Goal: Information Seeking & Learning: Find contact information

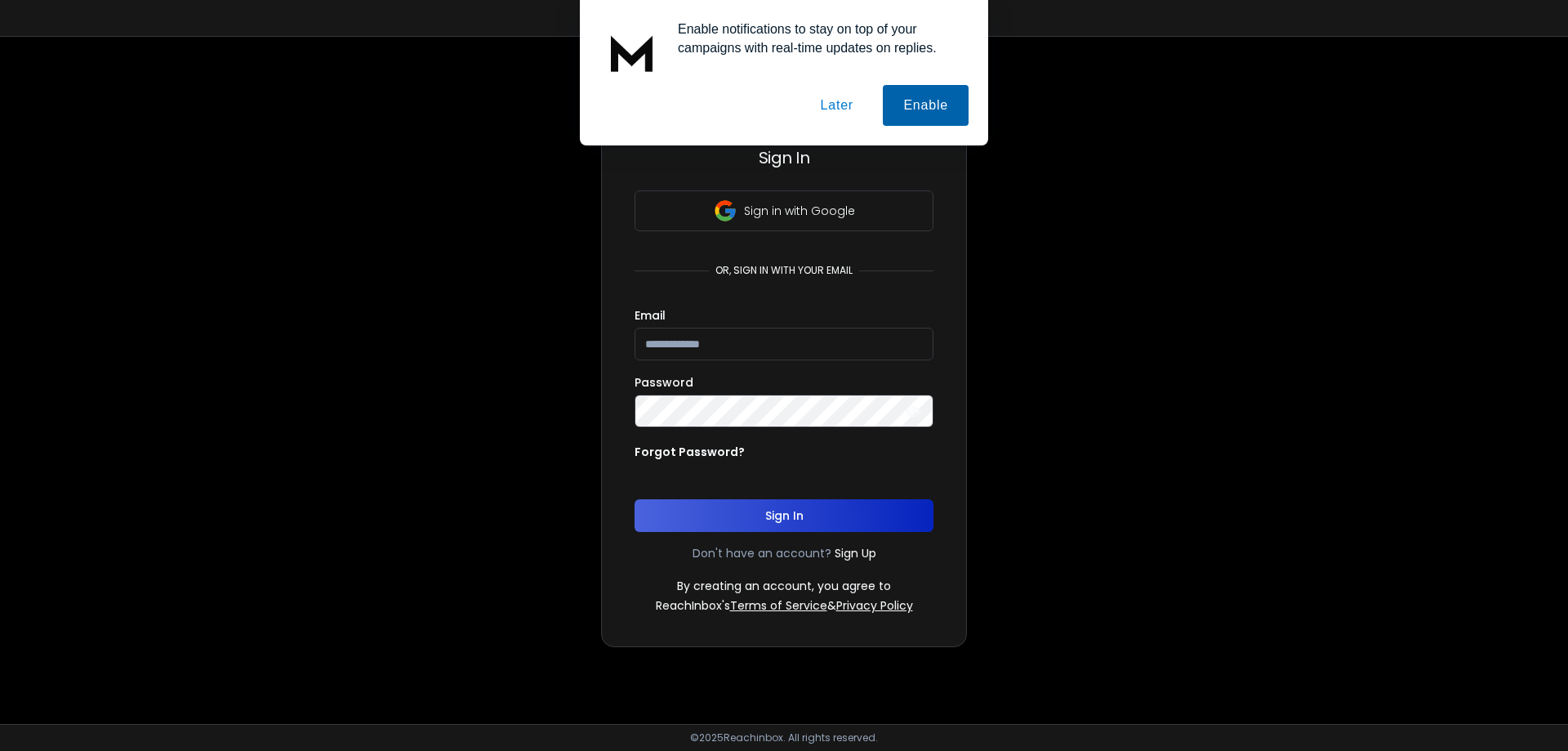
click at [907, 113] on button "Enable" at bounding box center [925, 106] width 86 height 41
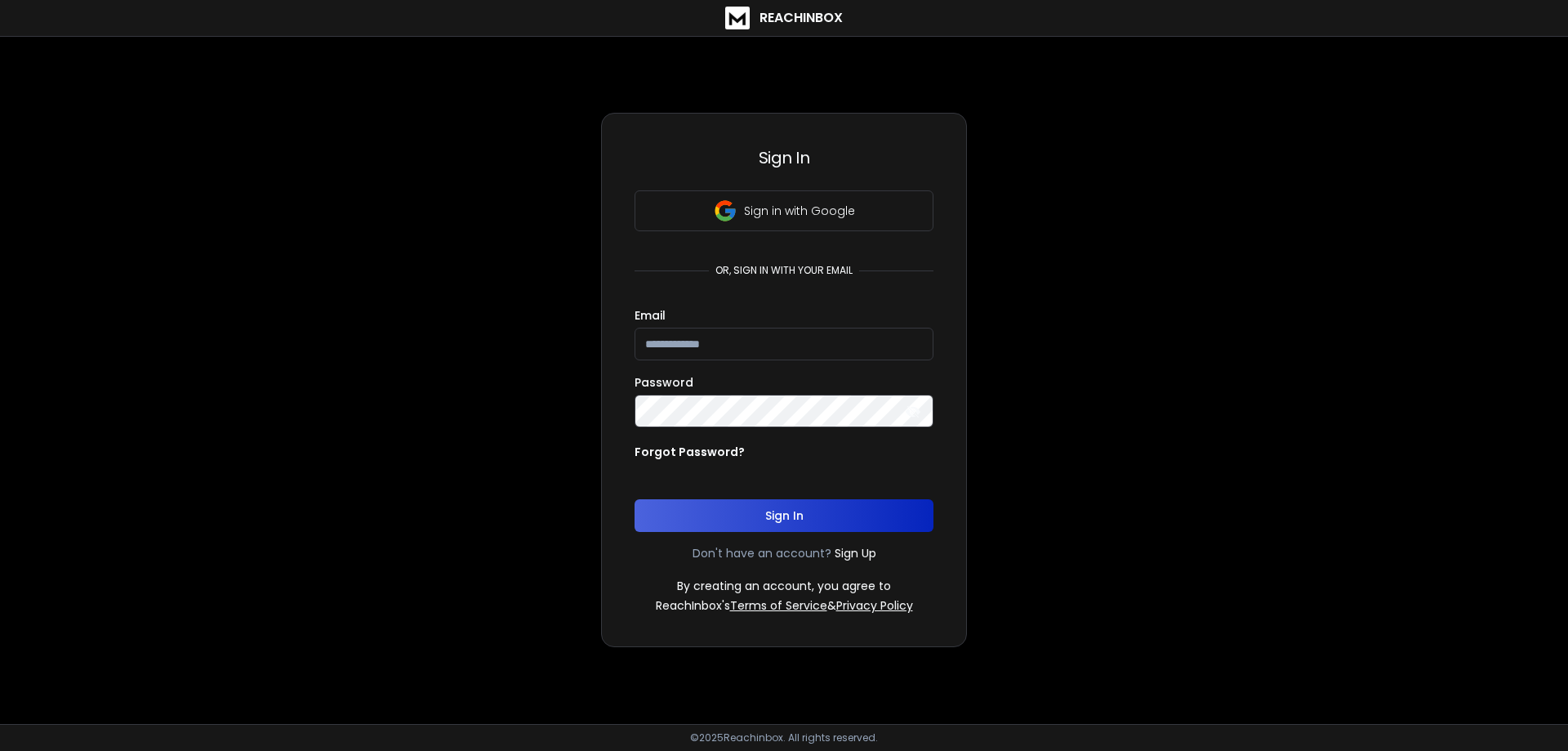
click at [772, 329] on input "email" at bounding box center [784, 344] width 299 height 33
paste input "**********"
click at [727, 349] on input "**********" at bounding box center [784, 344] width 299 height 33
click at [727, 348] on input "**********" at bounding box center [784, 344] width 299 height 33
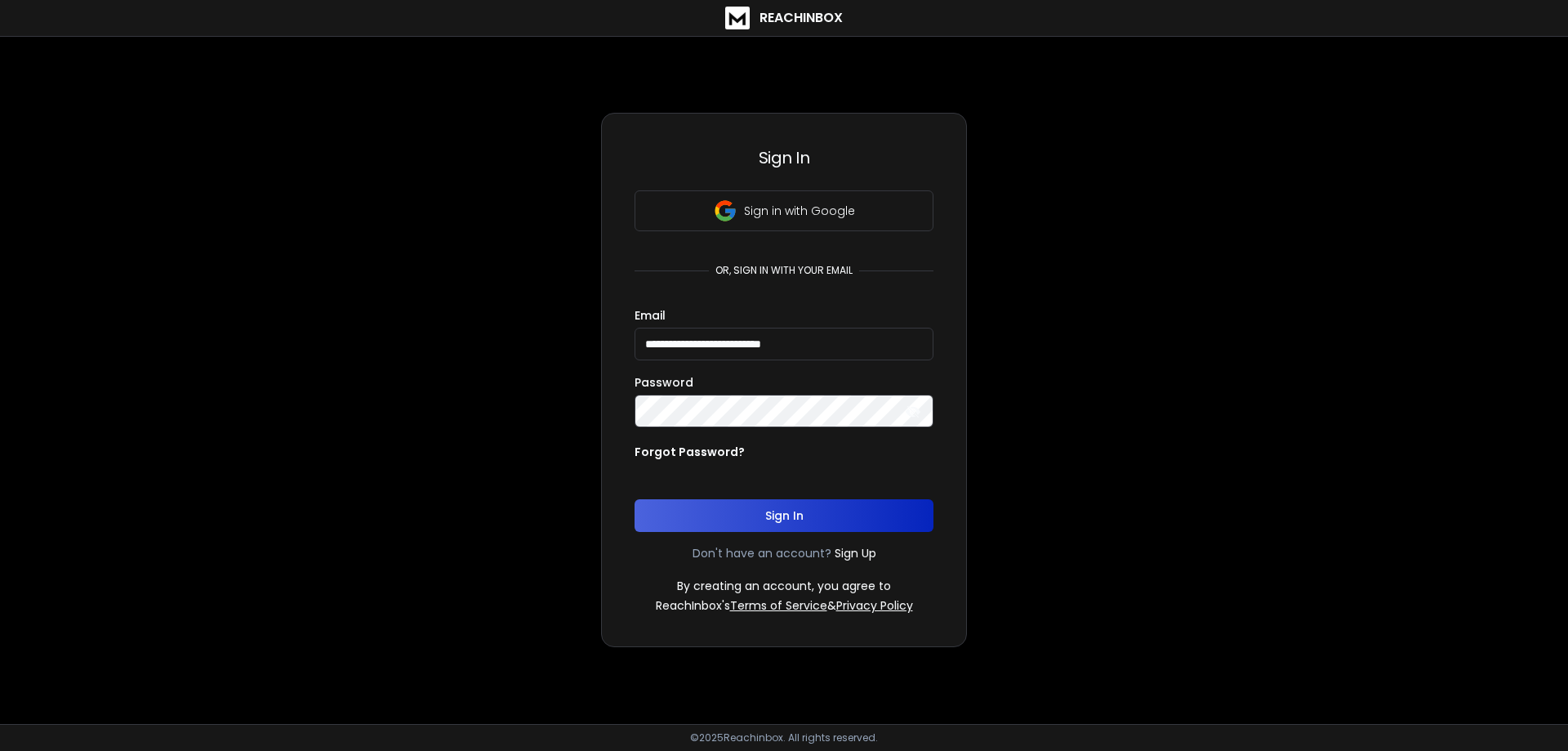
click at [727, 348] on input "**********" at bounding box center [784, 344] width 299 height 33
paste input "email"
type input "**********"
click at [700, 505] on button "Sign In" at bounding box center [784, 515] width 299 height 33
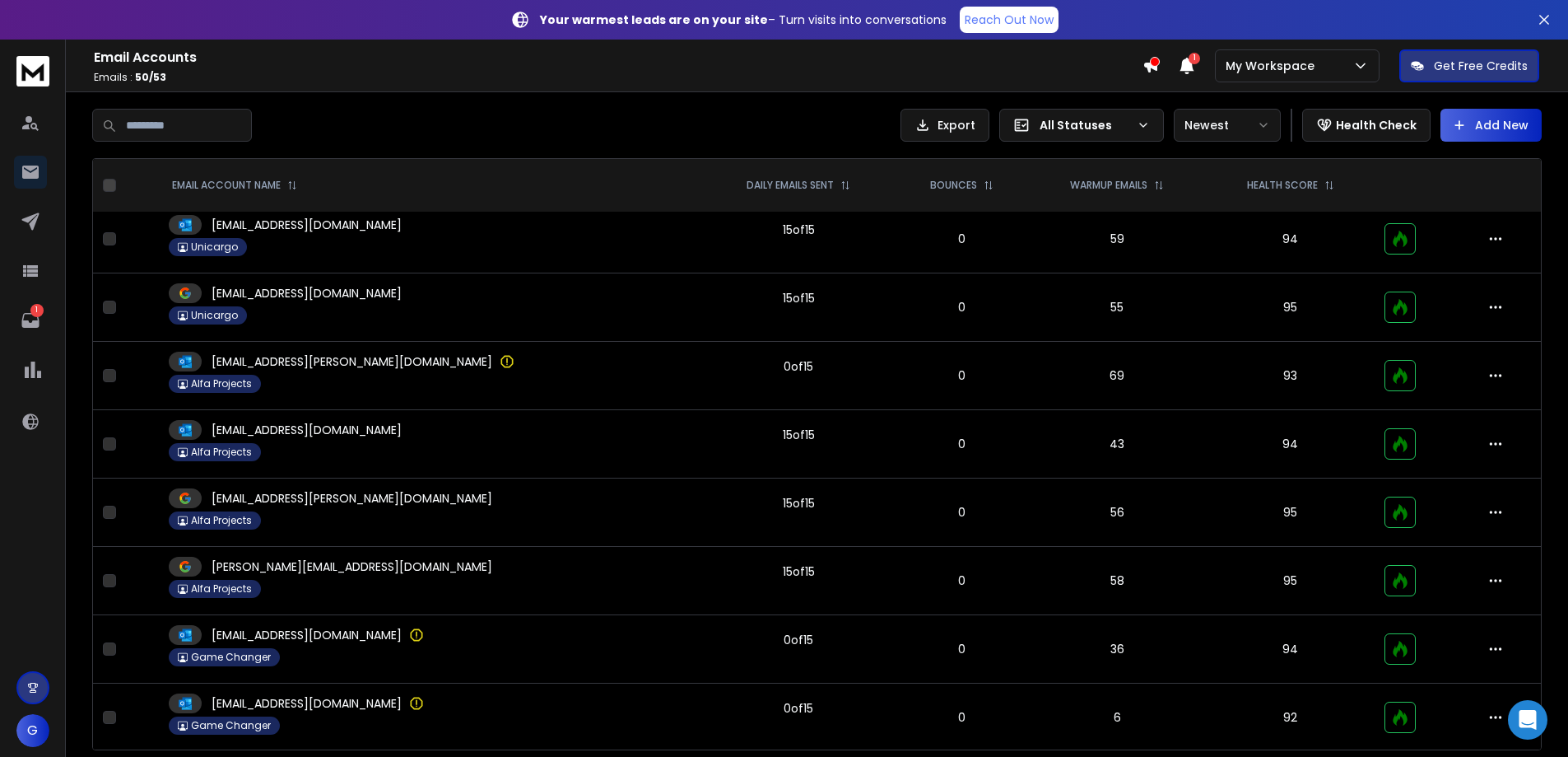
scroll to position [2059, 0]
click at [499, 361] on icon at bounding box center [506, 360] width 16 height 16
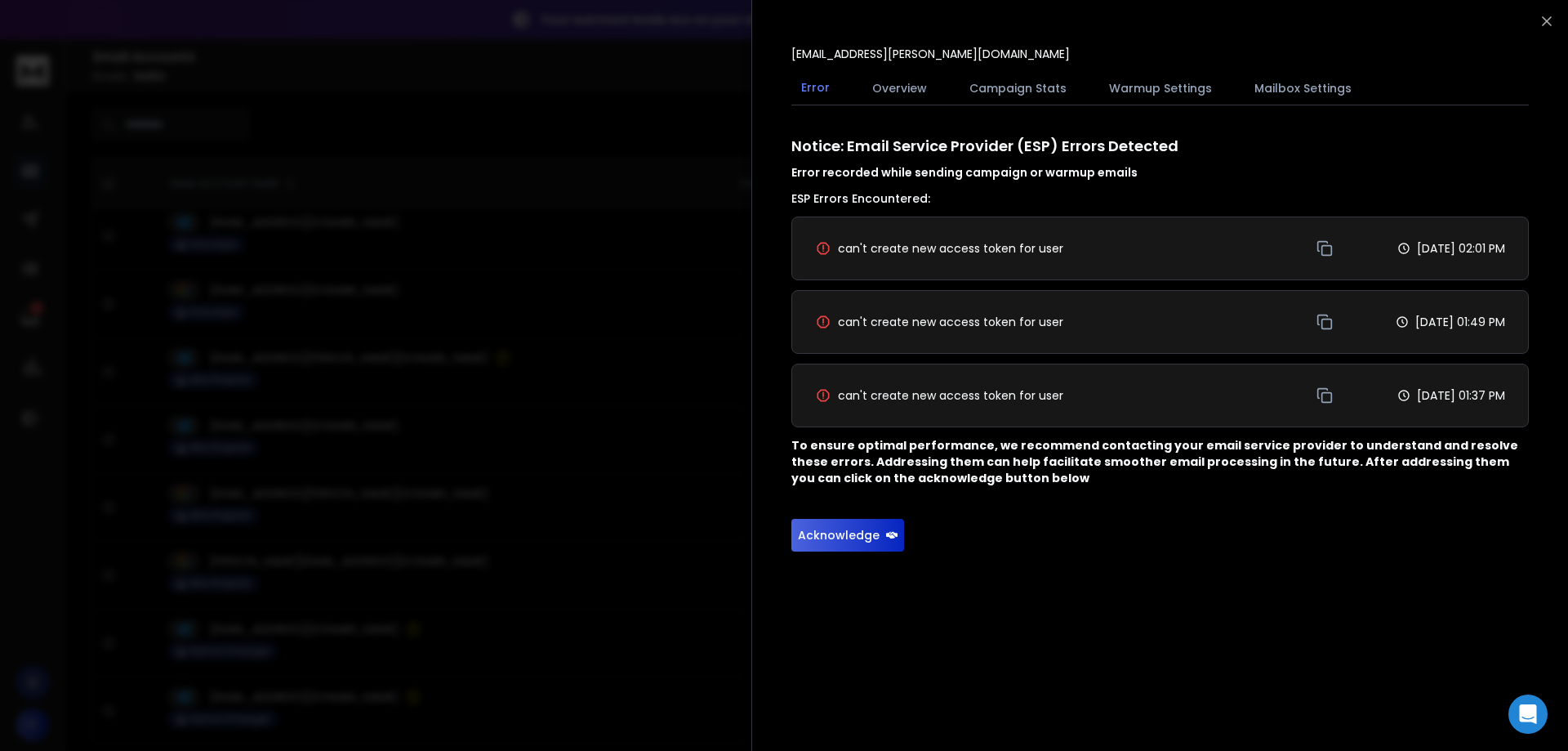
click at [836, 540] on button "Acknowledge" at bounding box center [848, 534] width 113 height 33
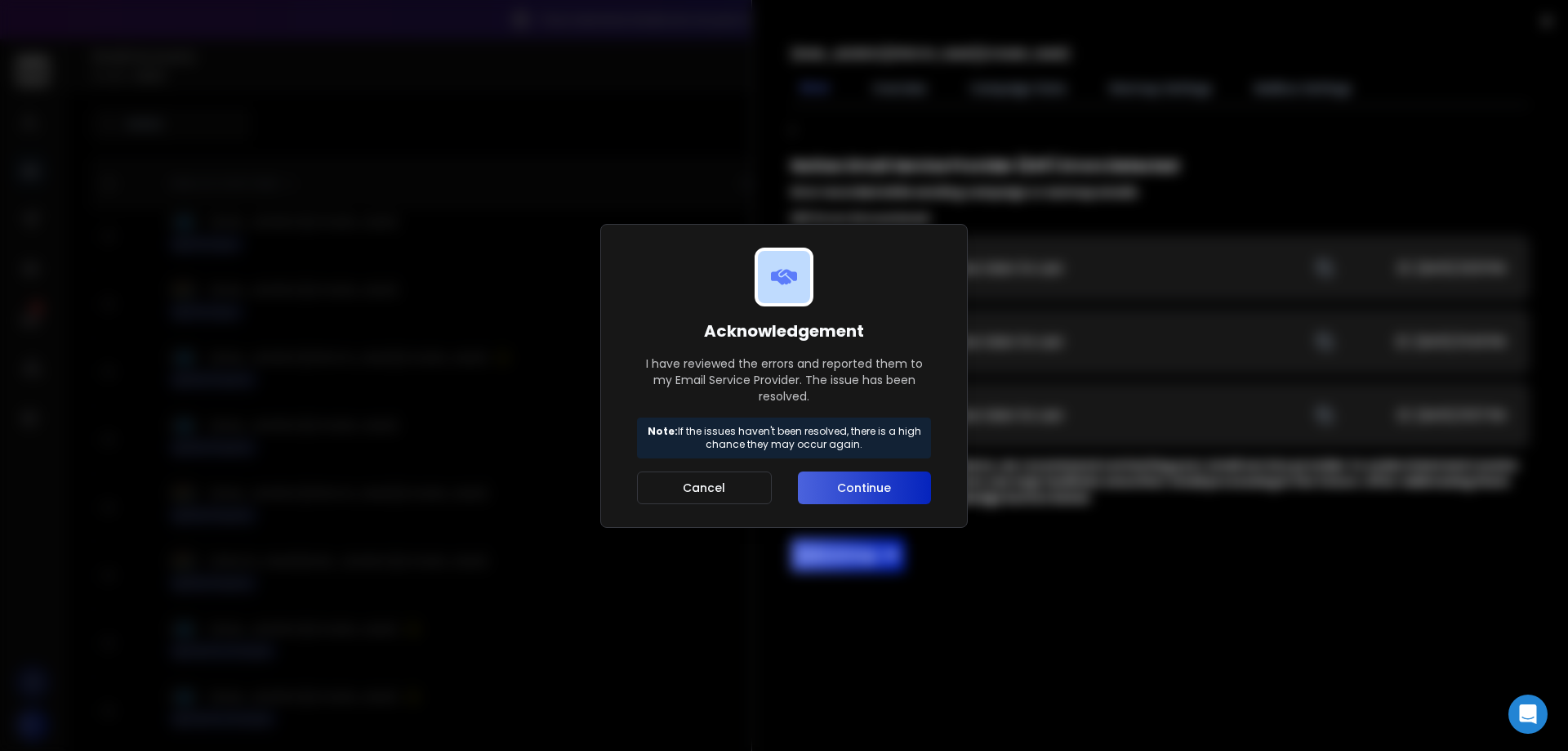
click at [848, 482] on button "Continue" at bounding box center [865, 488] width 134 height 33
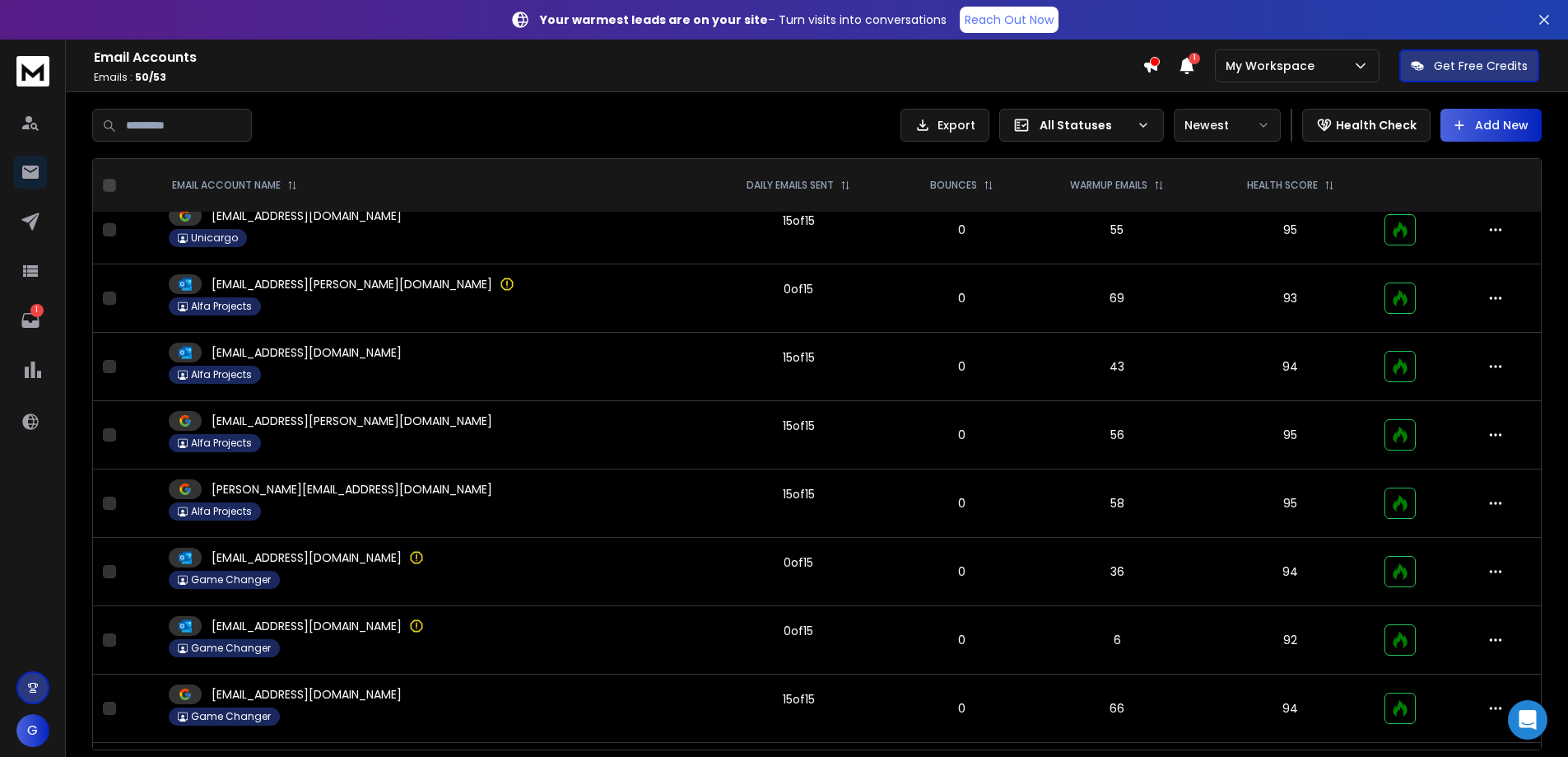
scroll to position [2223, 0]
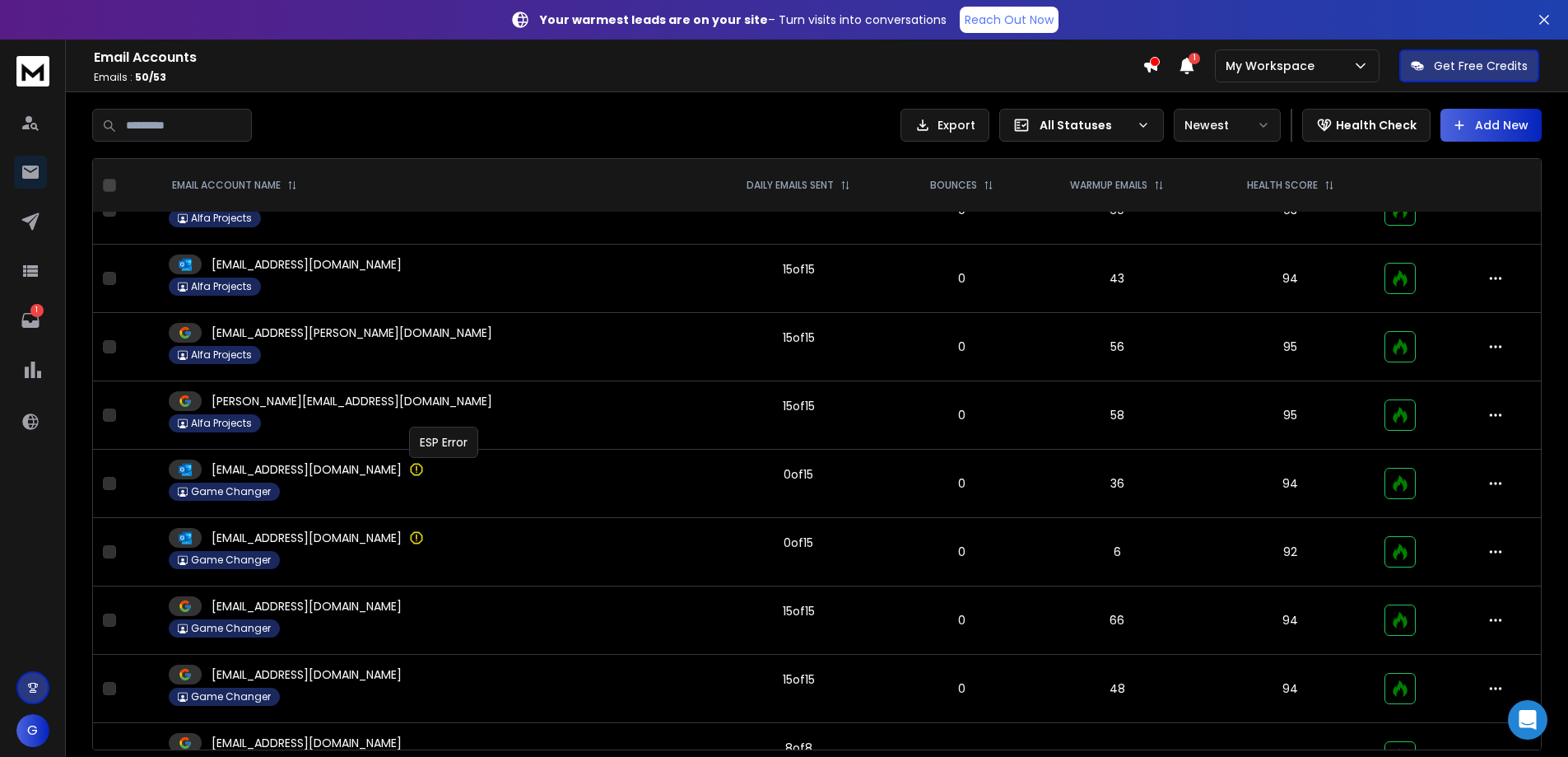
click at [424, 475] on icon at bounding box center [416, 469] width 12 height 12
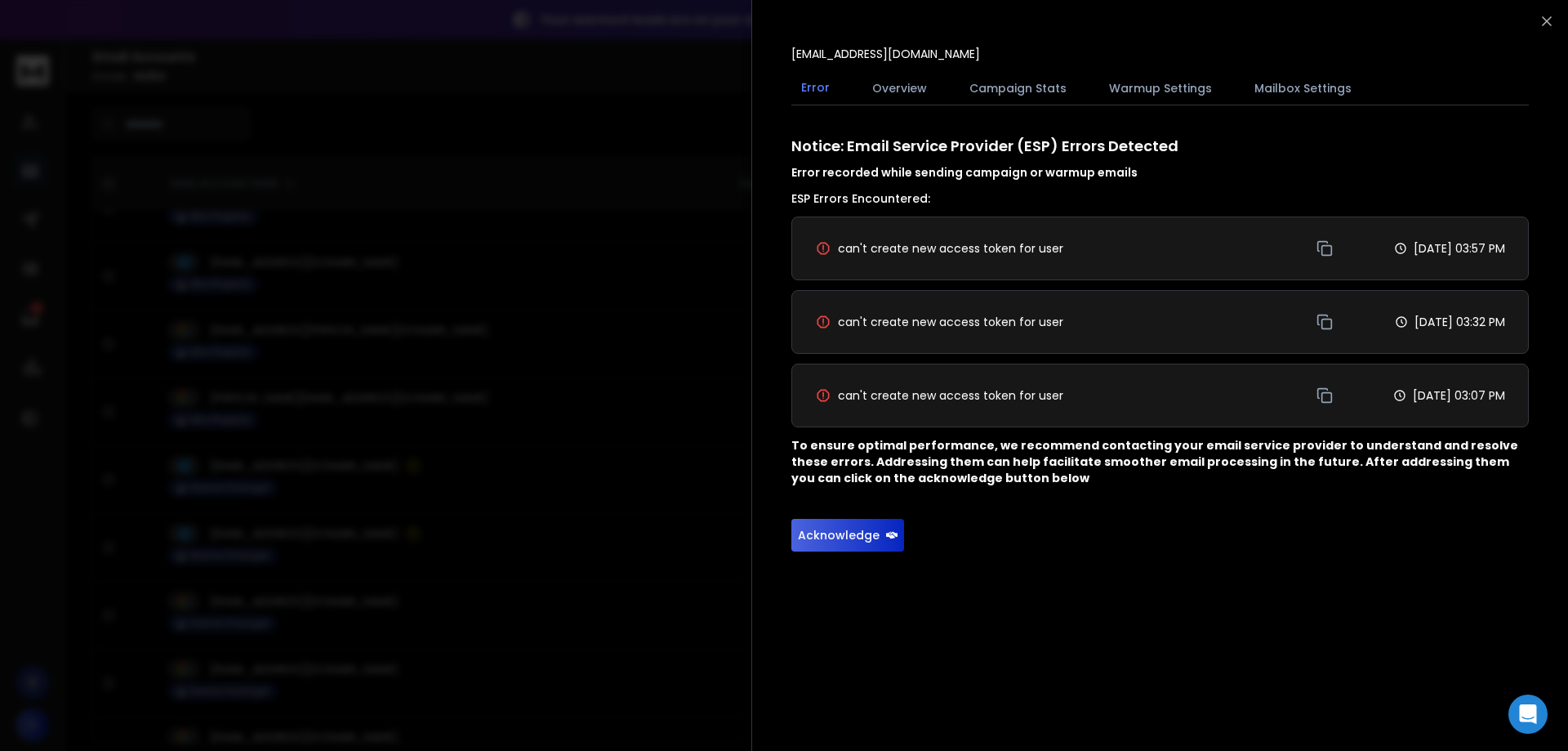
click at [892, 538] on icon at bounding box center [892, 535] width 11 height 11
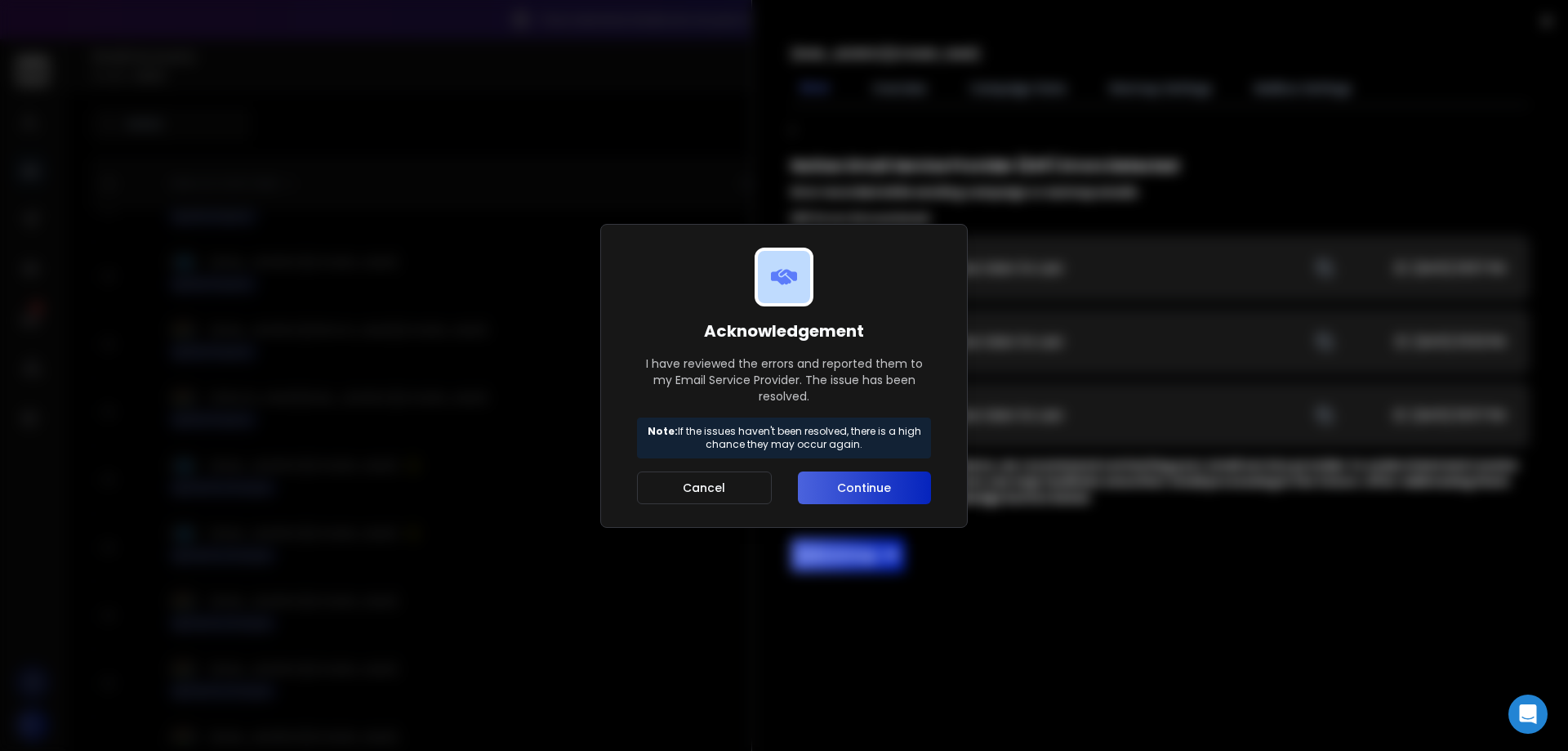
click at [875, 486] on button "Continue" at bounding box center [865, 488] width 134 height 33
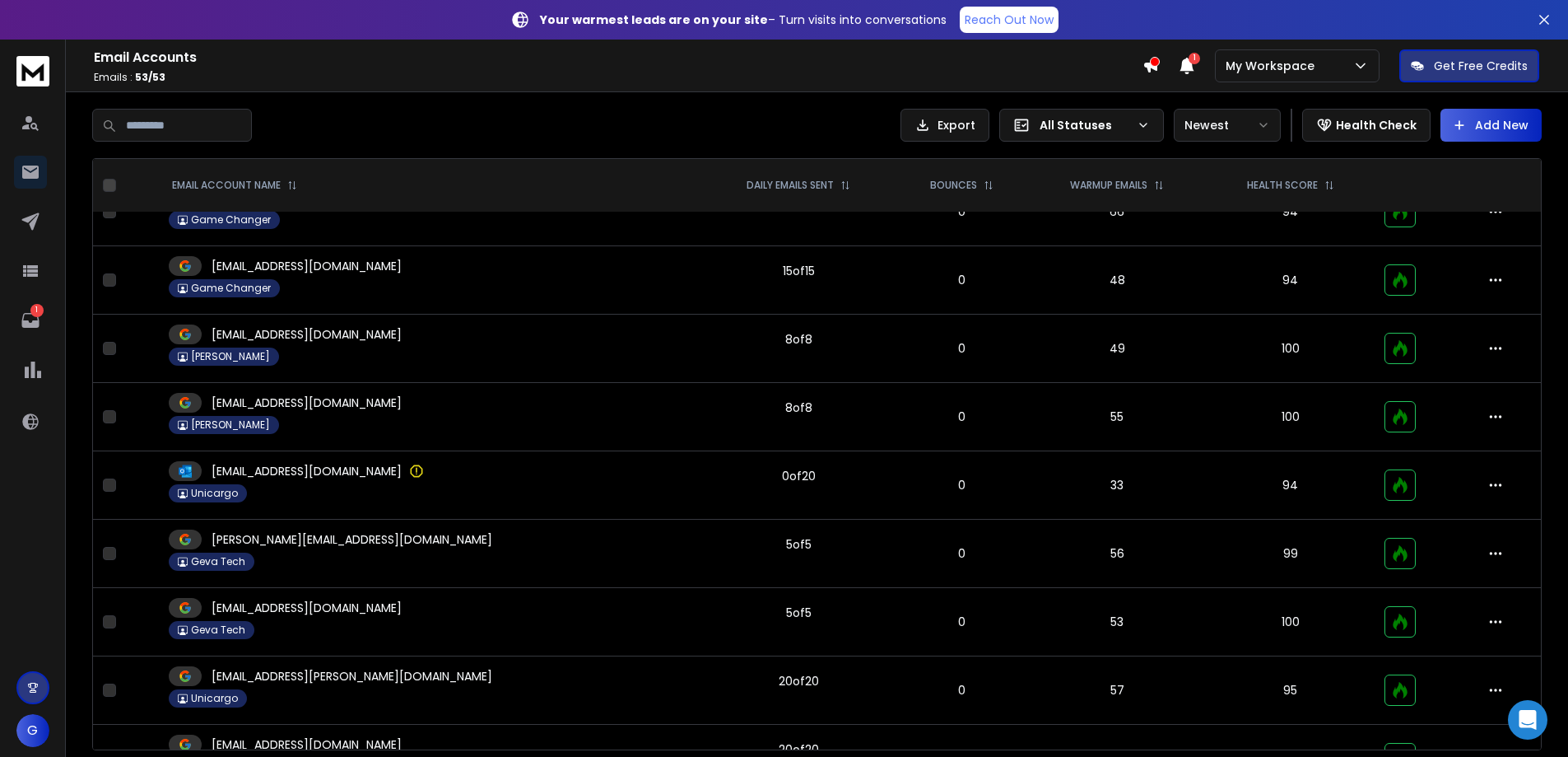
scroll to position [2604, 0]
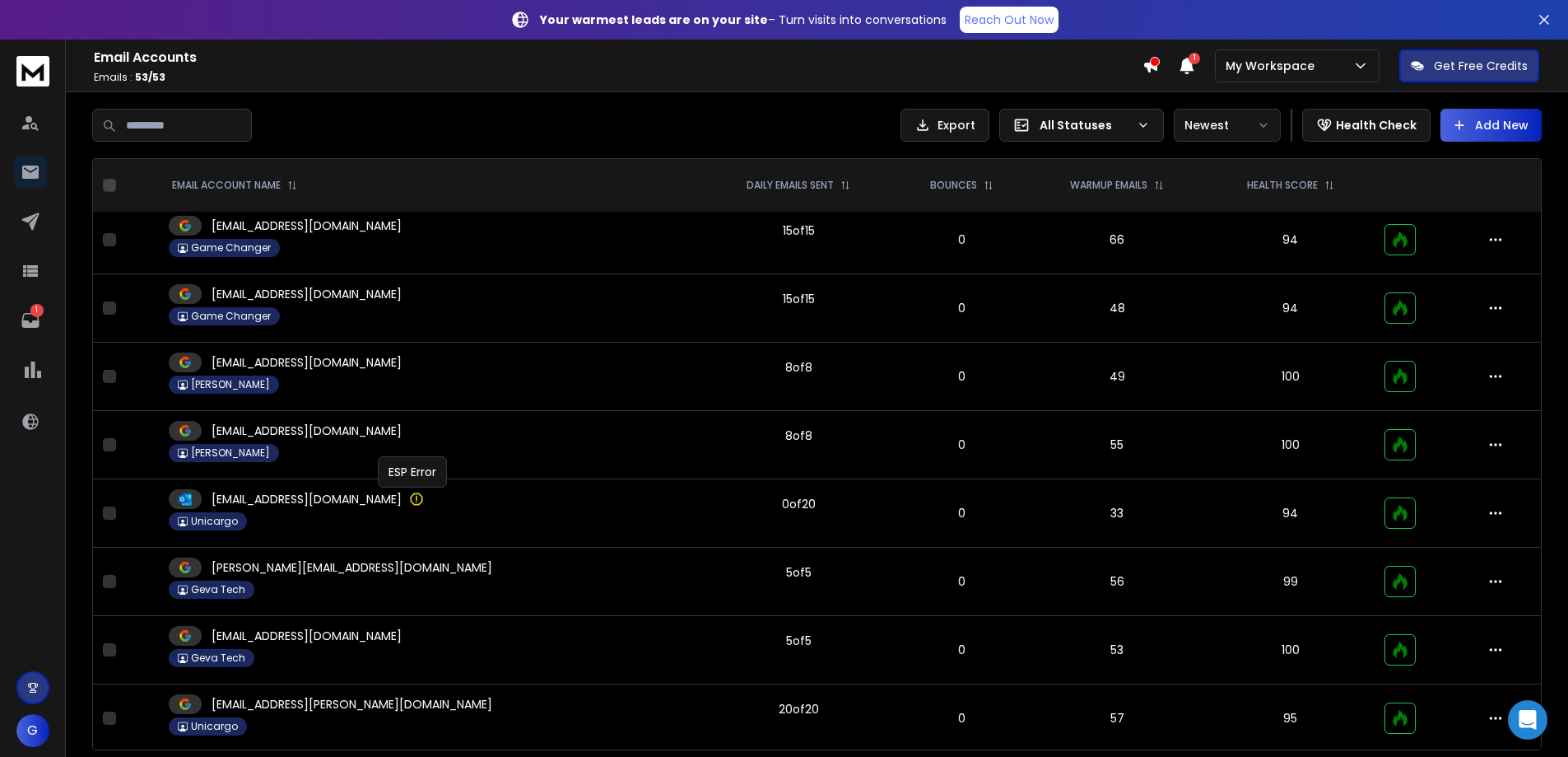
click at [417, 501] on icon at bounding box center [416, 498] width 16 height 16
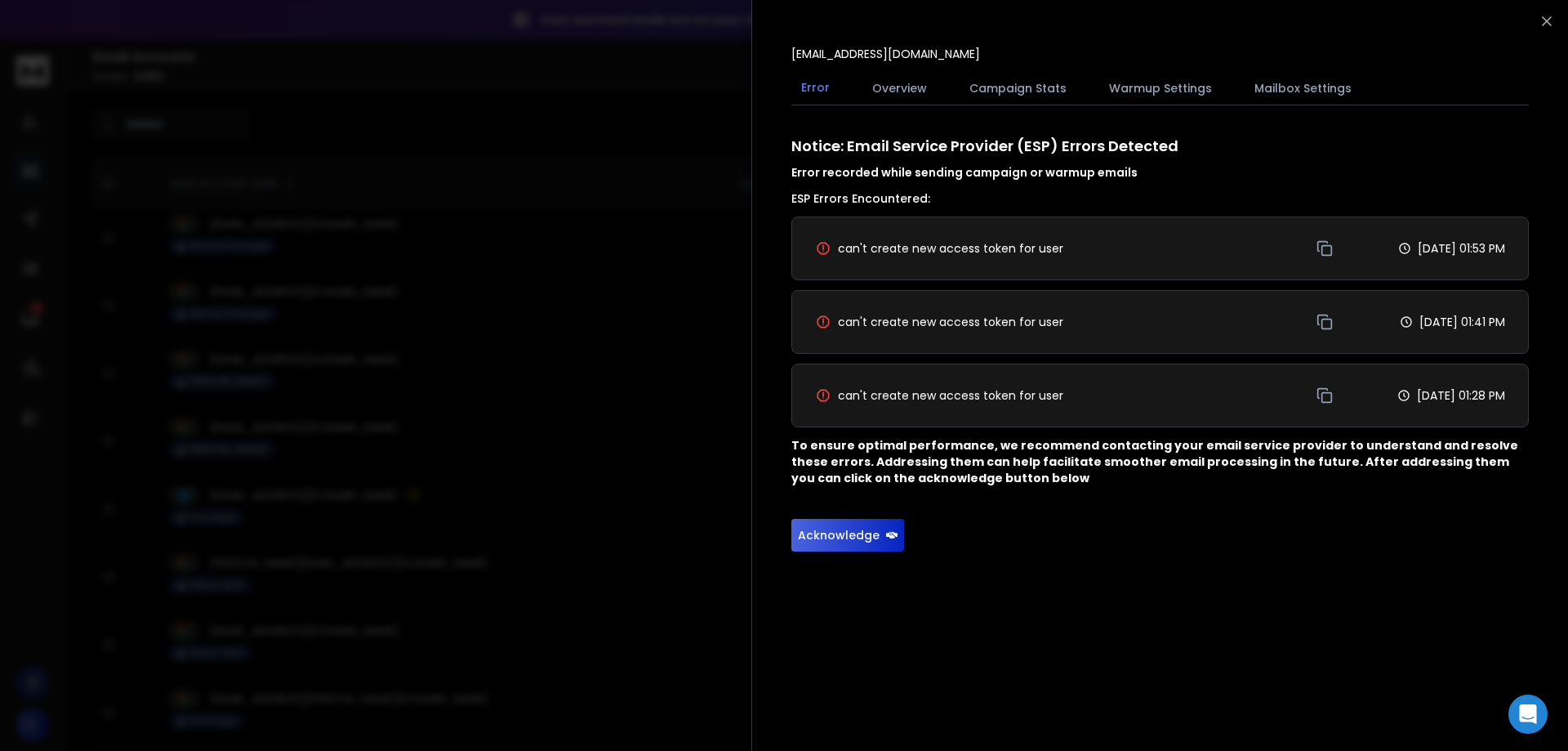
click at [876, 538] on button "Acknowledge" at bounding box center [848, 534] width 113 height 33
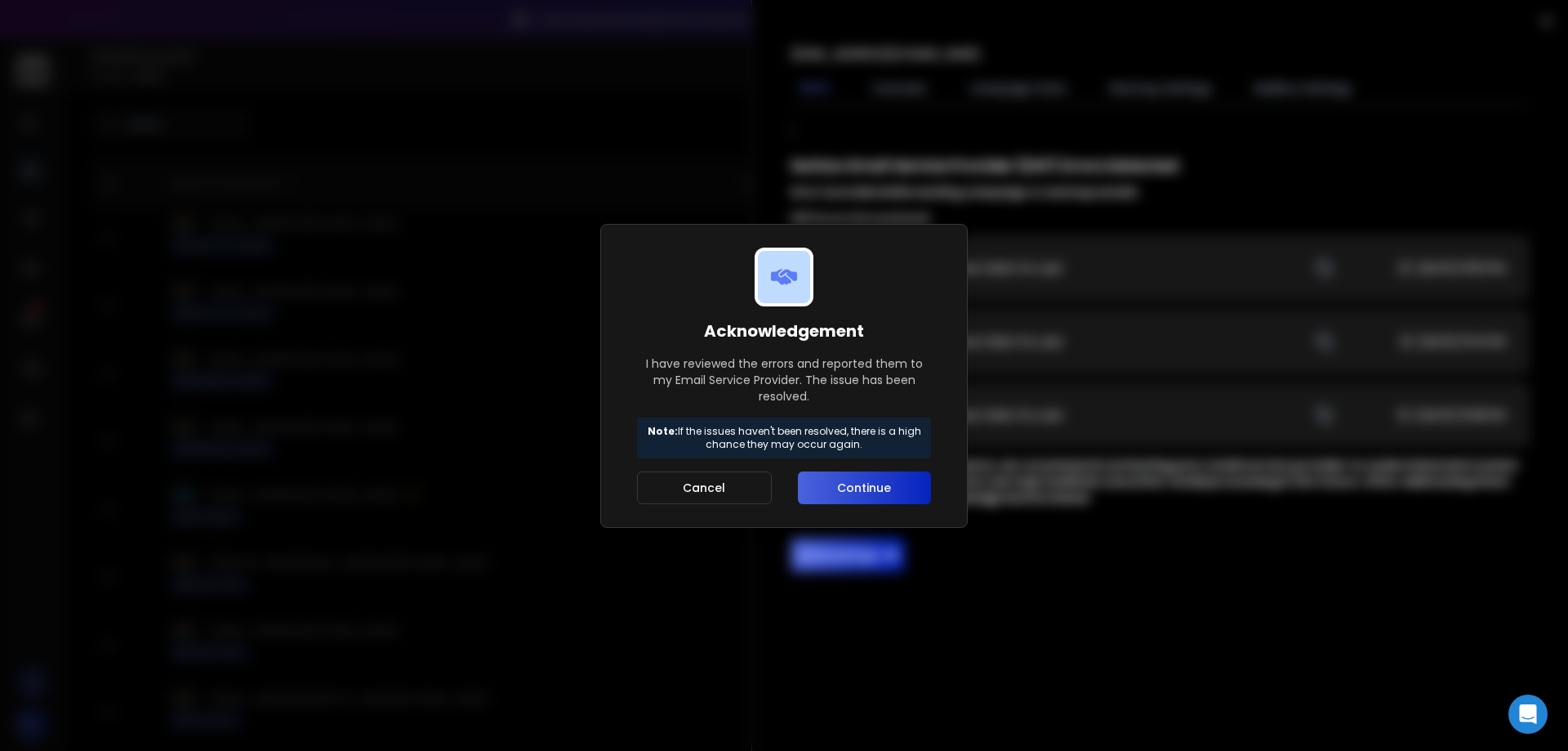
click at [1186, 479] on div "Acknowledgement I have reviewed the errors and reported them to my Email Servic…" at bounding box center [784, 376] width 1568 height 336
click at [875, 486] on button "Continue" at bounding box center [865, 488] width 134 height 33
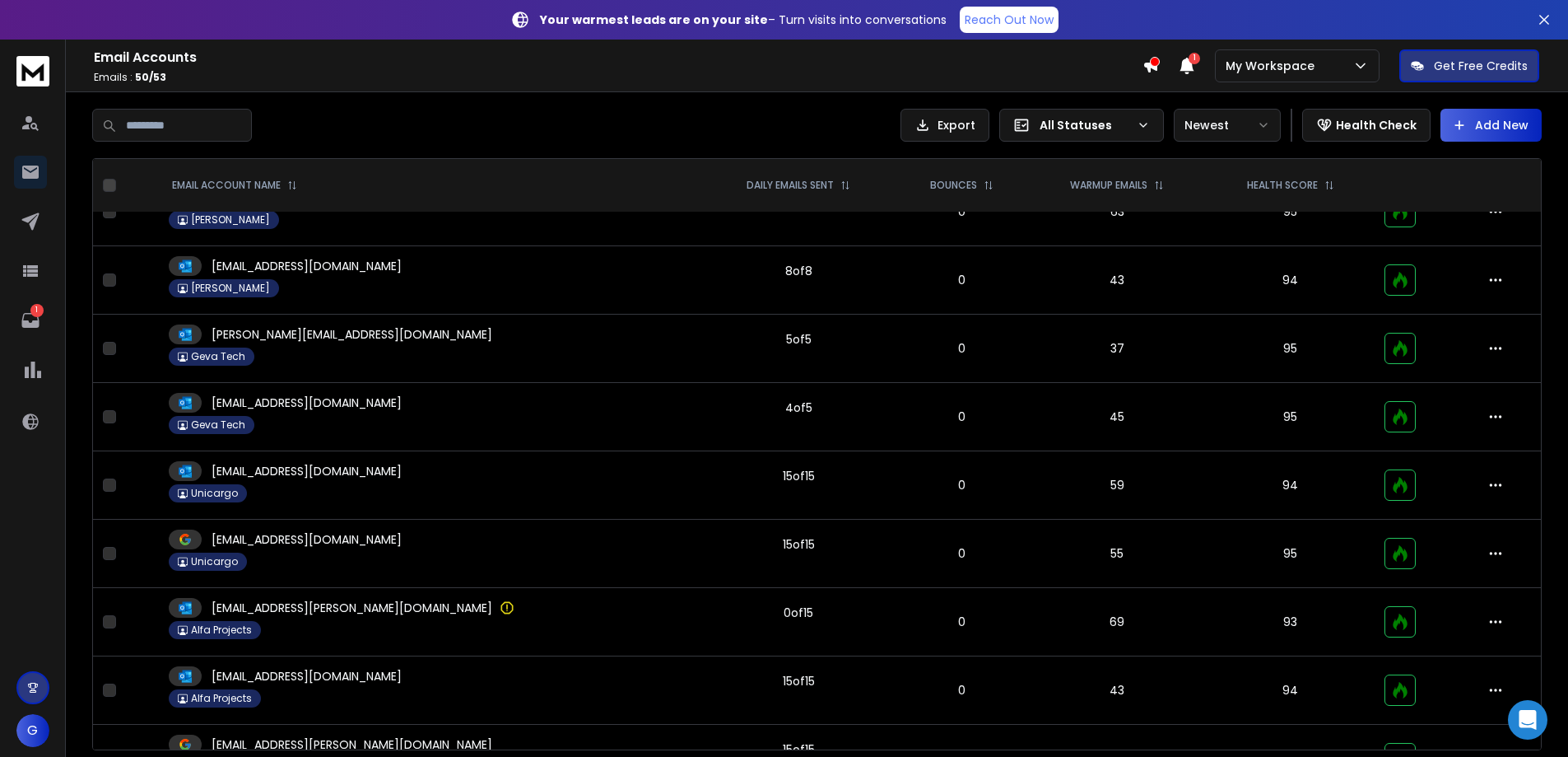
scroll to position [1976, 0]
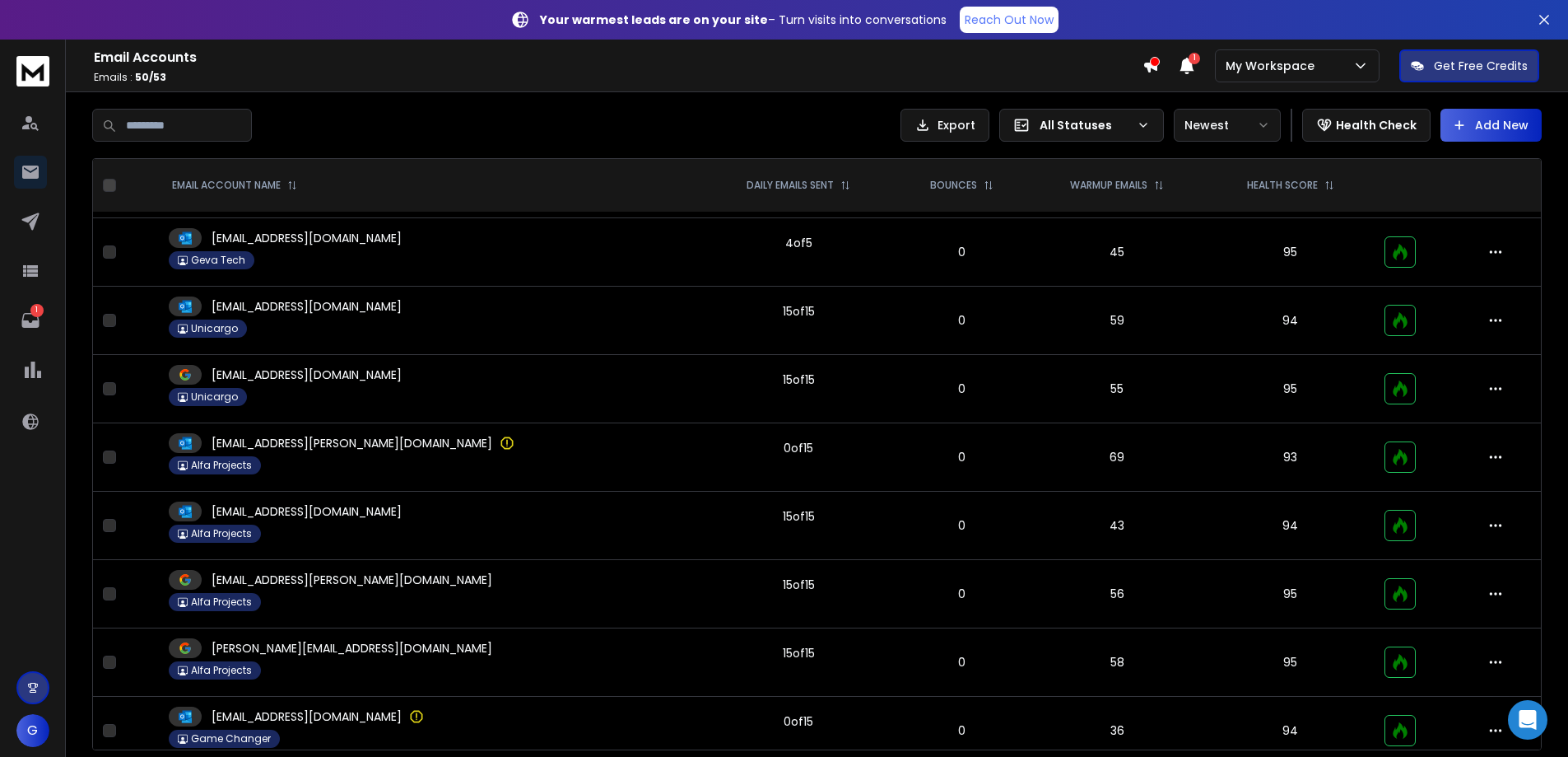
click at [321, 454] on td "laurel.dorfman@alfa-sustainableprojects.com Alfa Projects" at bounding box center [430, 458] width 543 height 69
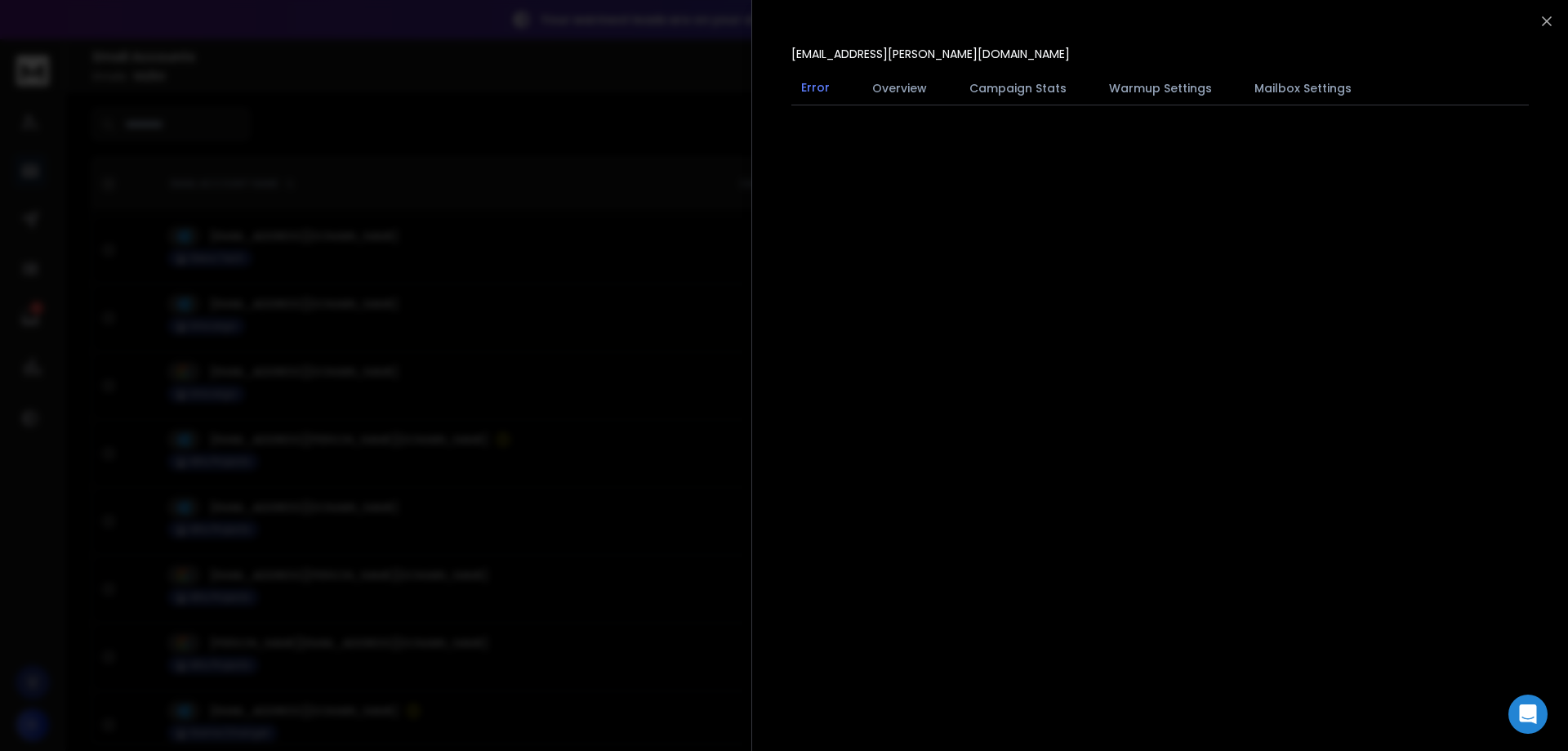
click at [700, 367] on div at bounding box center [784, 376] width 1568 height 751
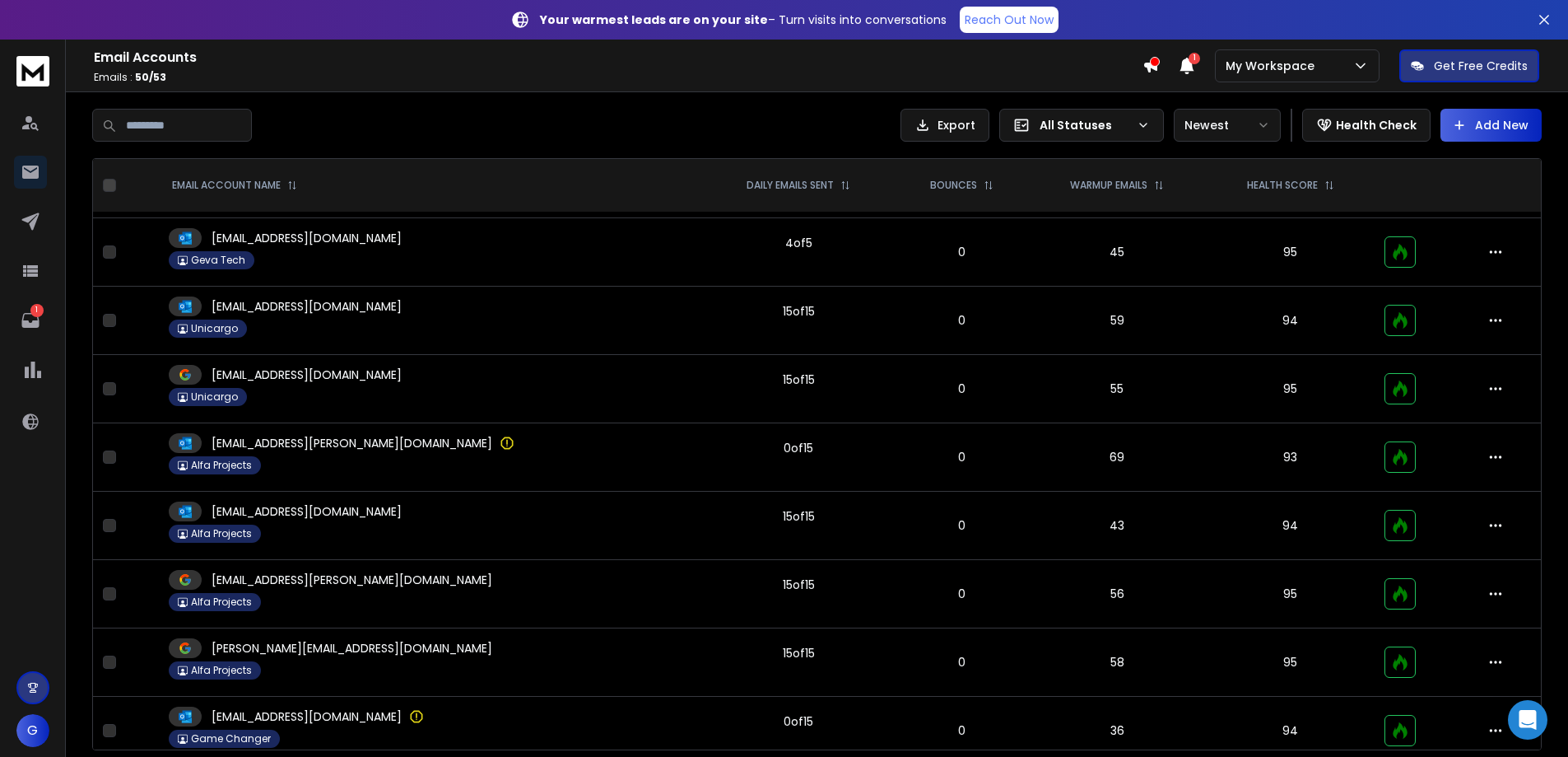
copy p "[EMAIL_ADDRESS][PERSON_NAME][DOMAIN_NAME]"
drag, startPoint x: 204, startPoint y: 427, endPoint x: 478, endPoint y: 447, distance: 274.7
click at [478, 447] on td "laurel.dorfman@alfa-sustainableprojects.com Alfa Projects" at bounding box center [430, 458] width 543 height 69
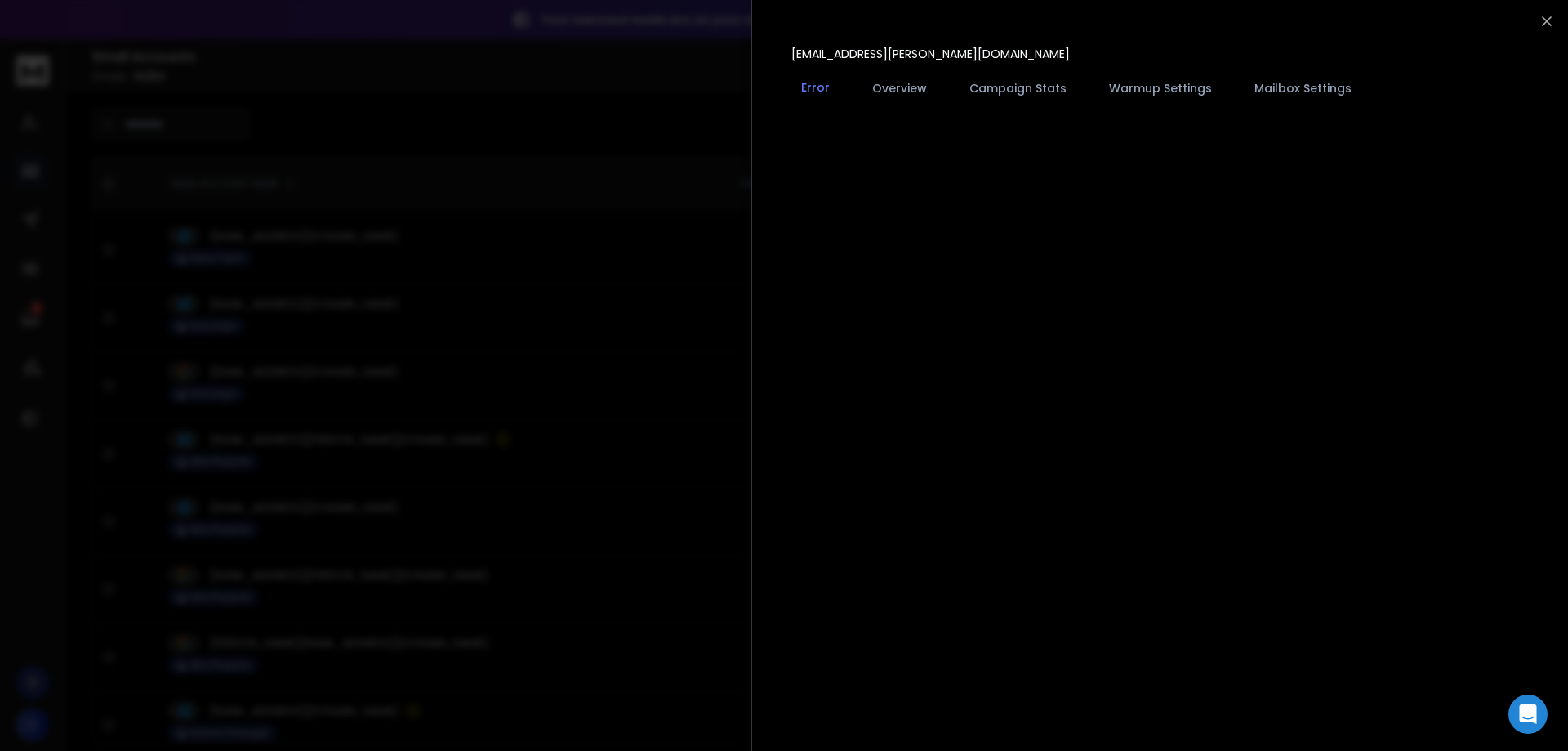
click at [681, 569] on div at bounding box center [784, 376] width 1568 height 751
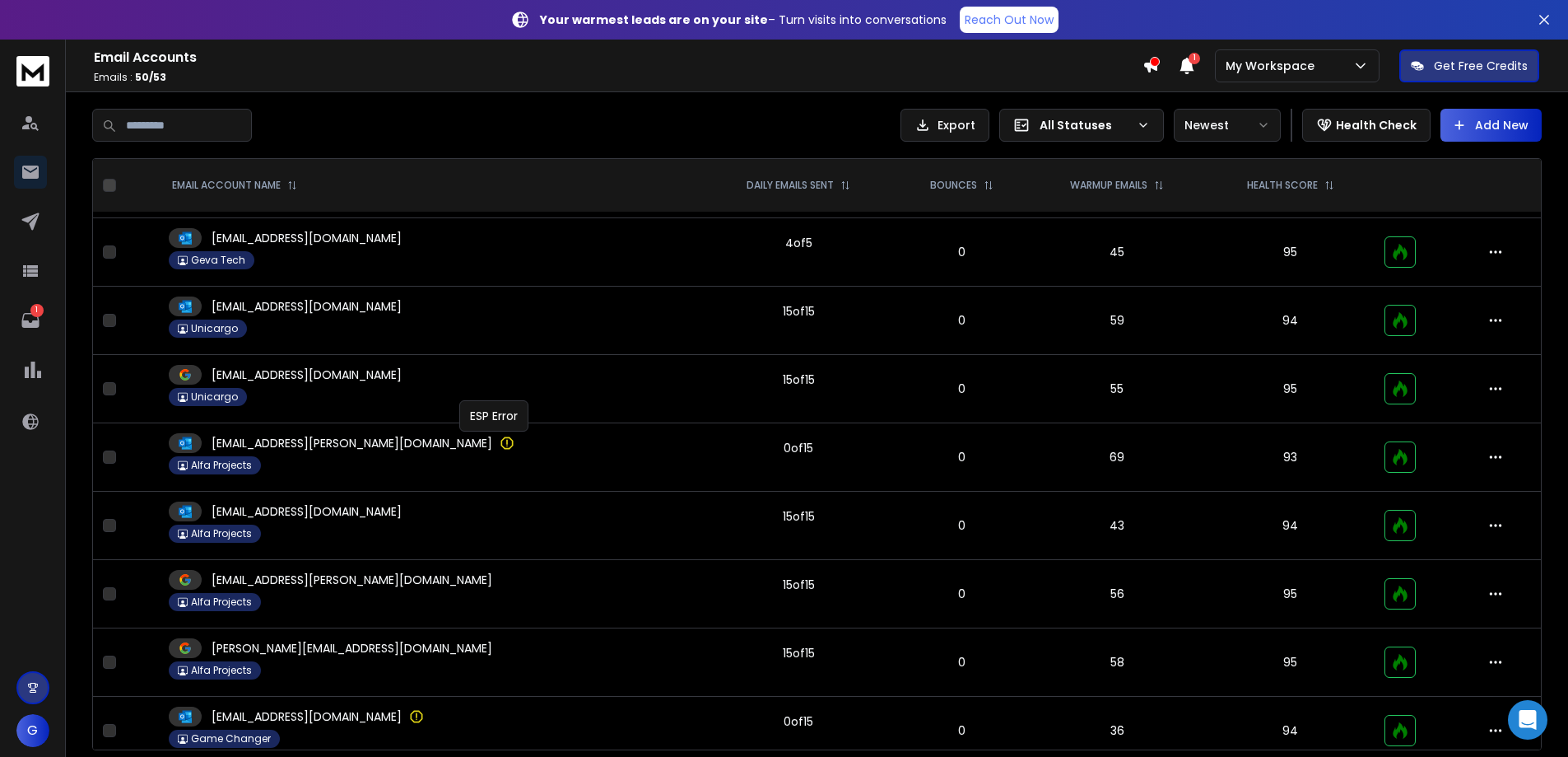
click at [500, 437] on icon at bounding box center [506, 443] width 16 height 16
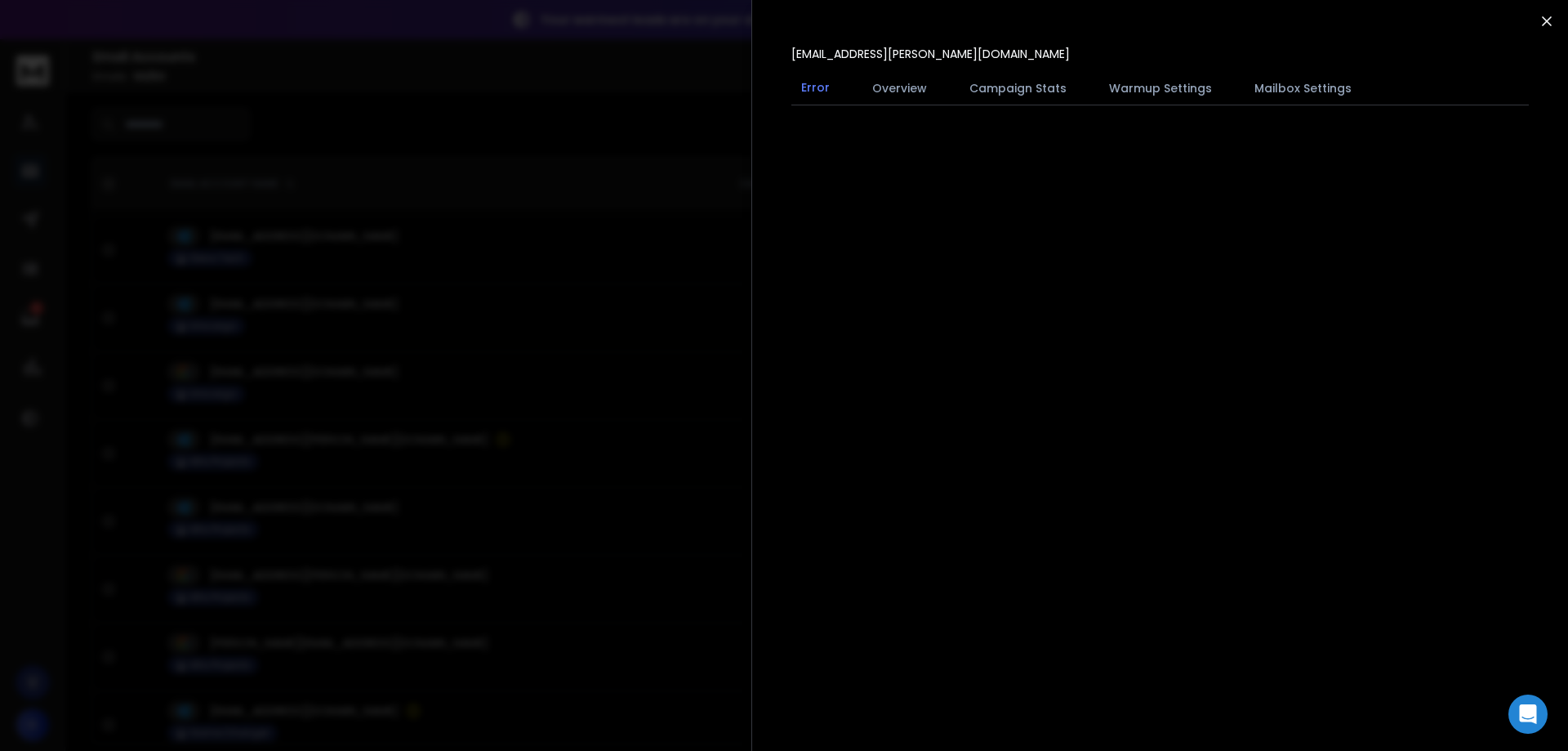
click at [1542, 25] on icon "button" at bounding box center [1547, 21] width 16 height 16
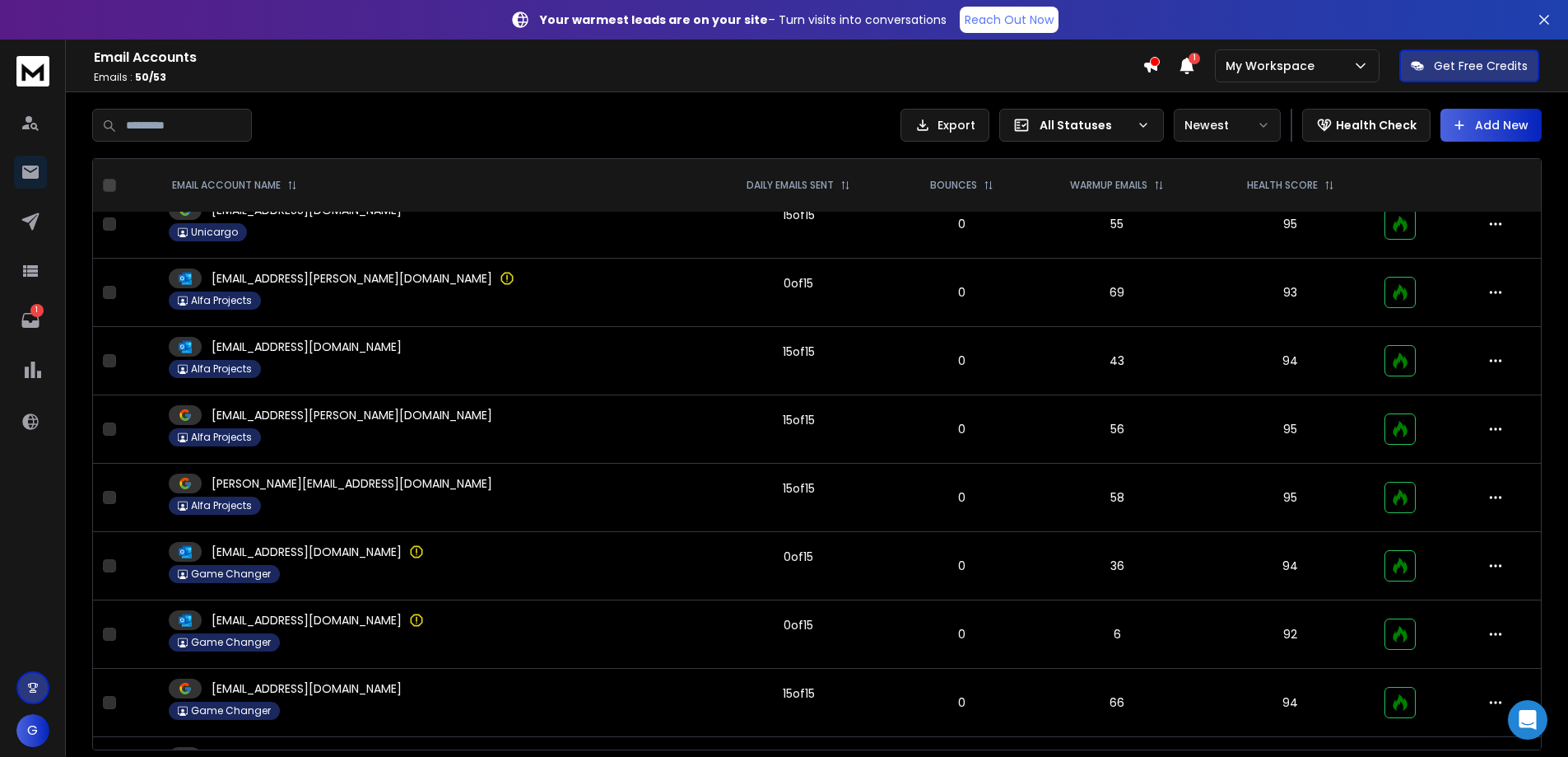
scroll to position [2306, 0]
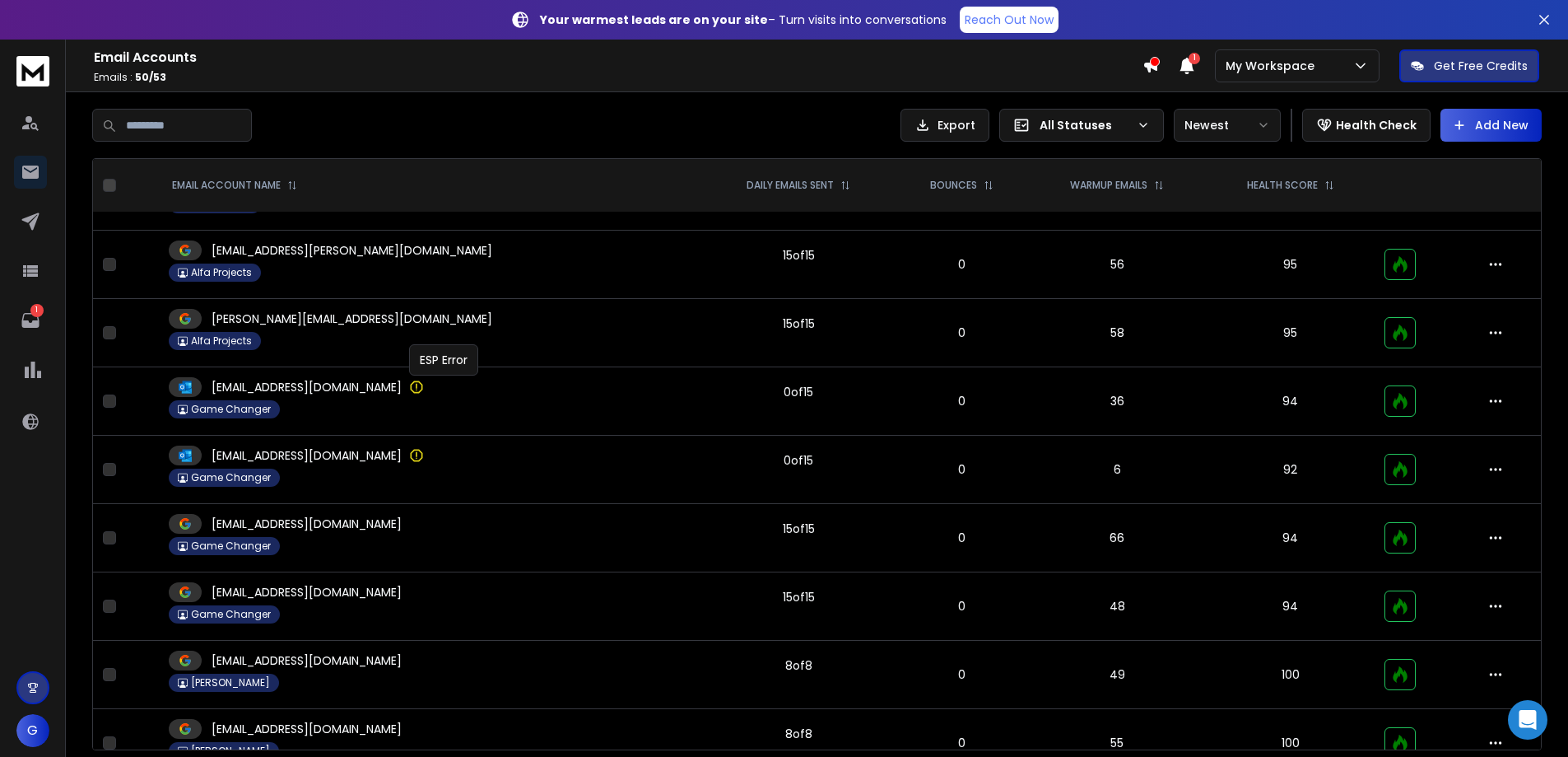
click at [424, 386] on icon at bounding box center [416, 386] width 16 height 16
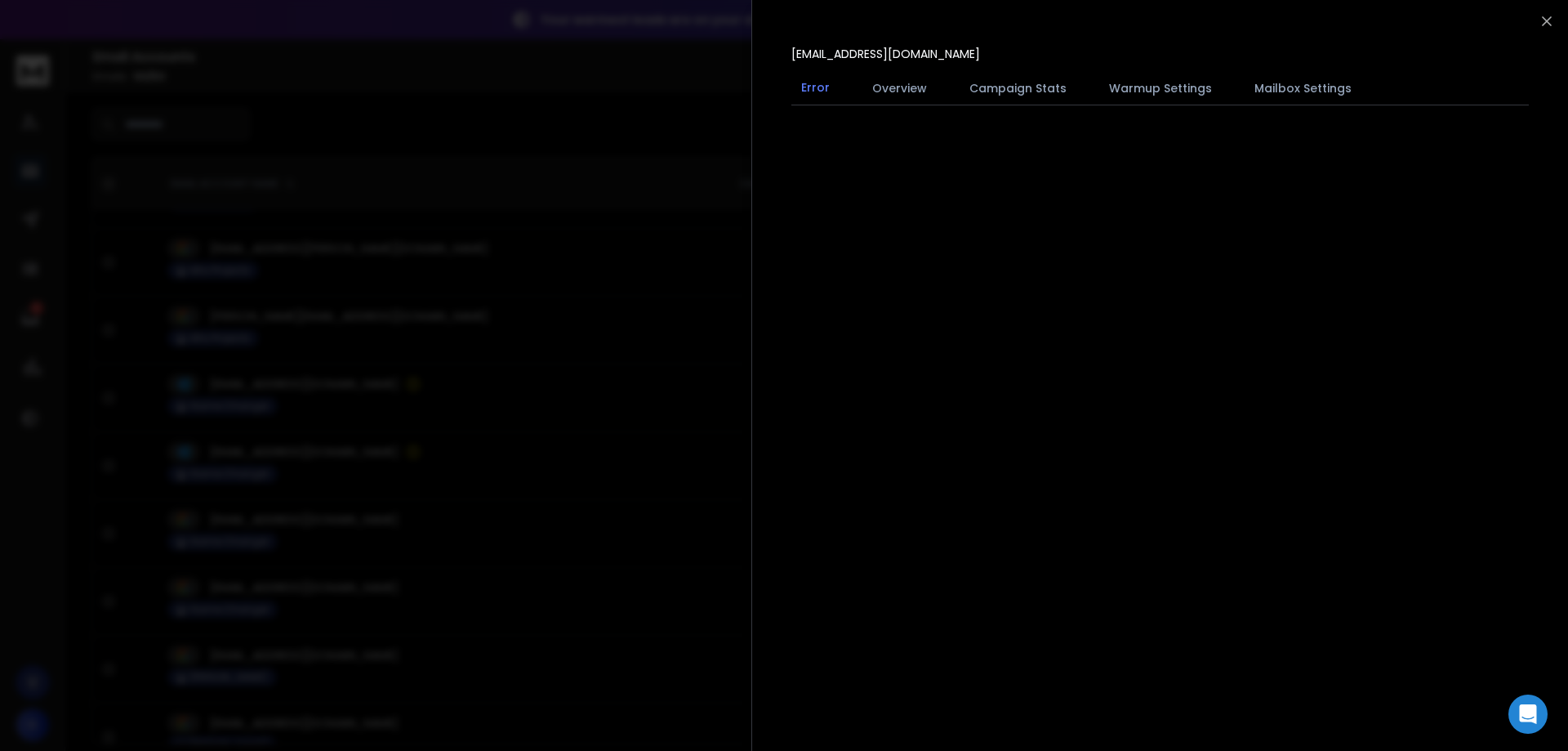
click at [662, 323] on div at bounding box center [784, 376] width 1568 height 751
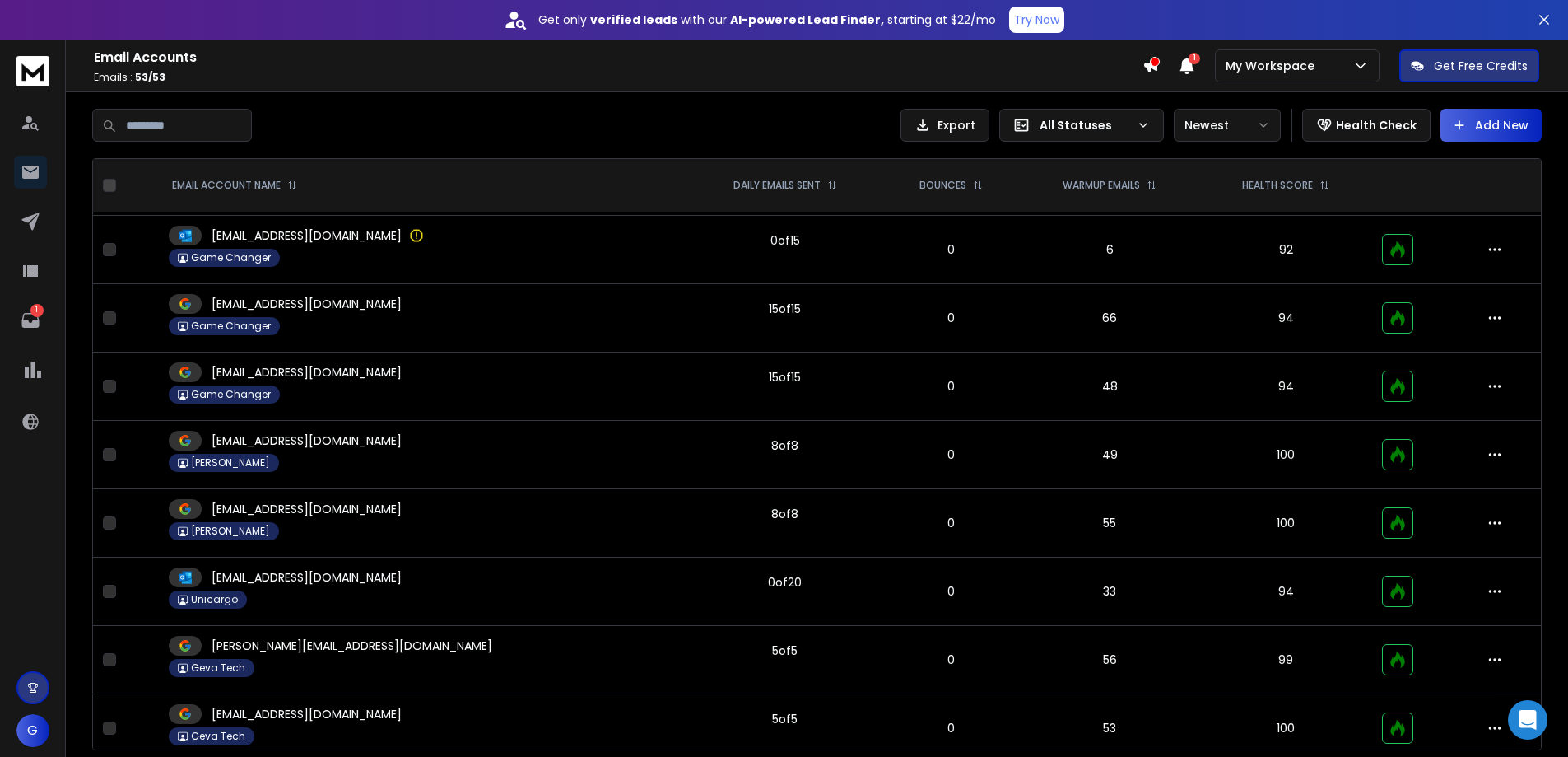
scroll to position [2343, 0]
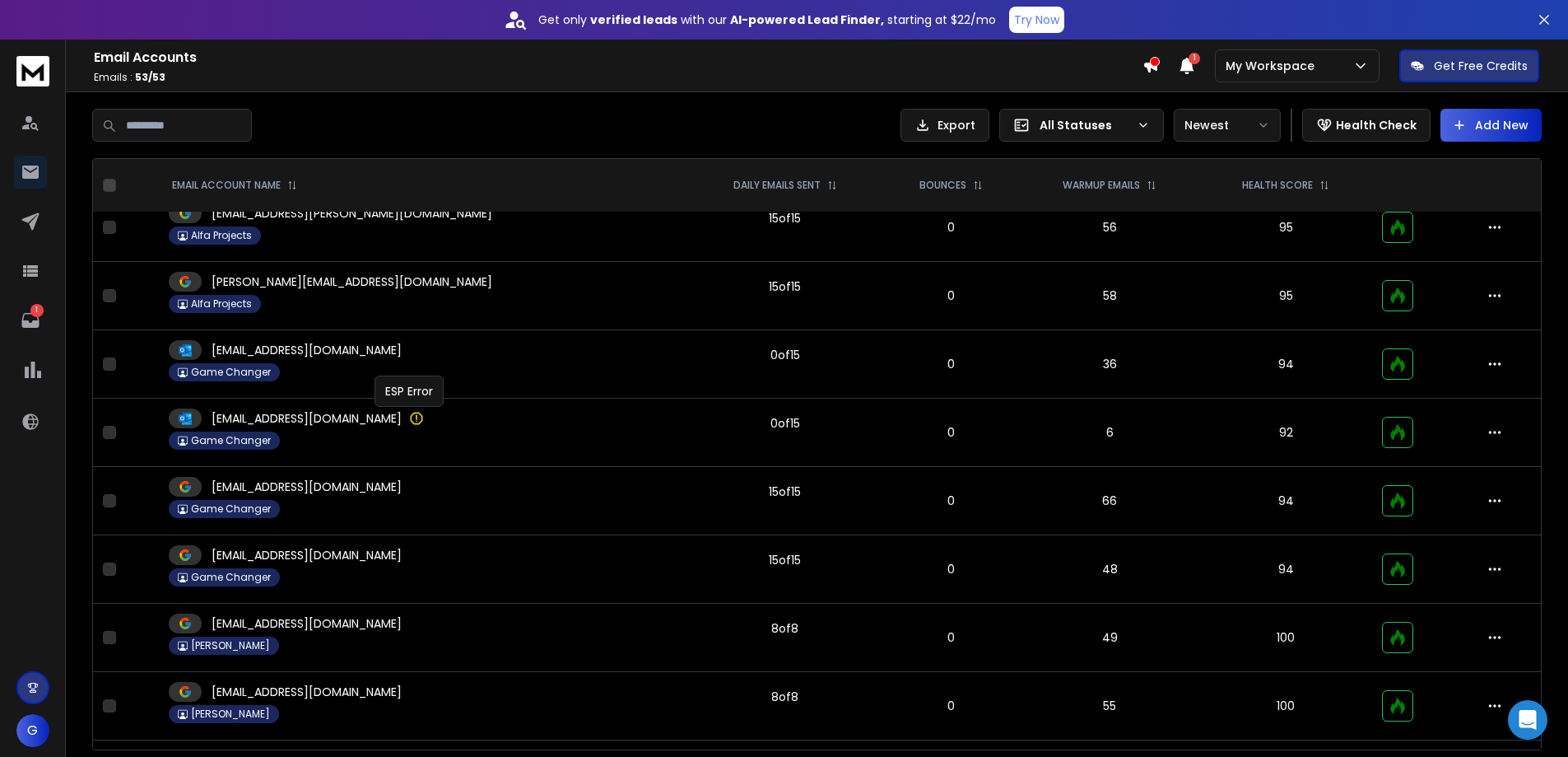
click at [412, 418] on icon at bounding box center [416, 418] width 16 height 16
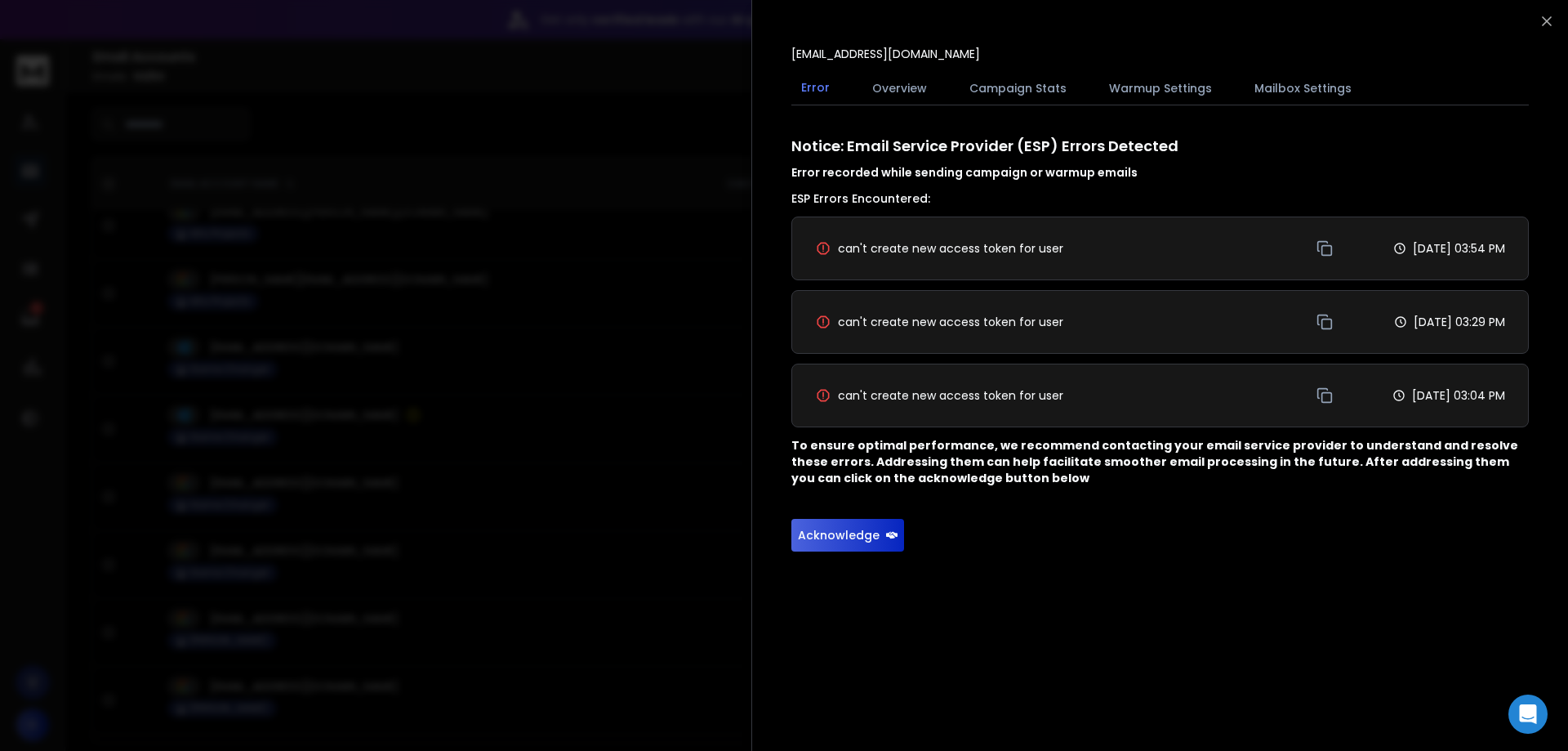
click at [841, 542] on button "Acknowledge" at bounding box center [848, 534] width 113 height 33
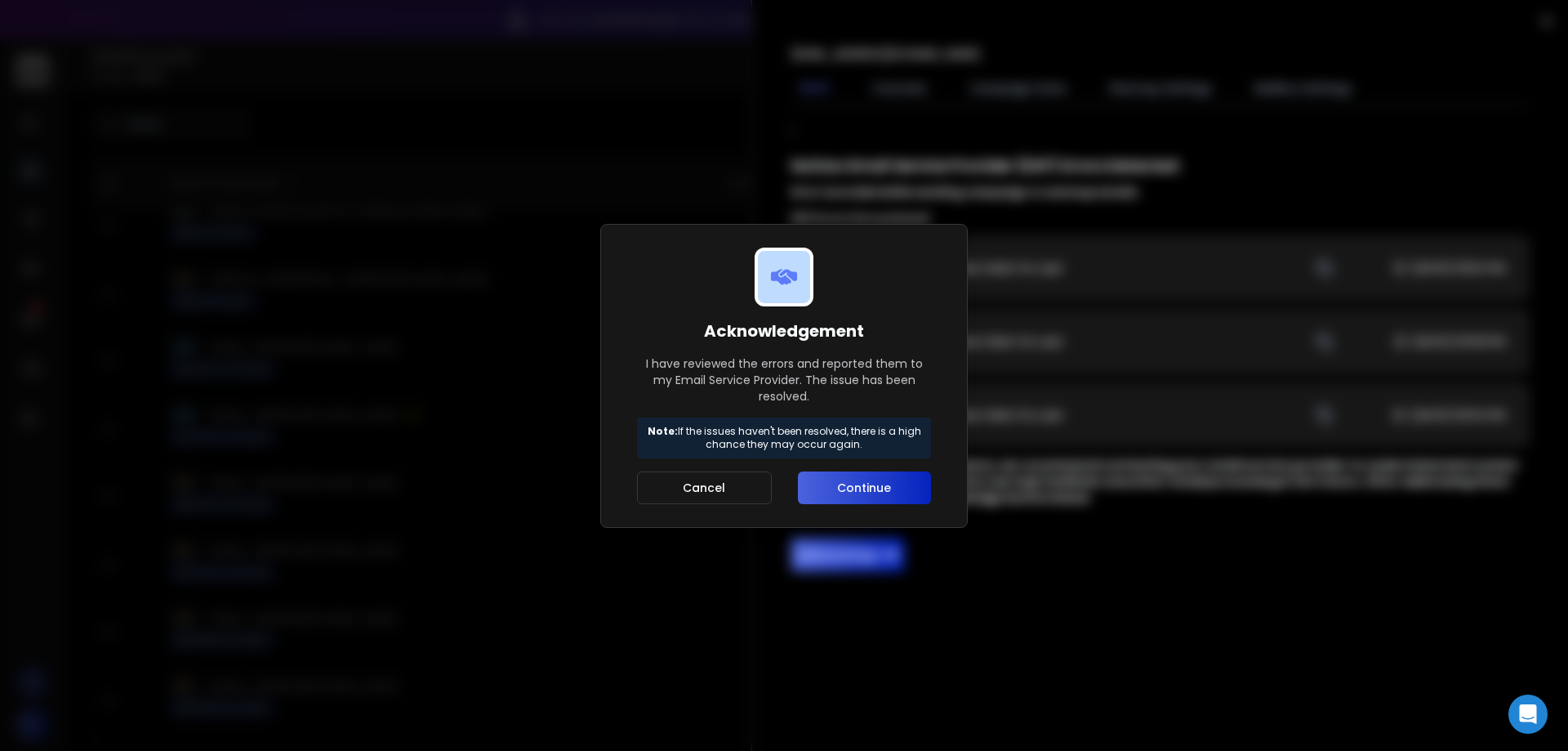
click at [856, 491] on button "Continue" at bounding box center [865, 488] width 134 height 33
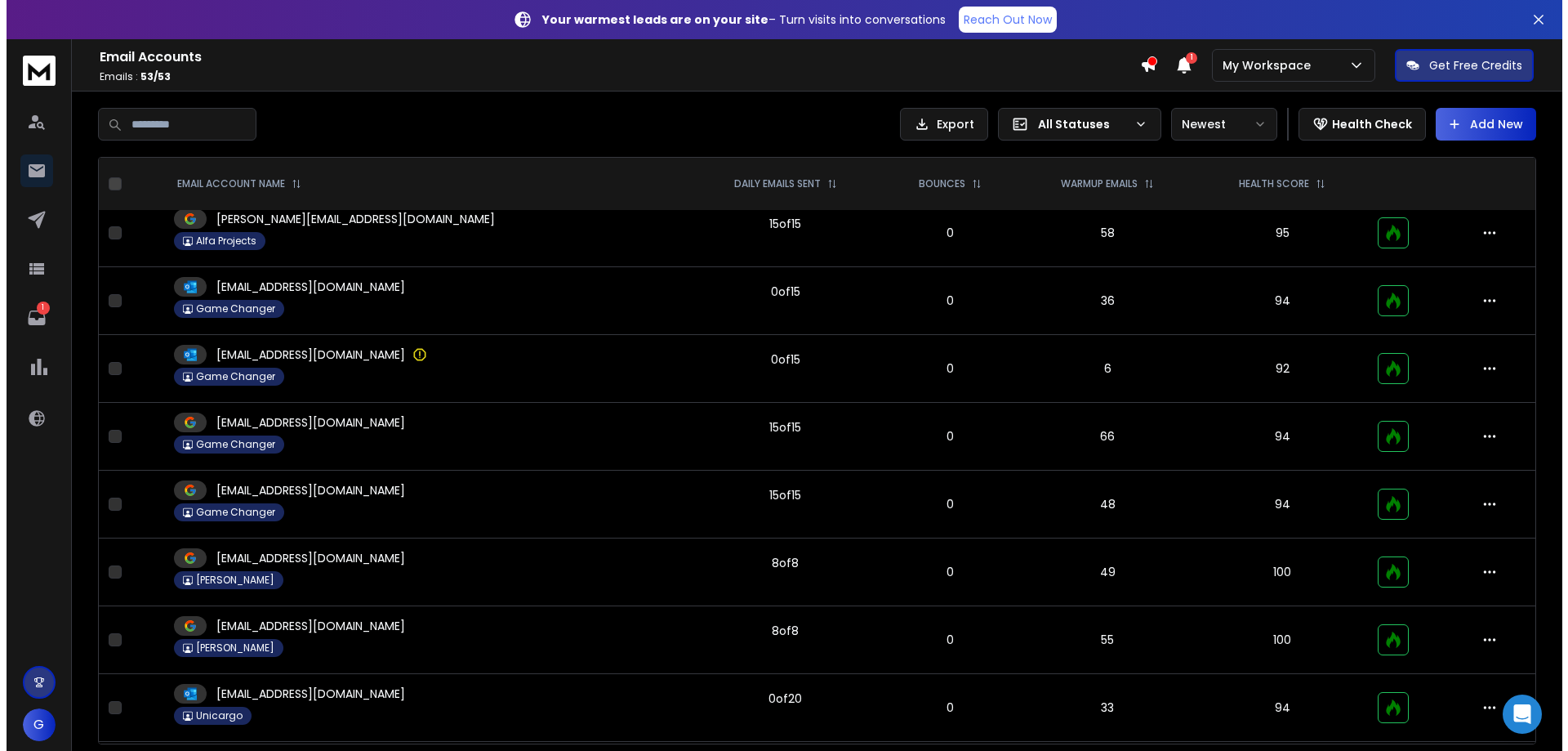
scroll to position [2369, 0]
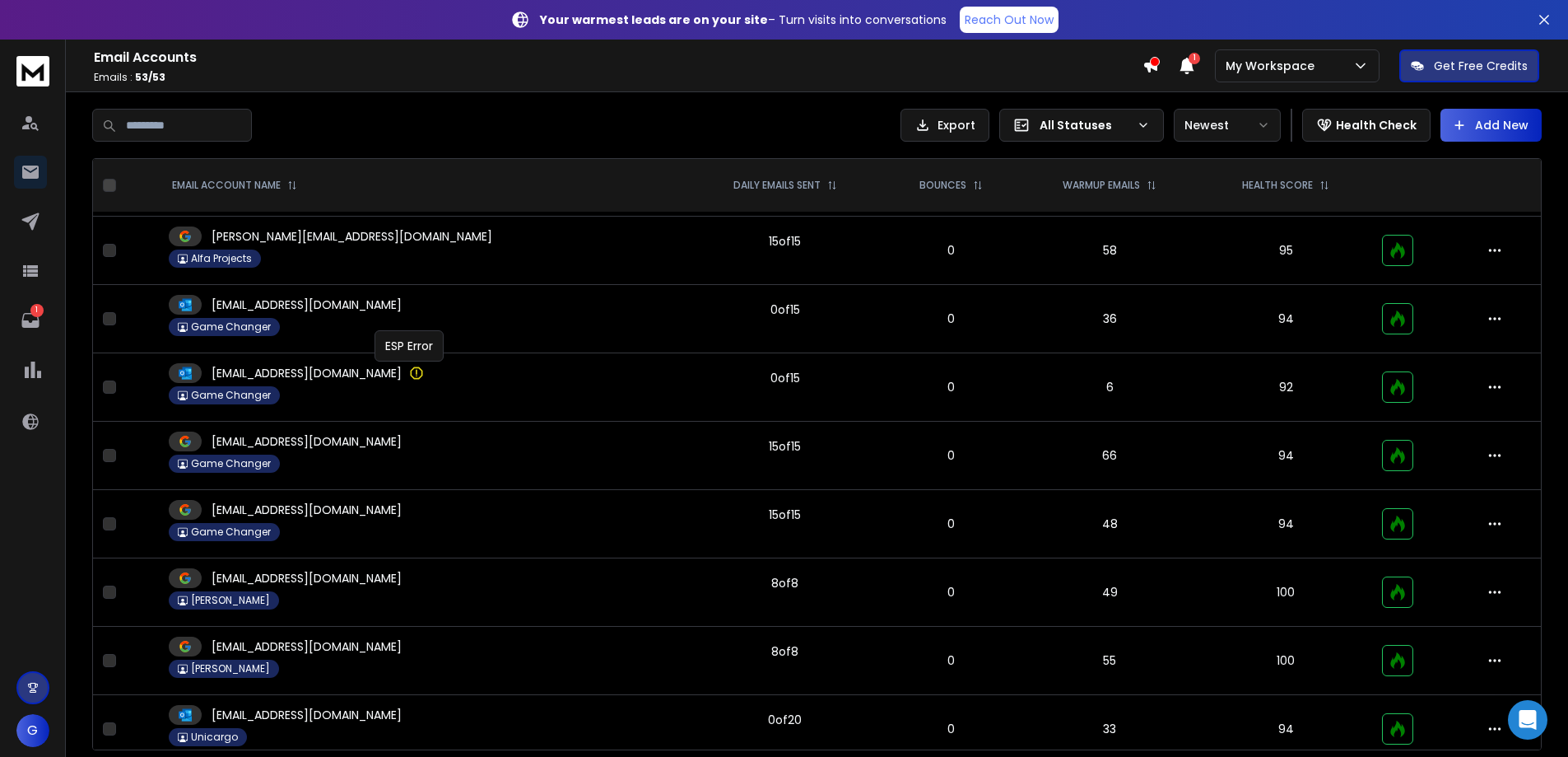
click at [416, 374] on icon at bounding box center [417, 372] width 2 height 5
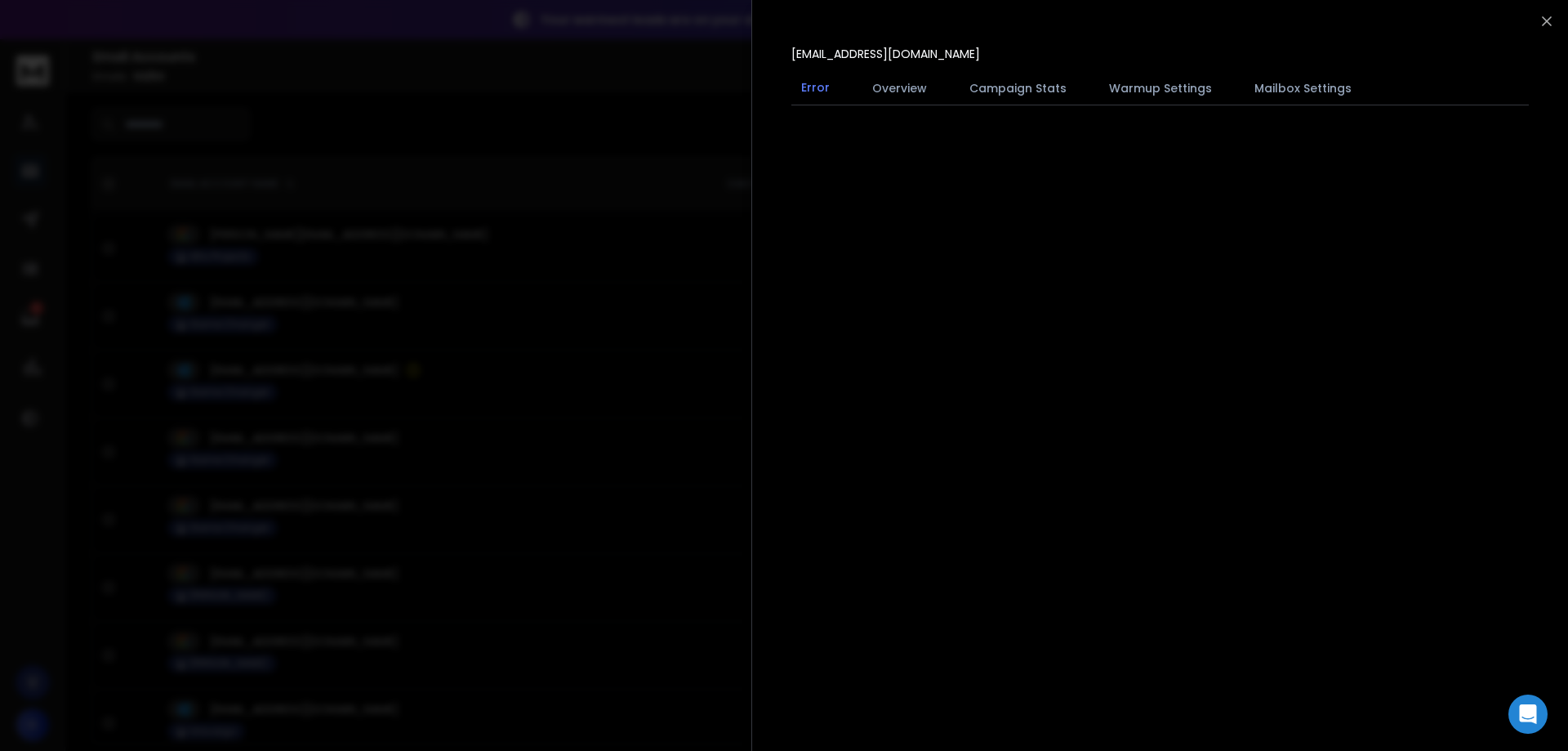
click at [1123, 306] on div "Multi Select Table Sheet assaf@gamechangertools.com Error Overview Campaign Sta…" at bounding box center [1160, 376] width 817 height 751
click at [956, 253] on div "Multi Select Table Sheet assaf@gamechangertools.com Error Overview Campaign Sta…" at bounding box center [1160, 376] width 817 height 751
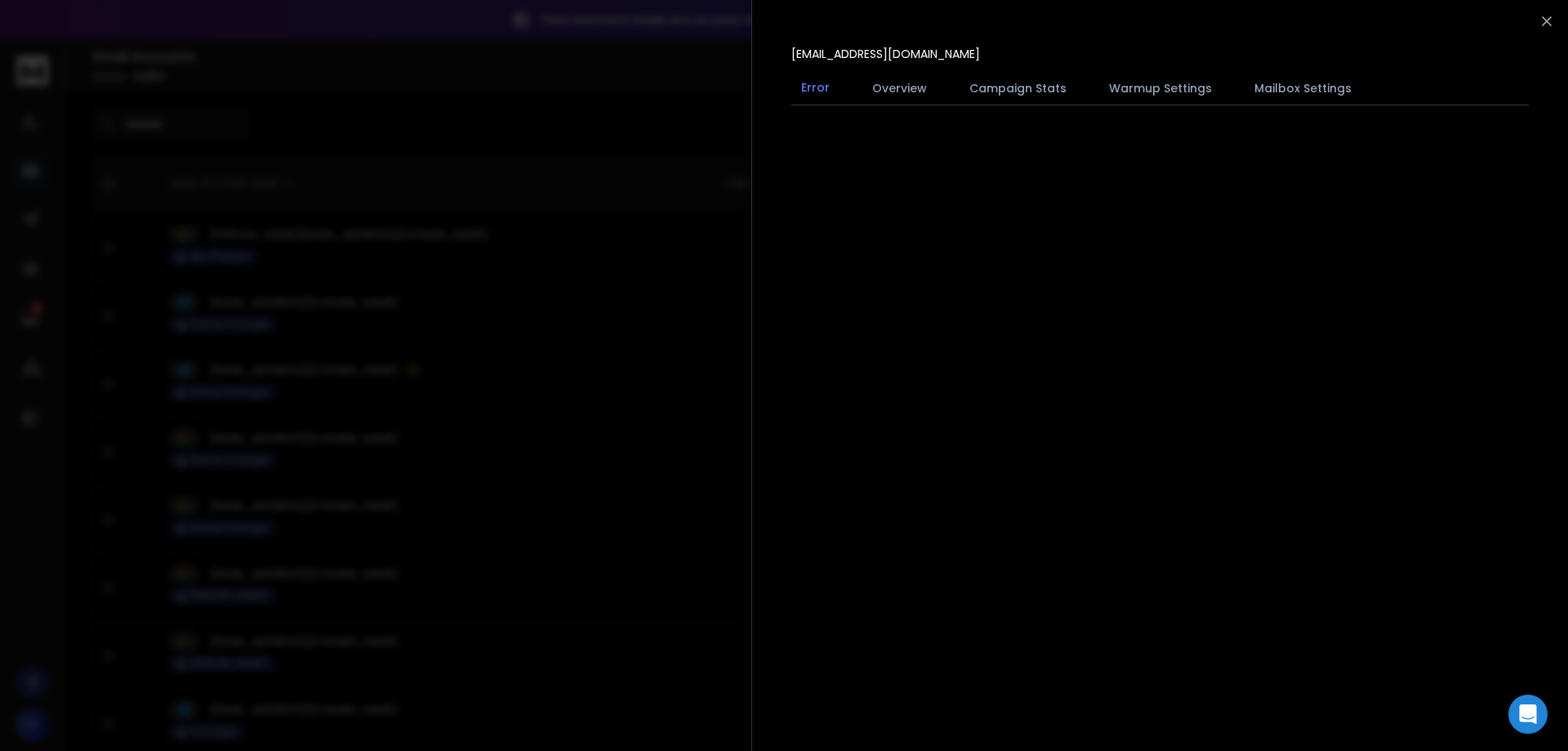
click at [693, 260] on div at bounding box center [784, 376] width 1568 height 751
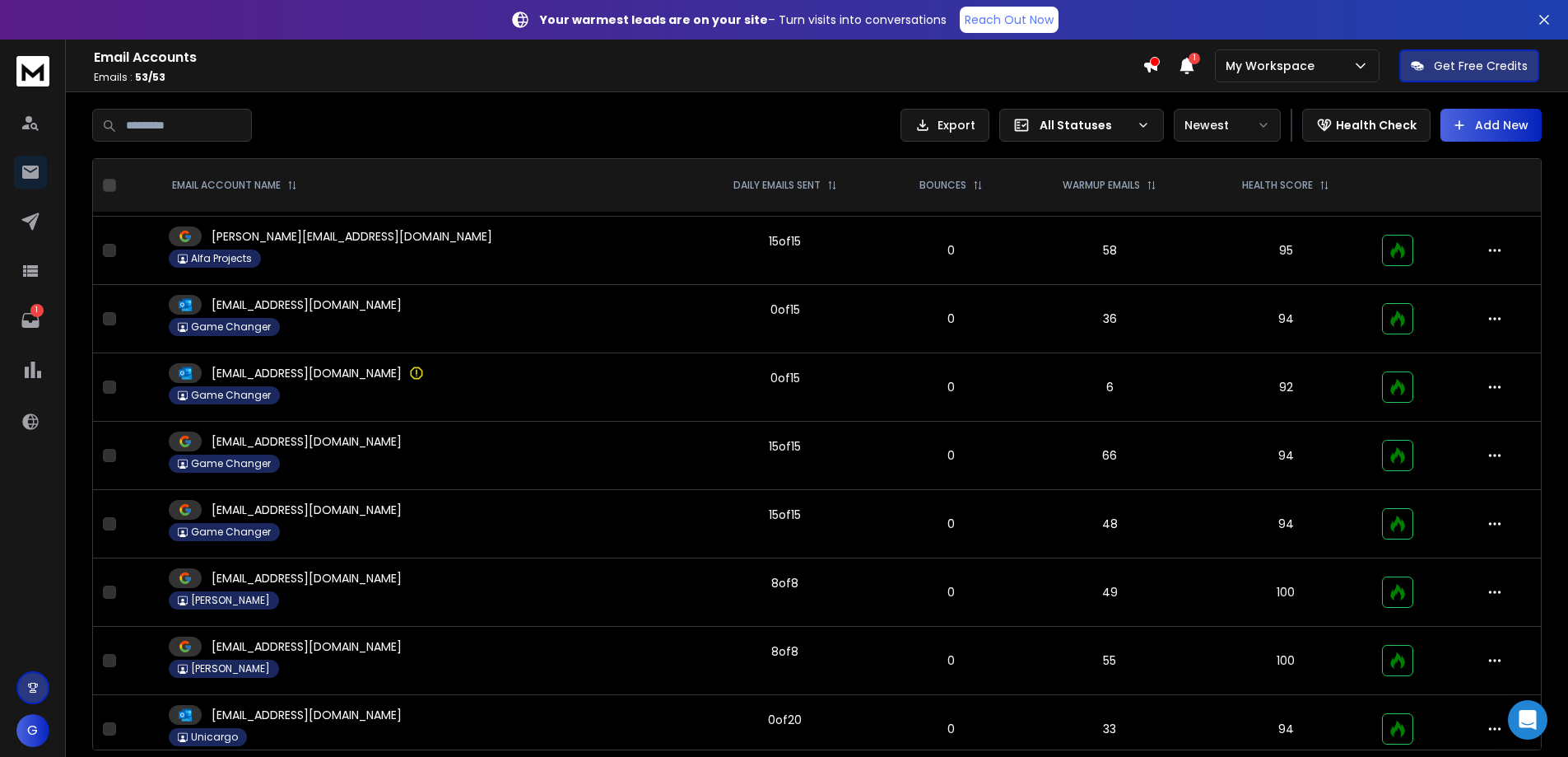
click at [327, 376] on p "[EMAIL_ADDRESS][DOMAIN_NAME]" at bounding box center [307, 372] width 190 height 16
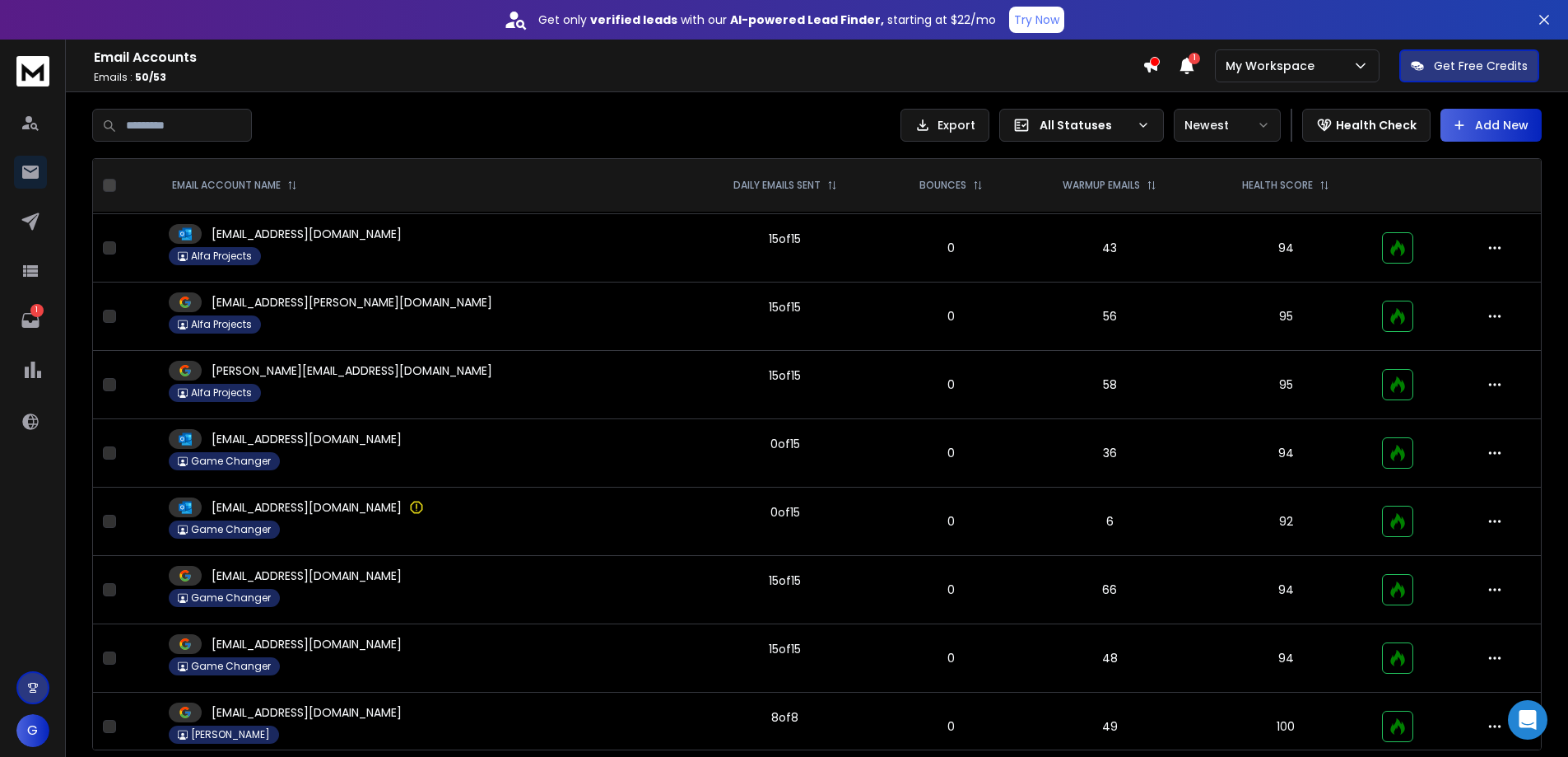
scroll to position [2388, 0]
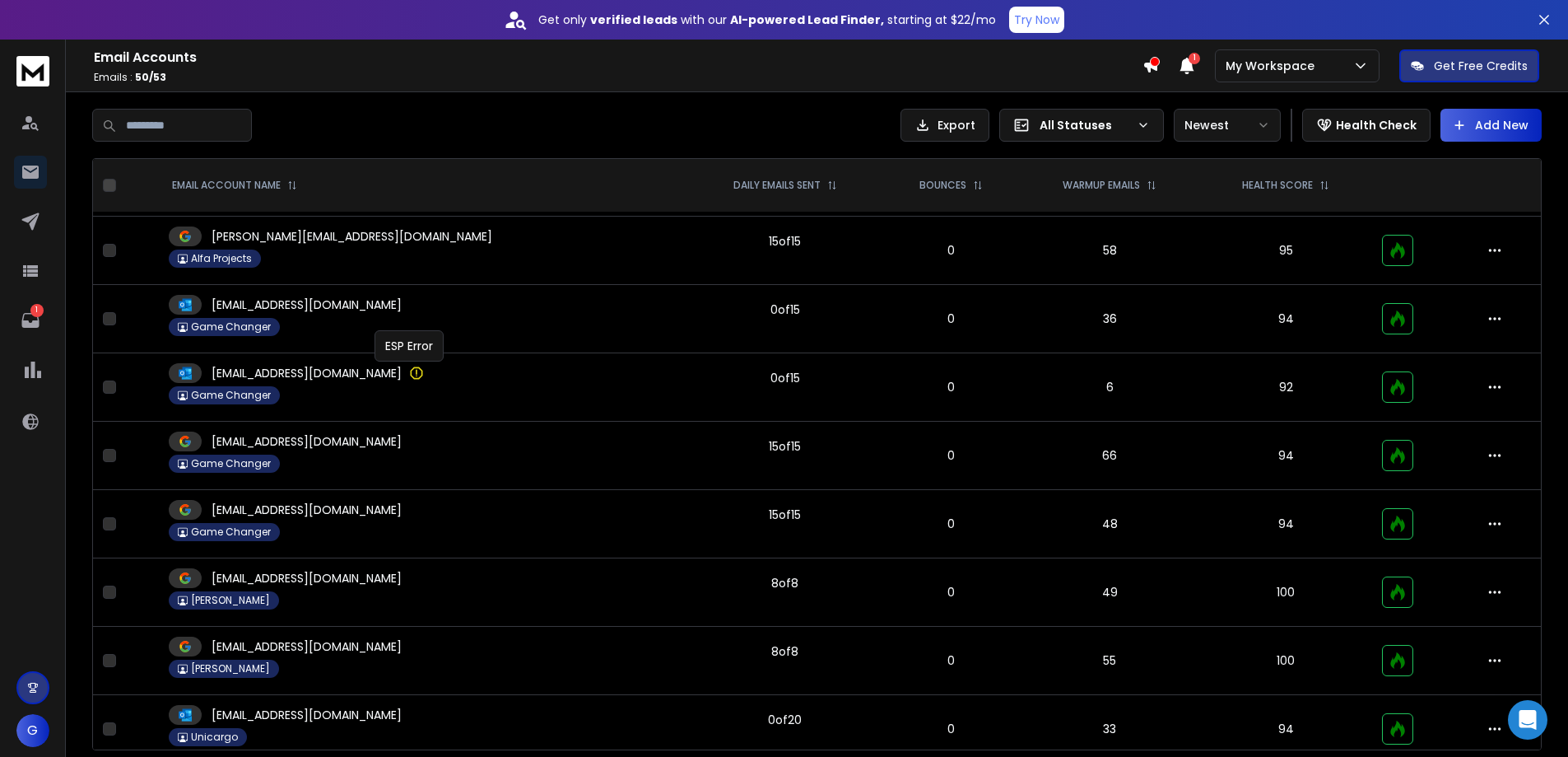
click at [408, 372] on icon at bounding box center [416, 372] width 16 height 16
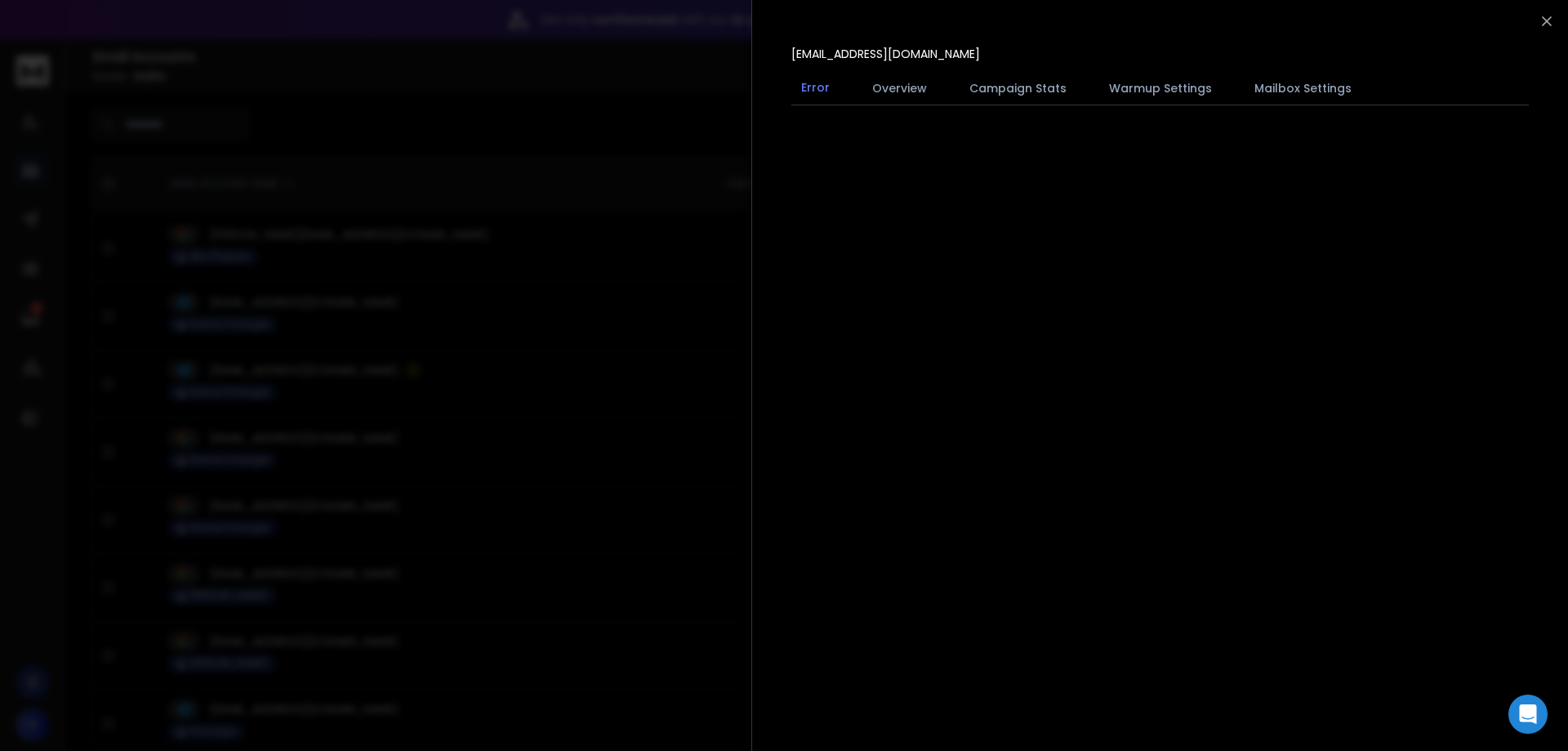
click at [906, 81] on button "Overview" at bounding box center [900, 88] width 75 height 35
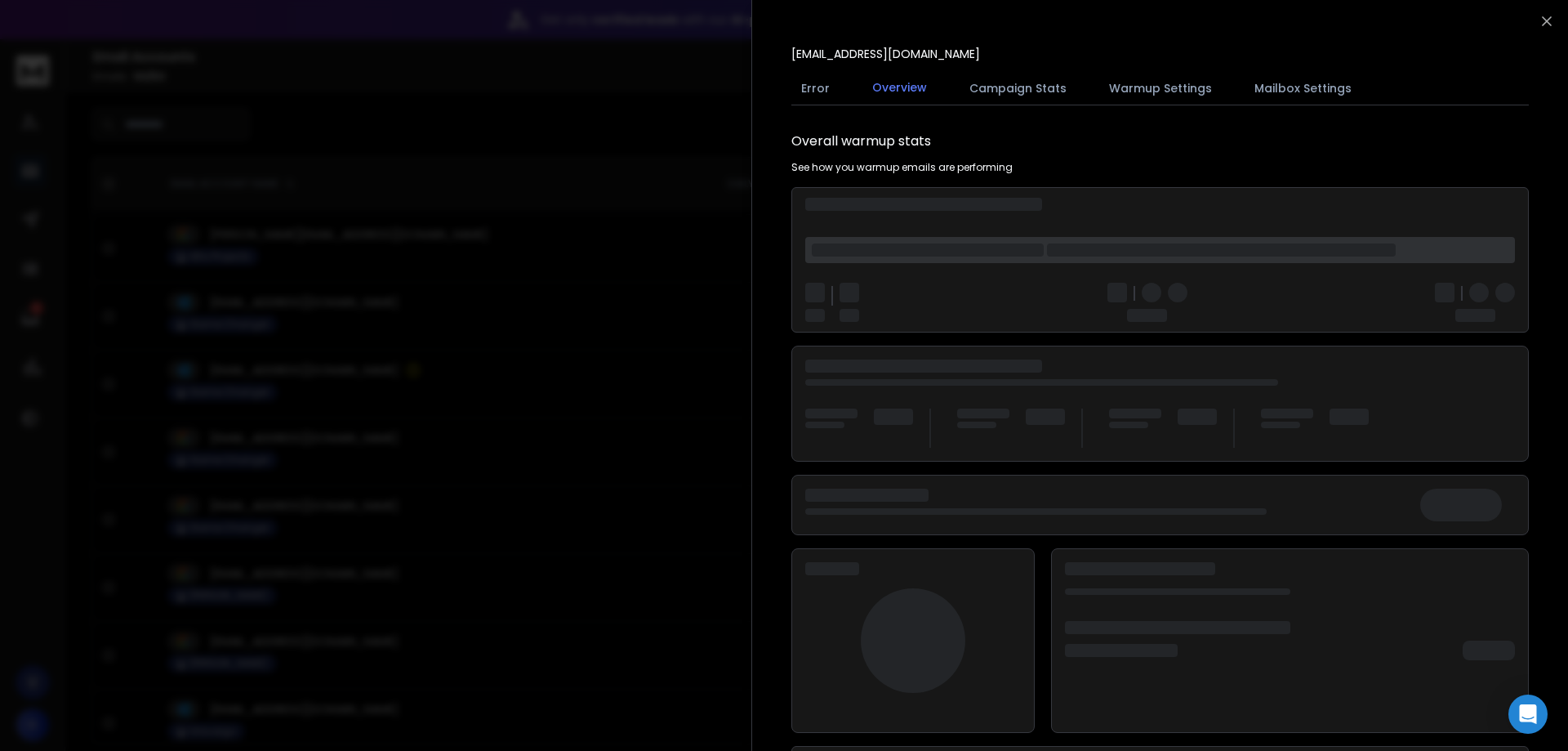
click at [1004, 82] on button "Campaign Stats" at bounding box center [1018, 88] width 117 height 35
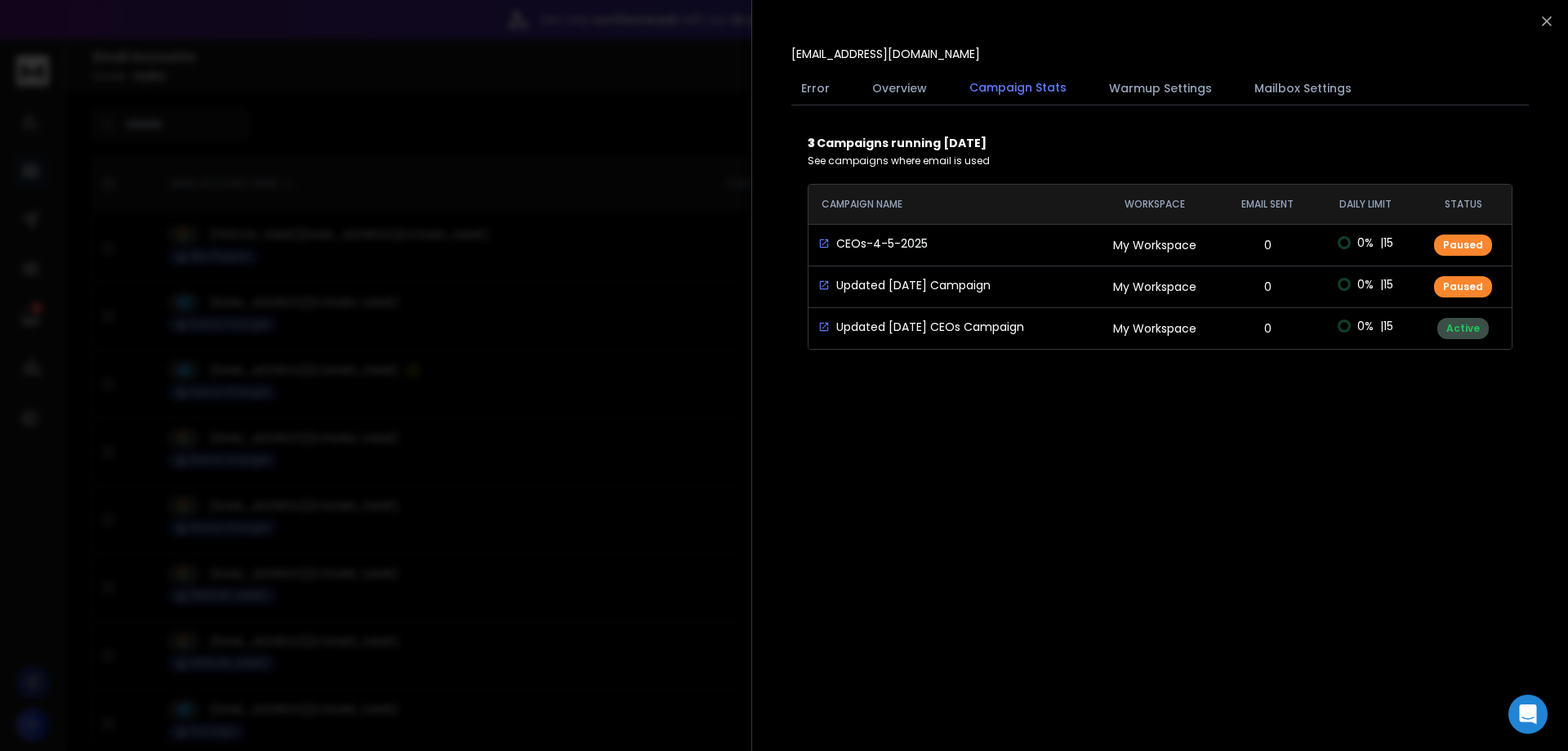
click at [1150, 81] on button "Warmup Settings" at bounding box center [1160, 88] width 122 height 35
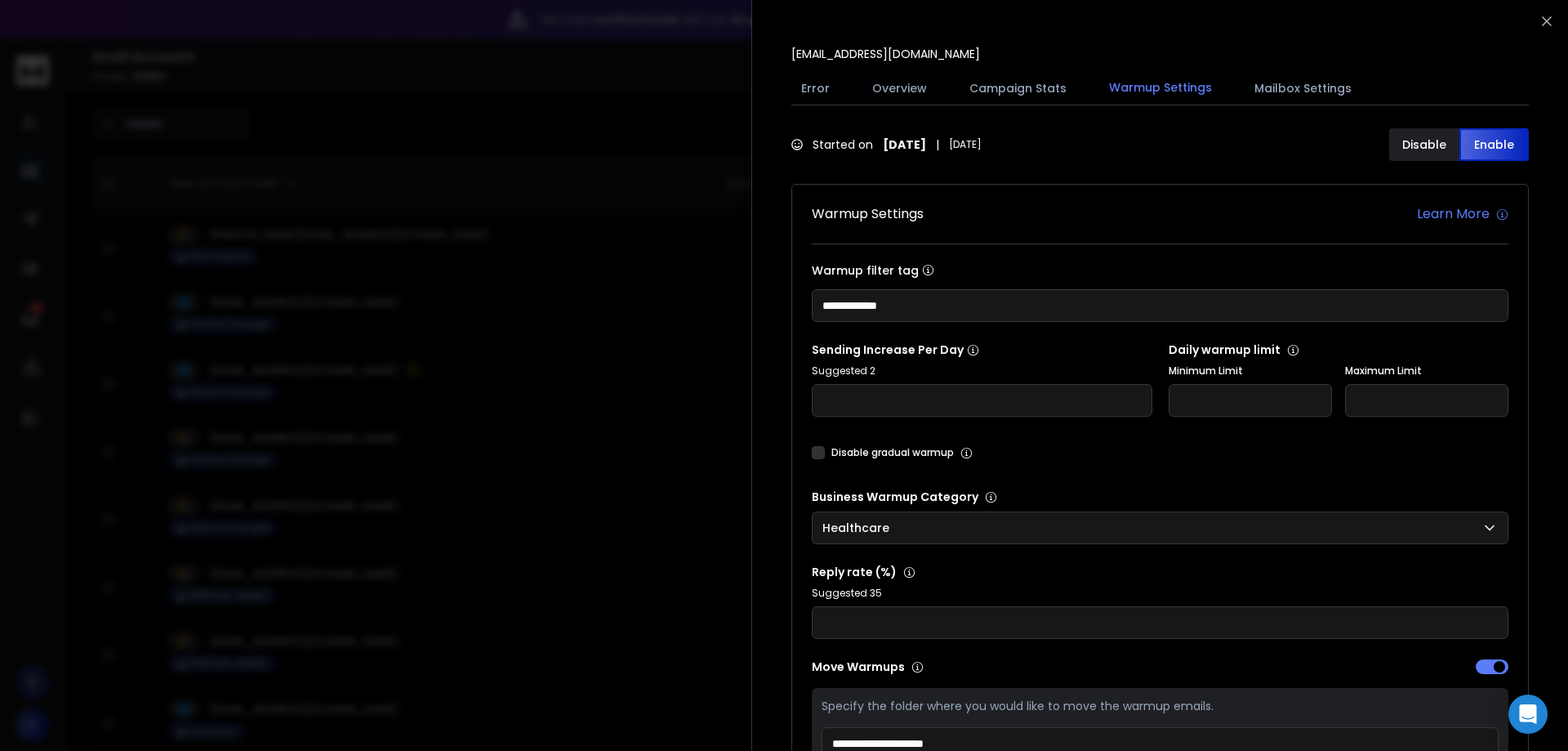
click at [1273, 81] on button "Mailbox Settings" at bounding box center [1303, 88] width 117 height 35
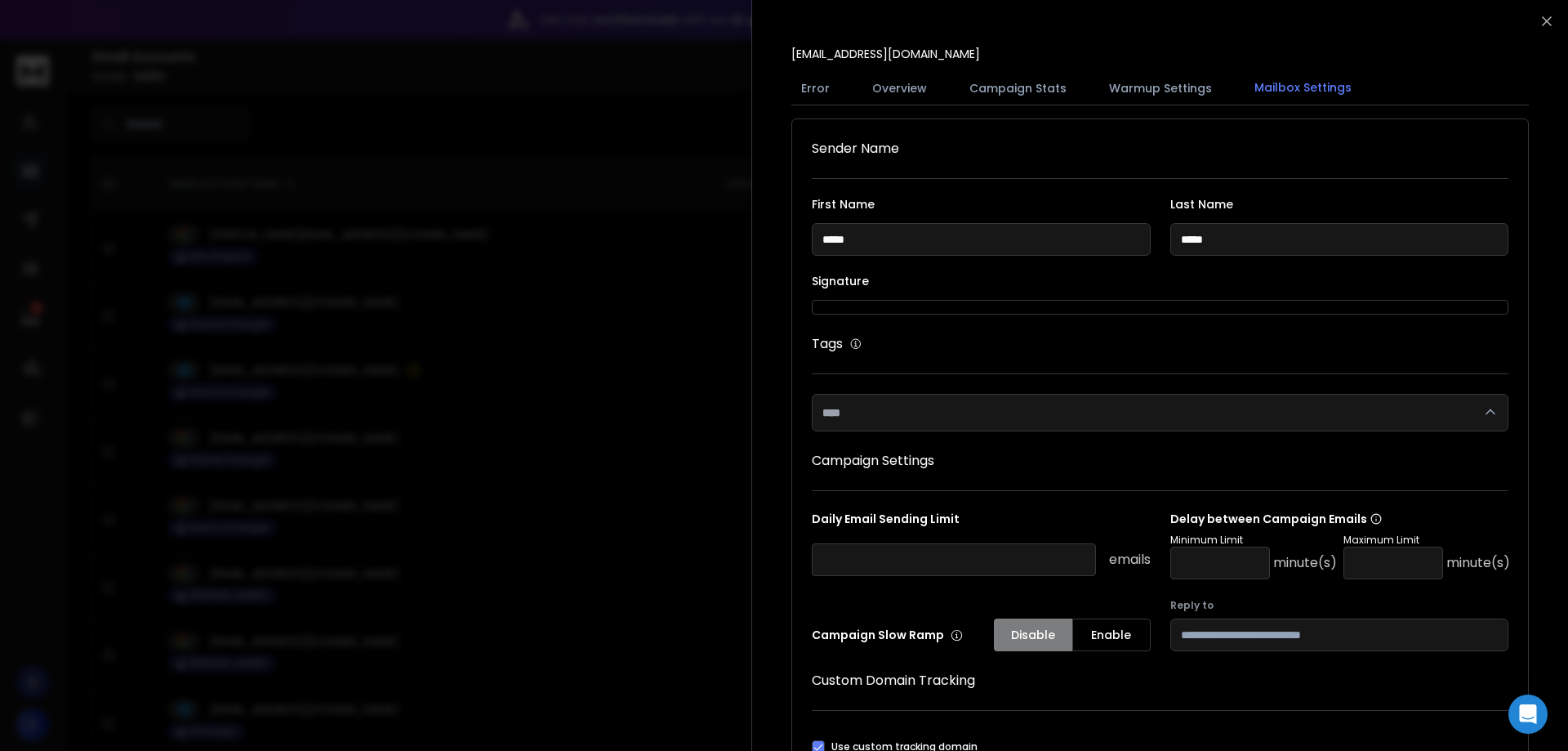
click at [1147, 80] on button "Warmup Settings" at bounding box center [1160, 88] width 122 height 35
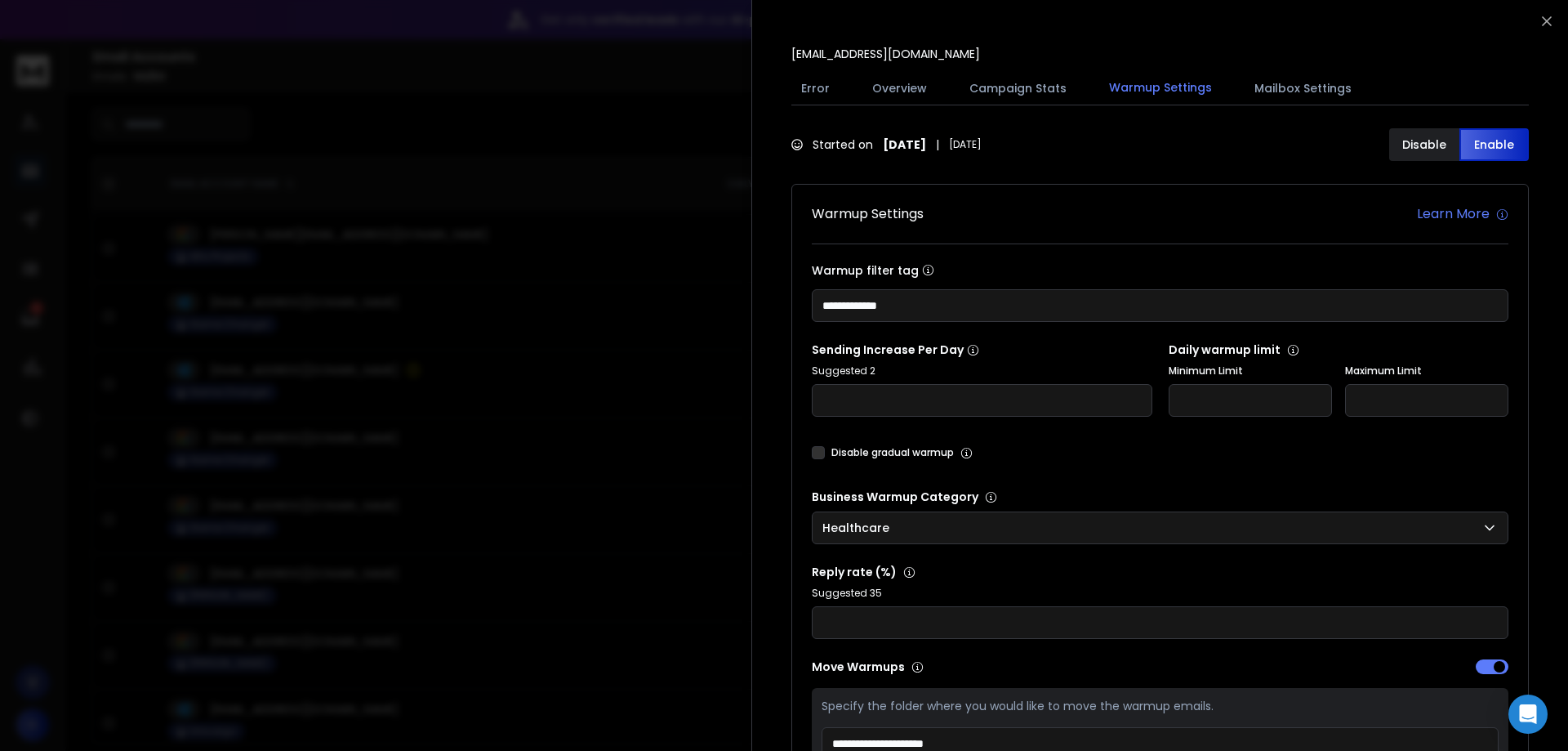
click at [1029, 81] on button "Campaign Stats" at bounding box center [1018, 88] width 117 height 35
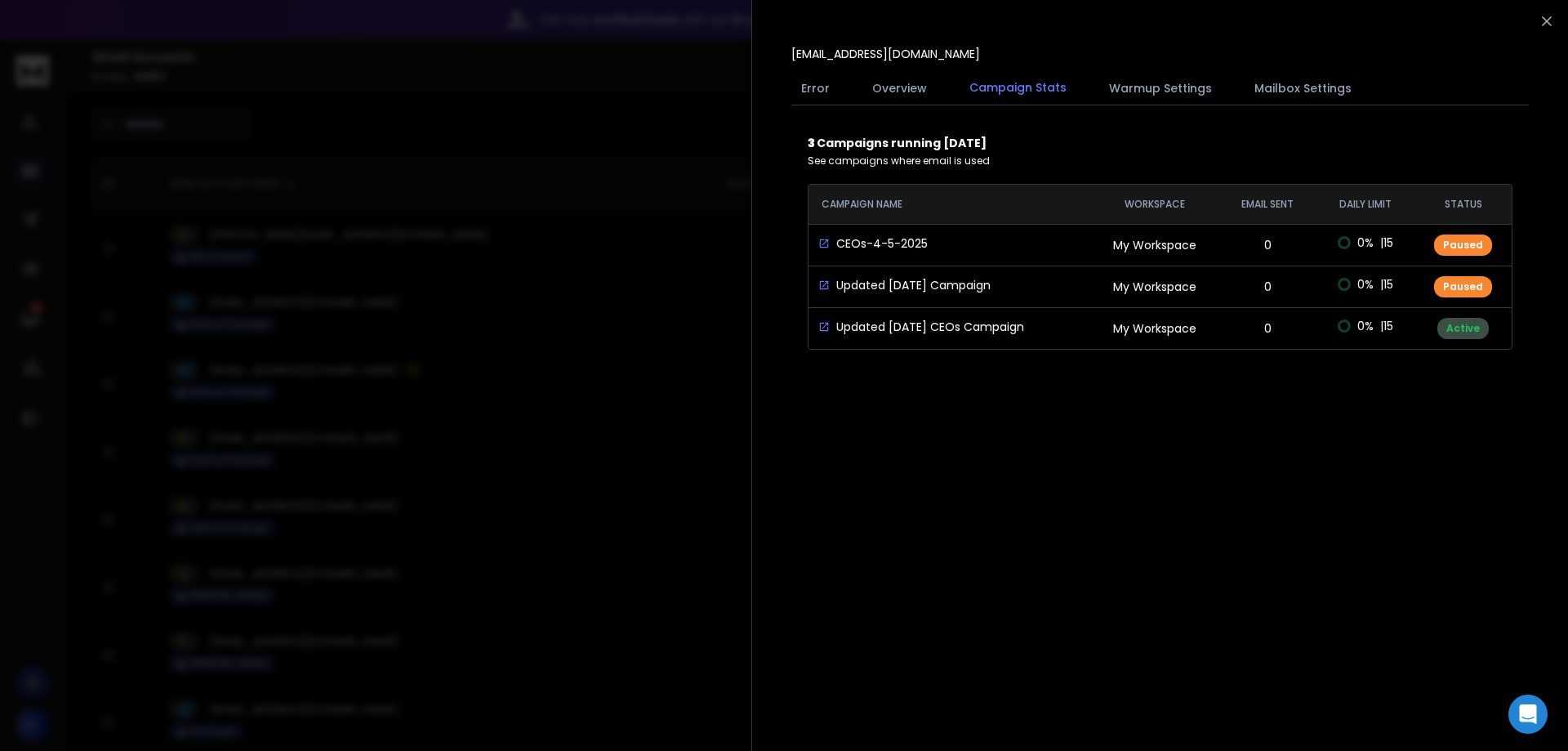
click at [886, 78] on button "Overview" at bounding box center [900, 88] width 75 height 35
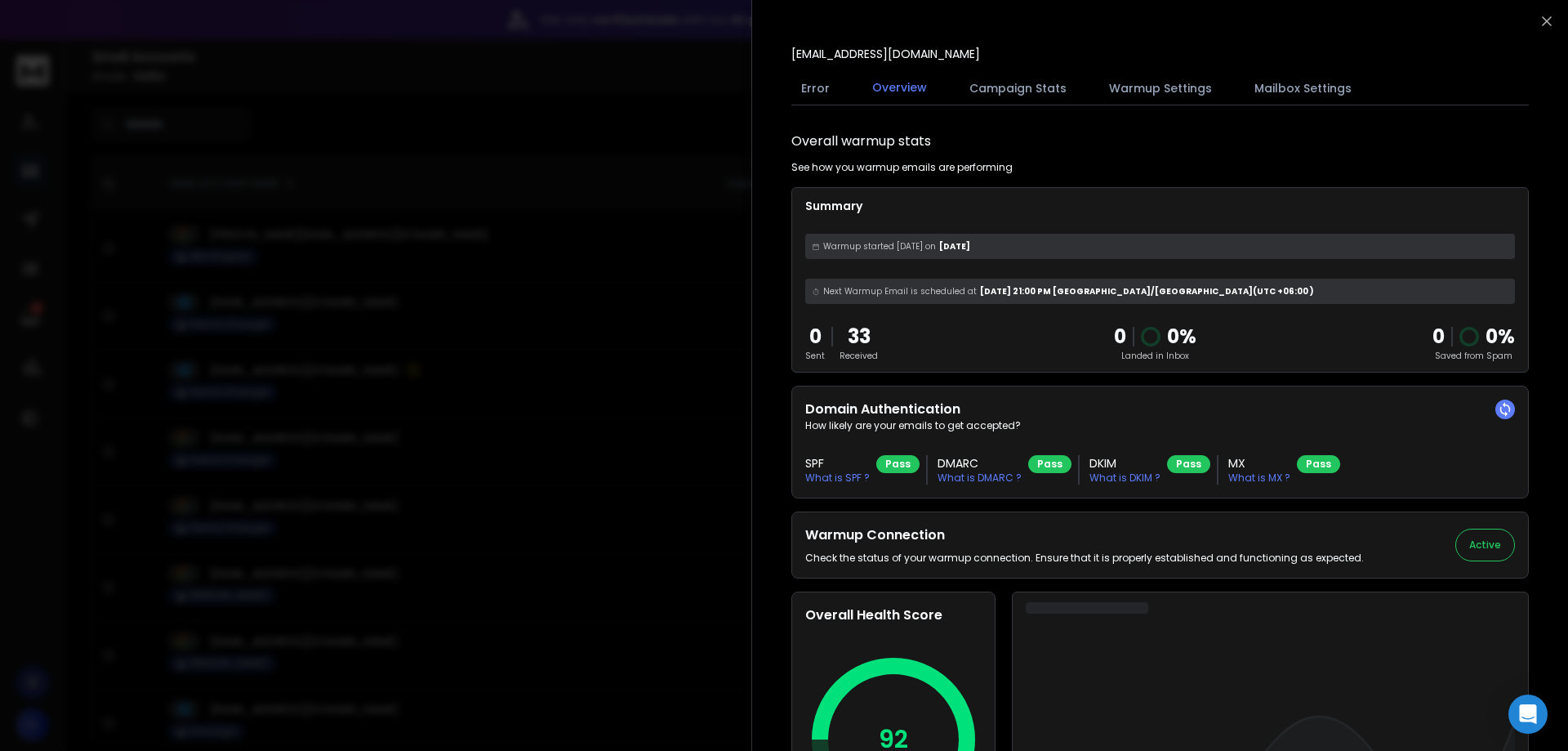
click at [823, 81] on button "Error" at bounding box center [816, 88] width 49 height 35
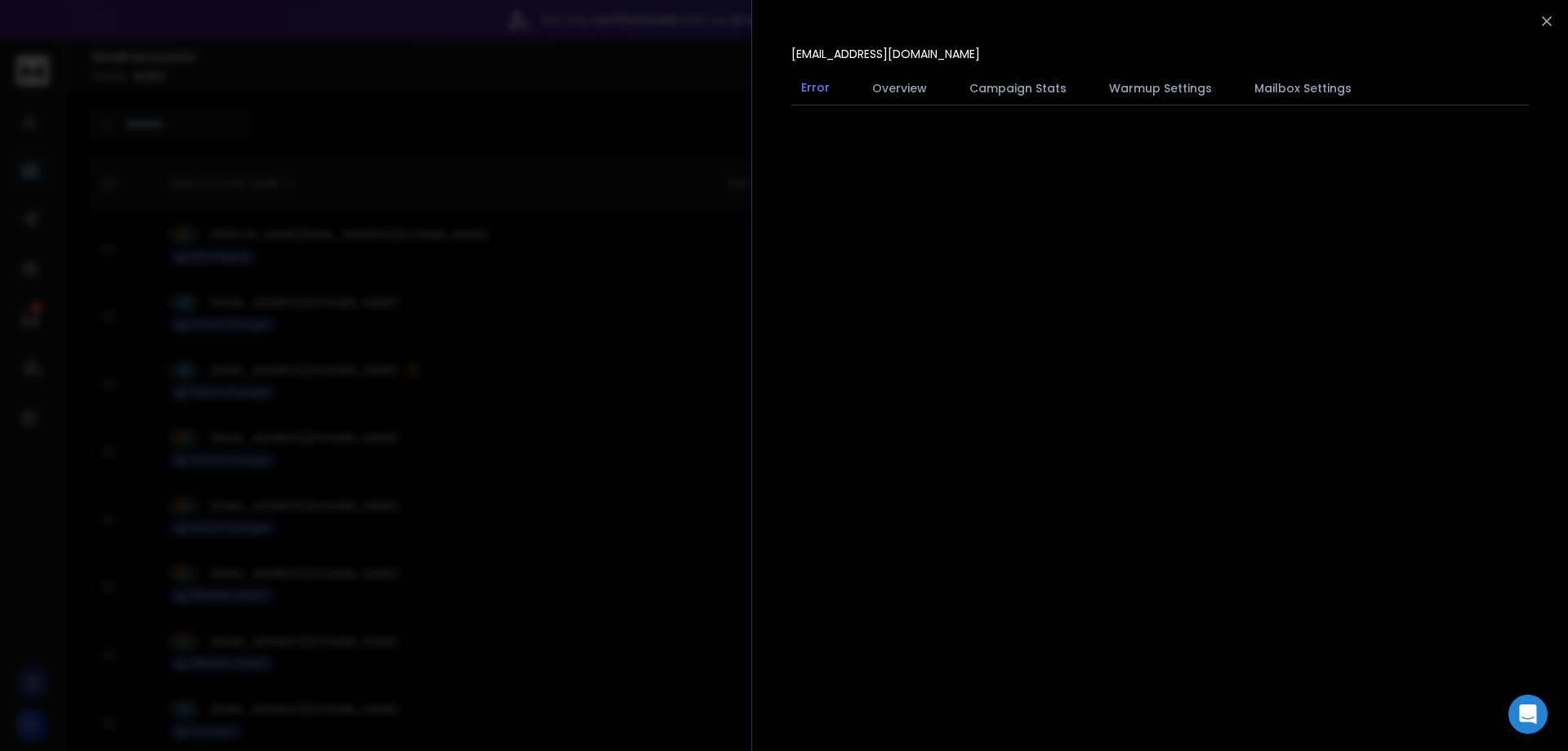
click at [892, 81] on button "Overview" at bounding box center [900, 88] width 75 height 35
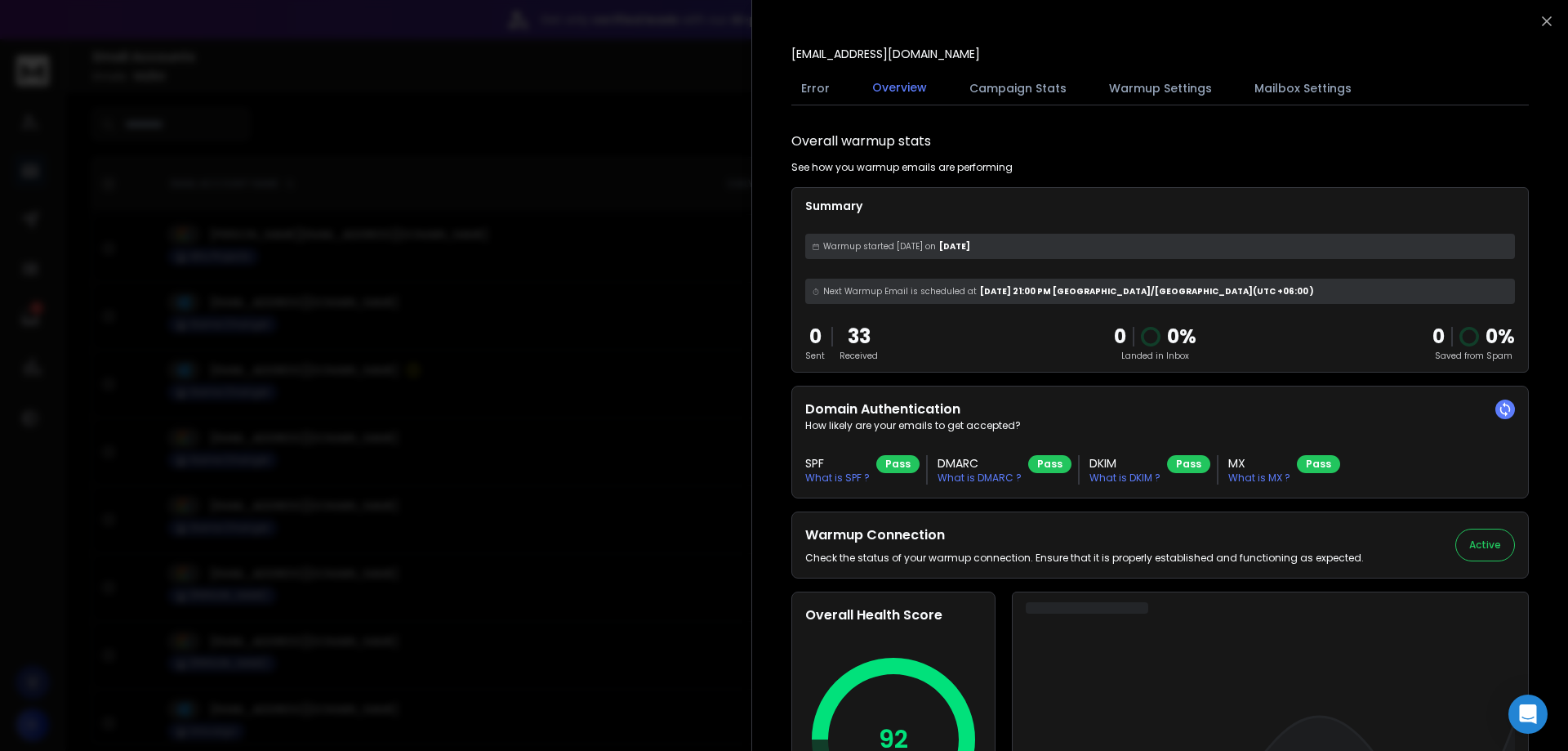
click at [822, 73] on button "Error" at bounding box center [816, 88] width 49 height 35
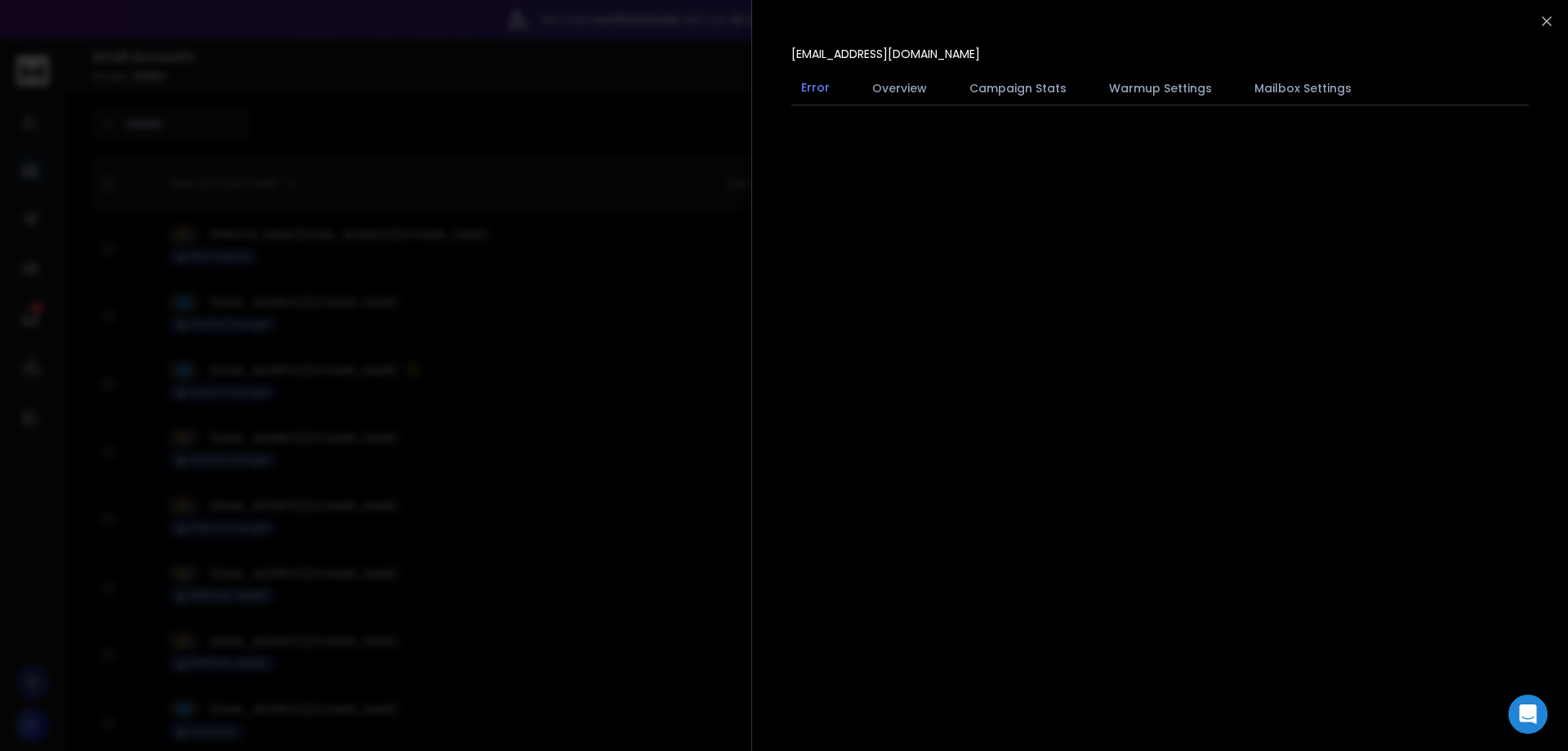
click at [921, 90] on button "Overview" at bounding box center [900, 88] width 75 height 35
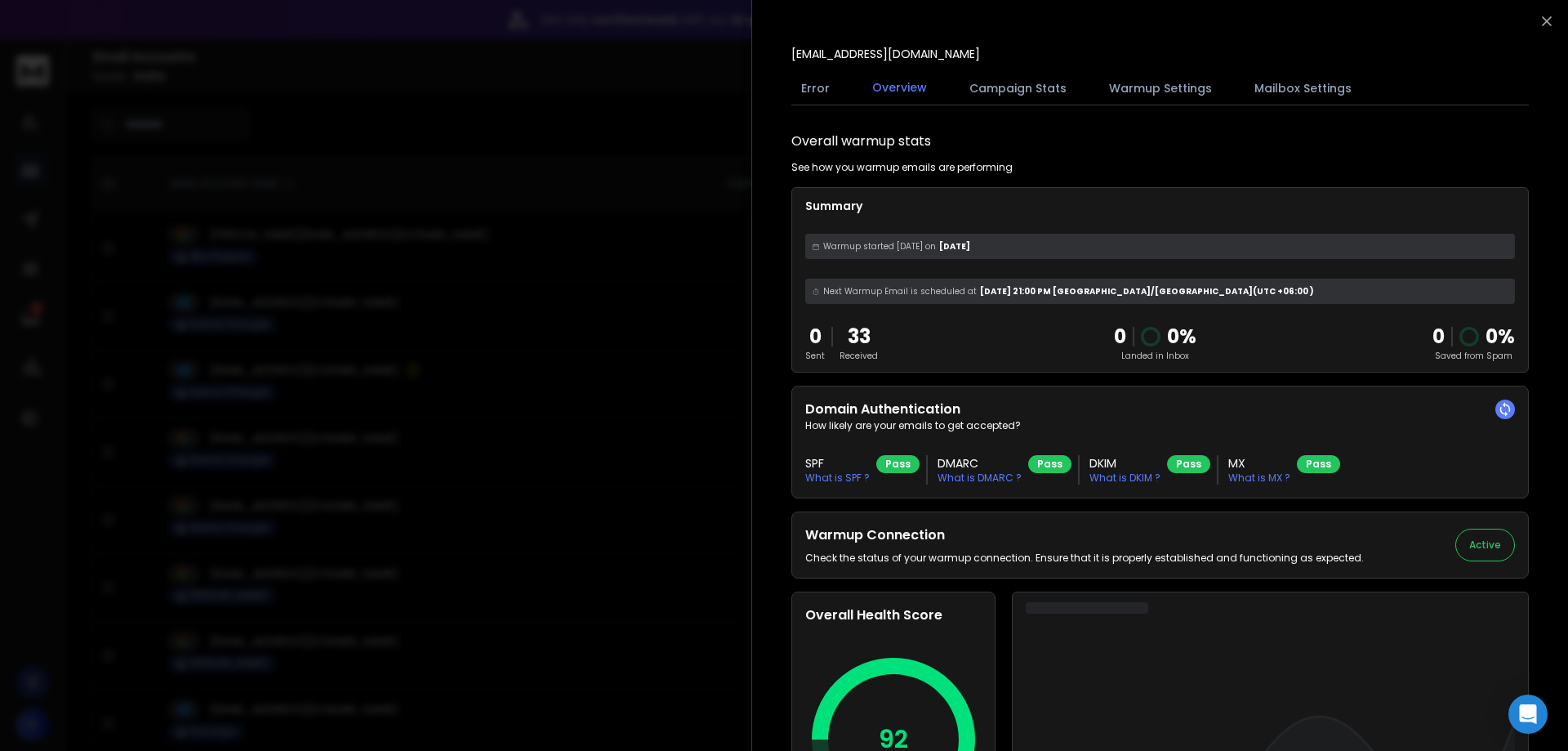
click at [818, 81] on button "Error" at bounding box center [816, 88] width 49 height 35
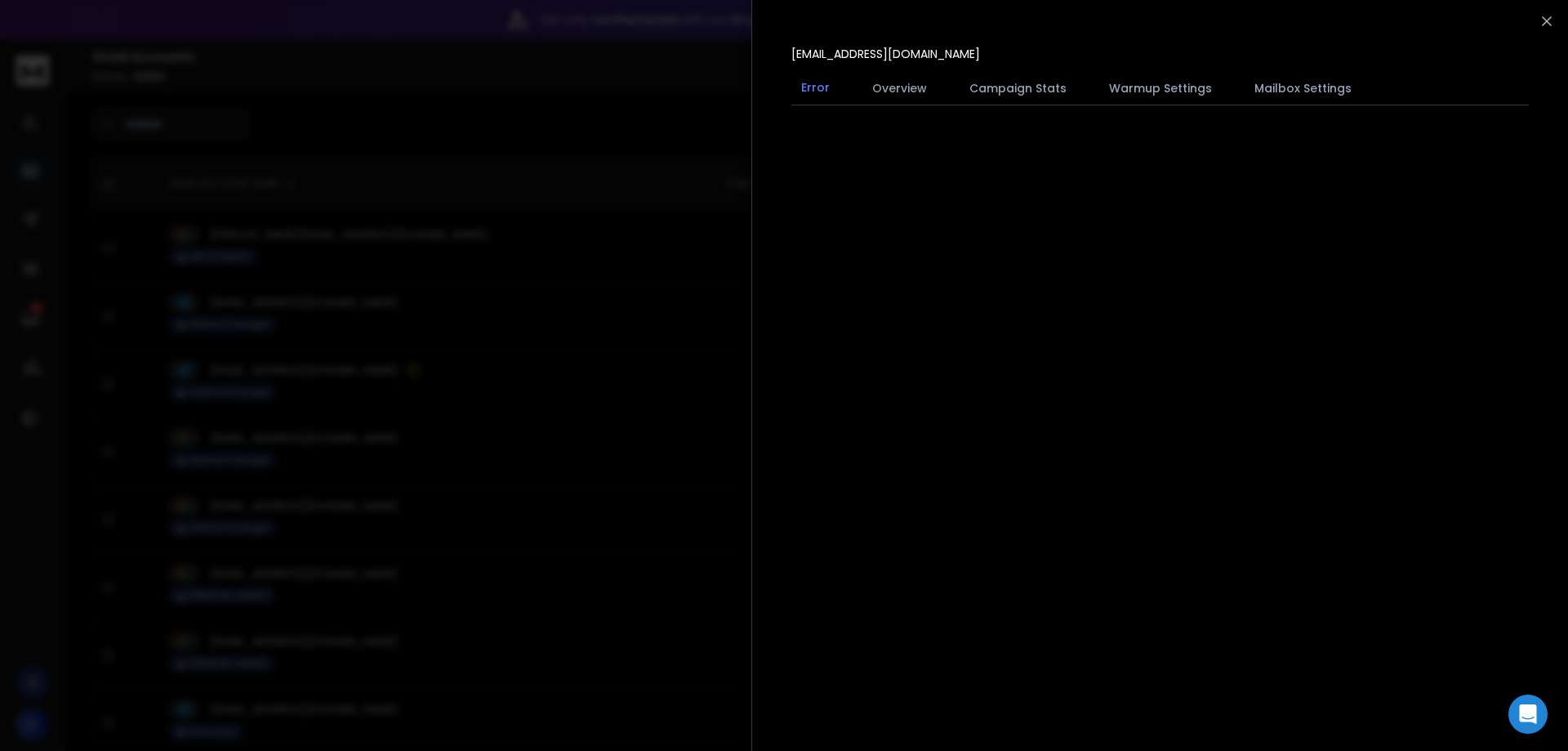
click at [818, 81] on button "Error" at bounding box center [816, 88] width 49 height 37
click at [637, 185] on div at bounding box center [784, 376] width 1568 height 751
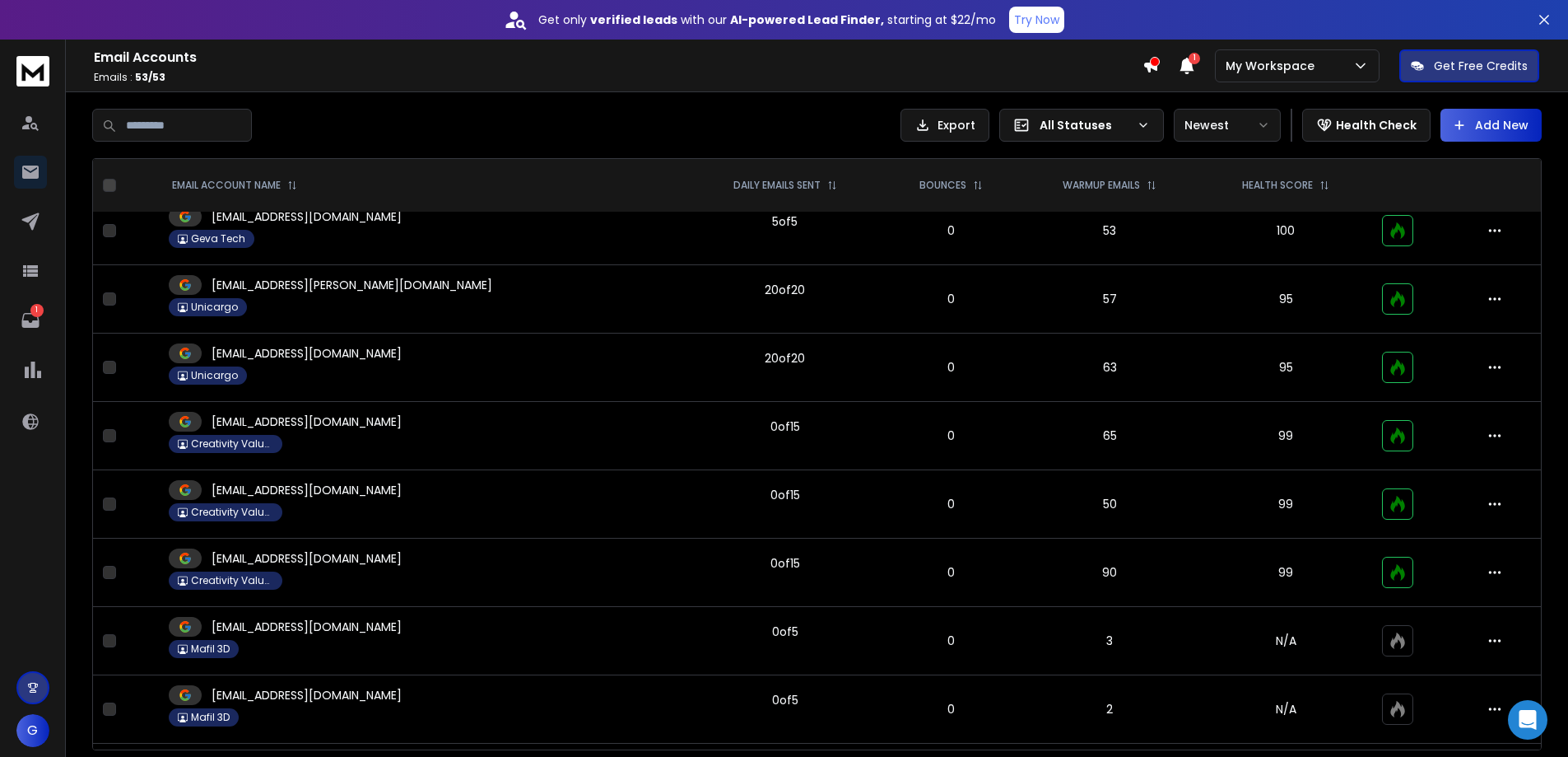
scroll to position [3098, 0]
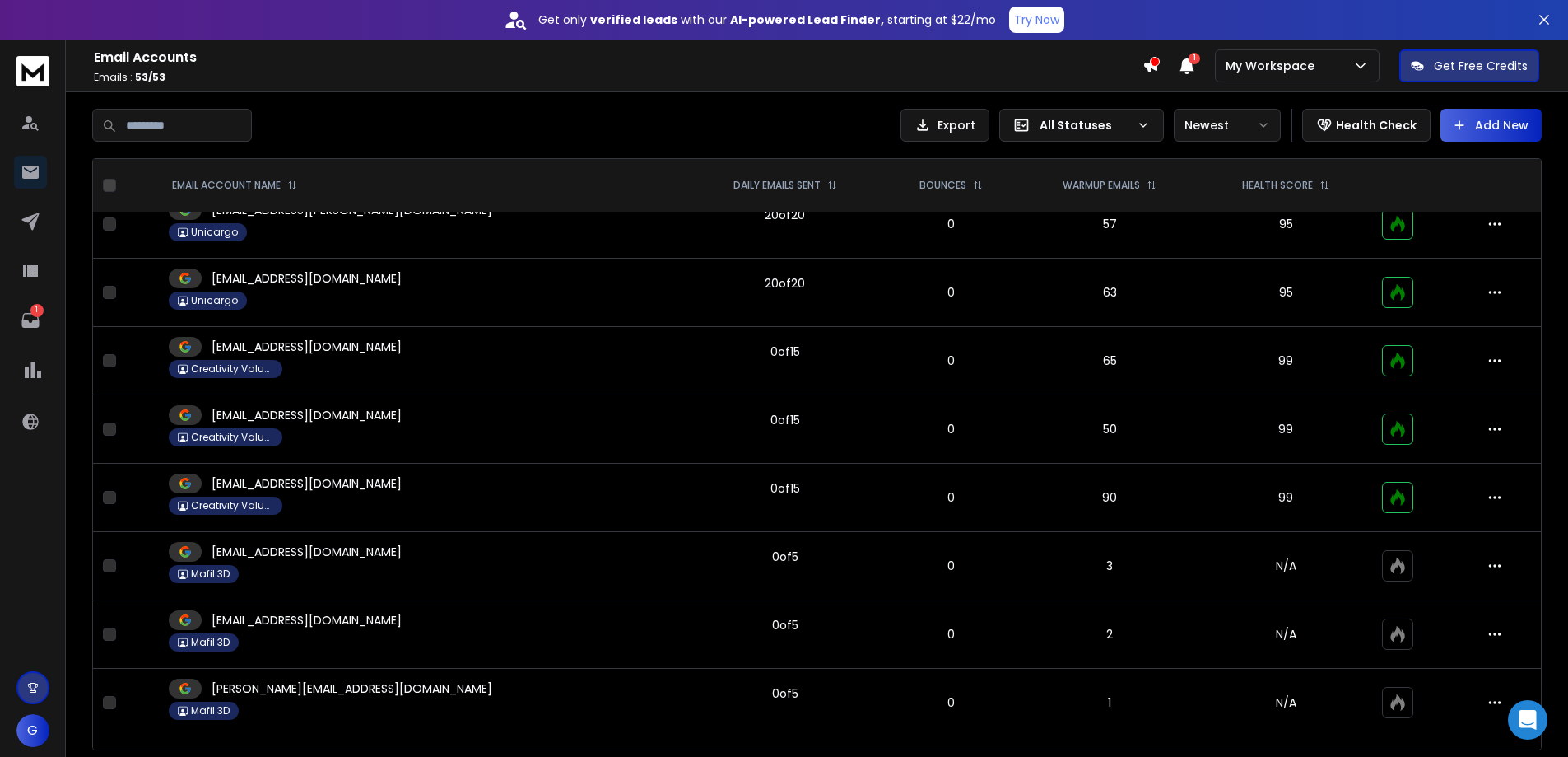
click at [1397, 570] on div at bounding box center [1397, 565] width 31 height 31
click at [1397, 625] on div at bounding box center [1397, 634] width 31 height 31
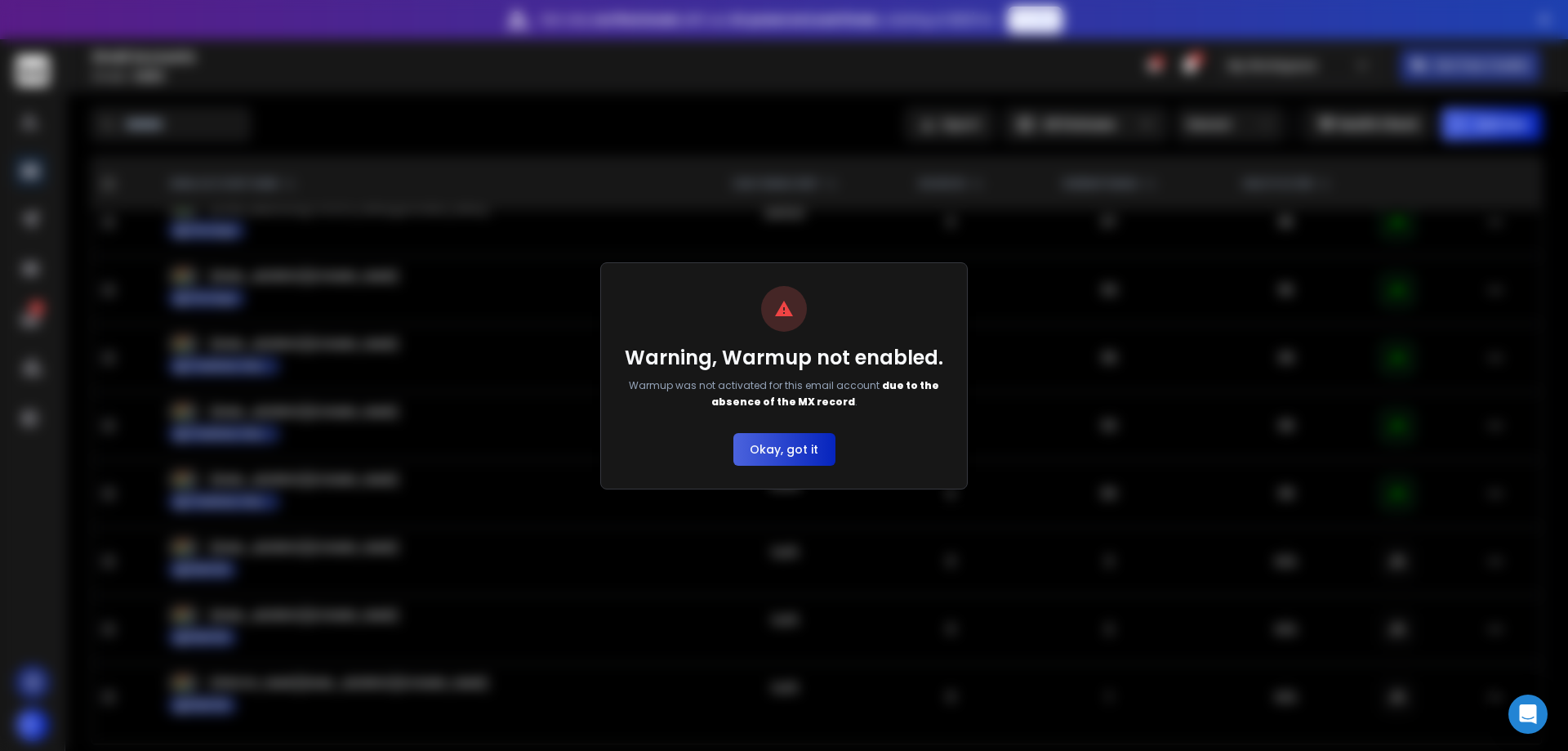
click at [793, 456] on button "Okay, got it" at bounding box center [784, 449] width 102 height 33
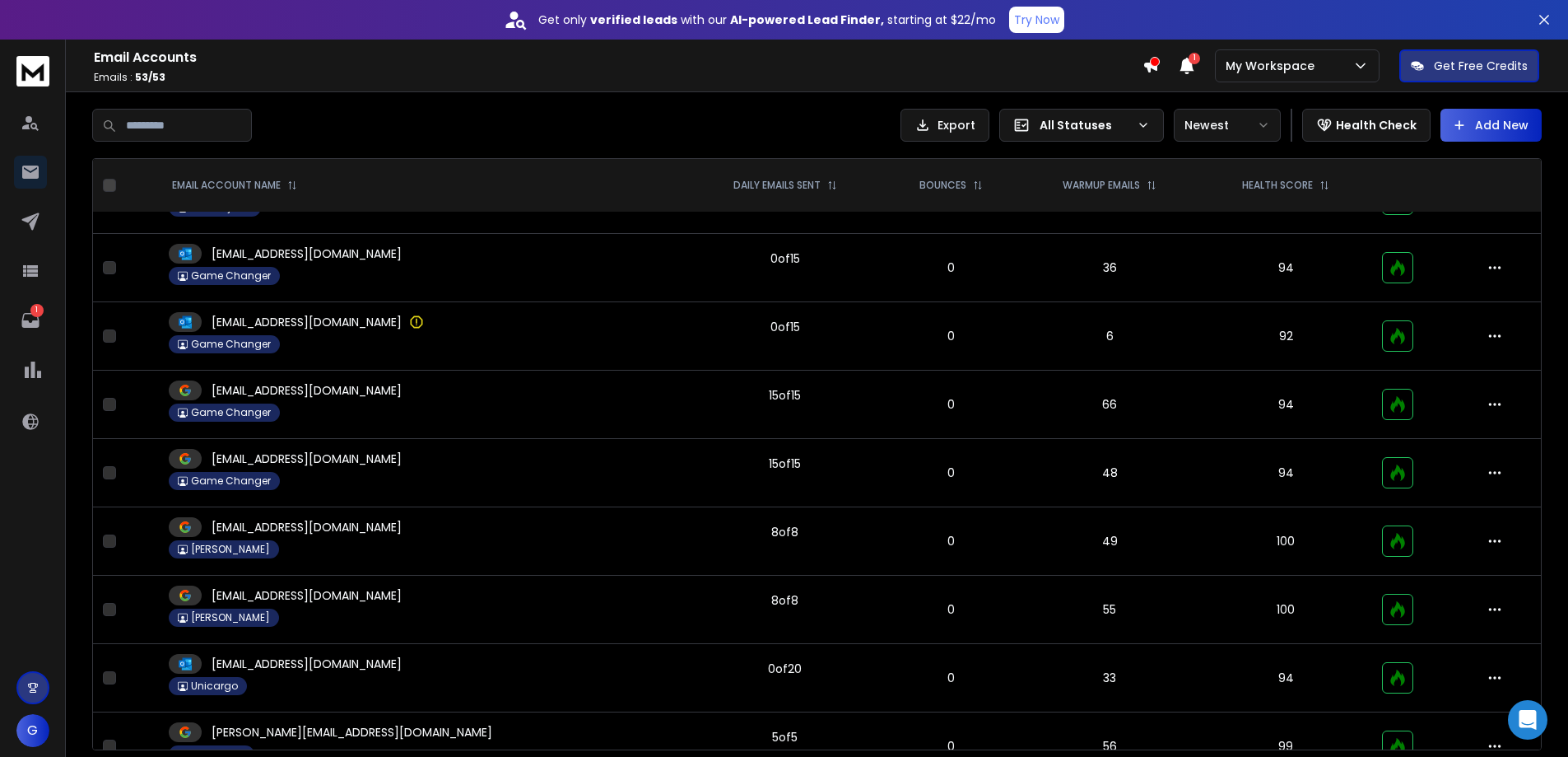
scroll to position [2357, 0]
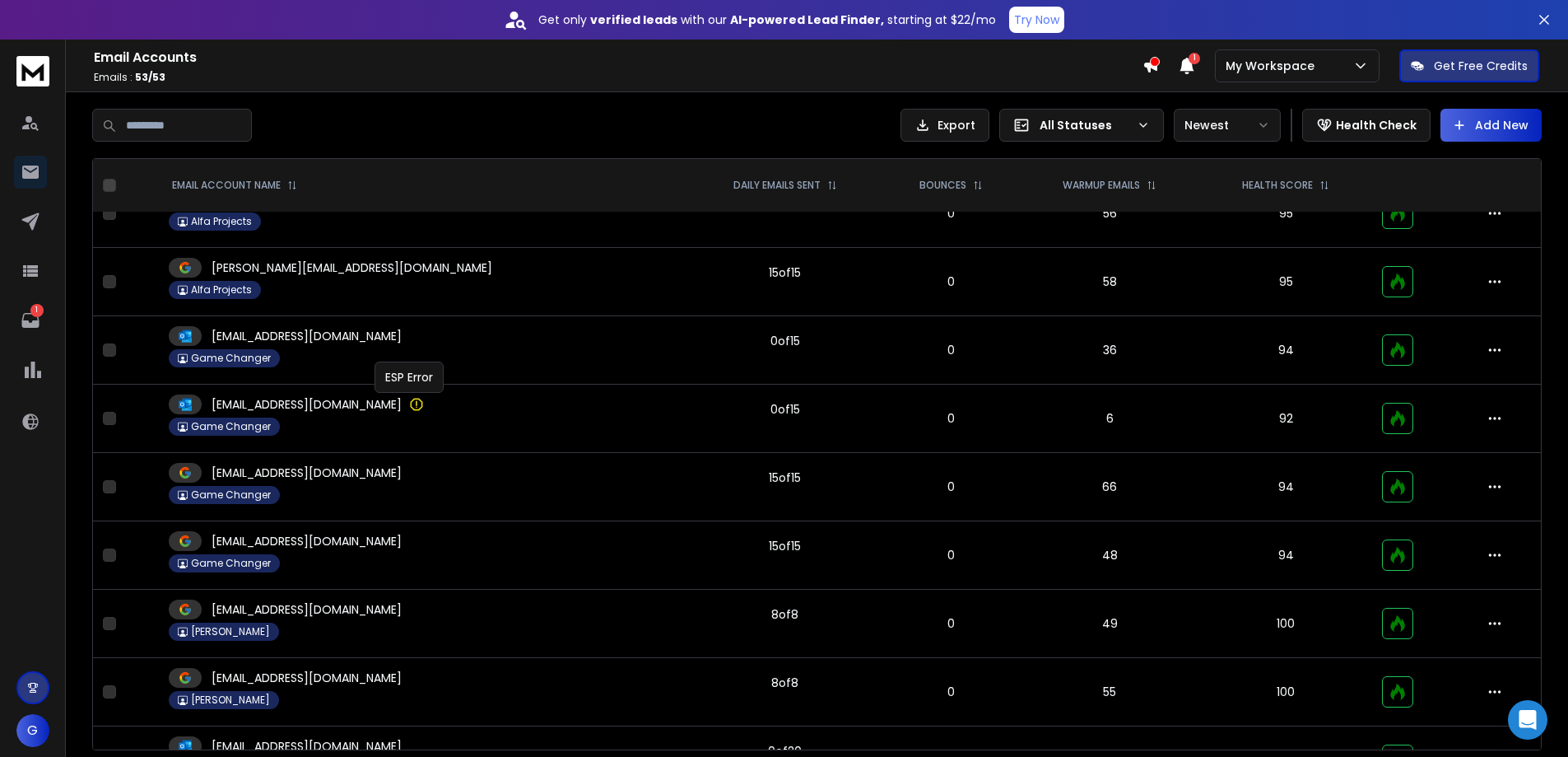
click at [410, 404] on icon at bounding box center [416, 404] width 16 height 16
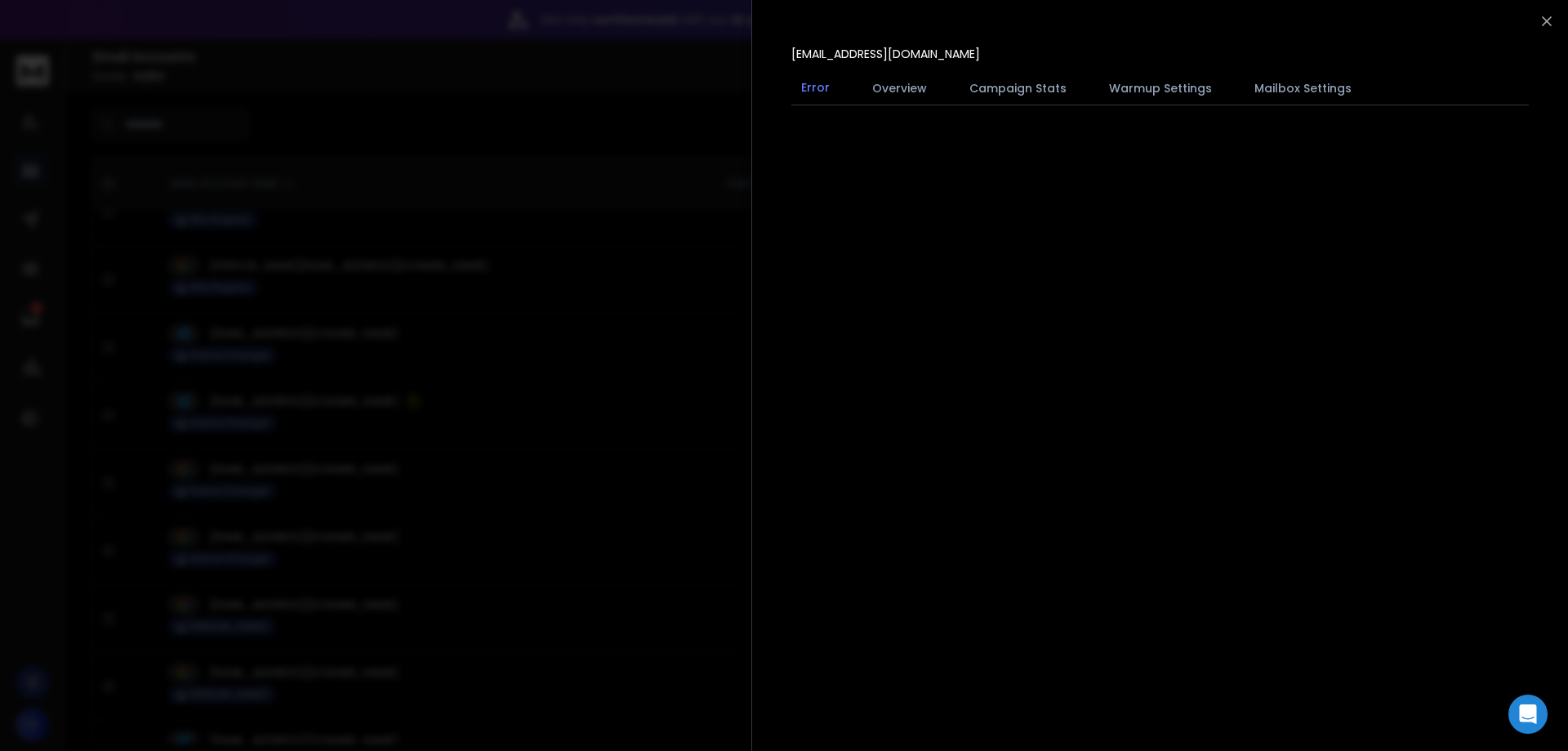
click at [885, 85] on button "Overview" at bounding box center [900, 88] width 75 height 35
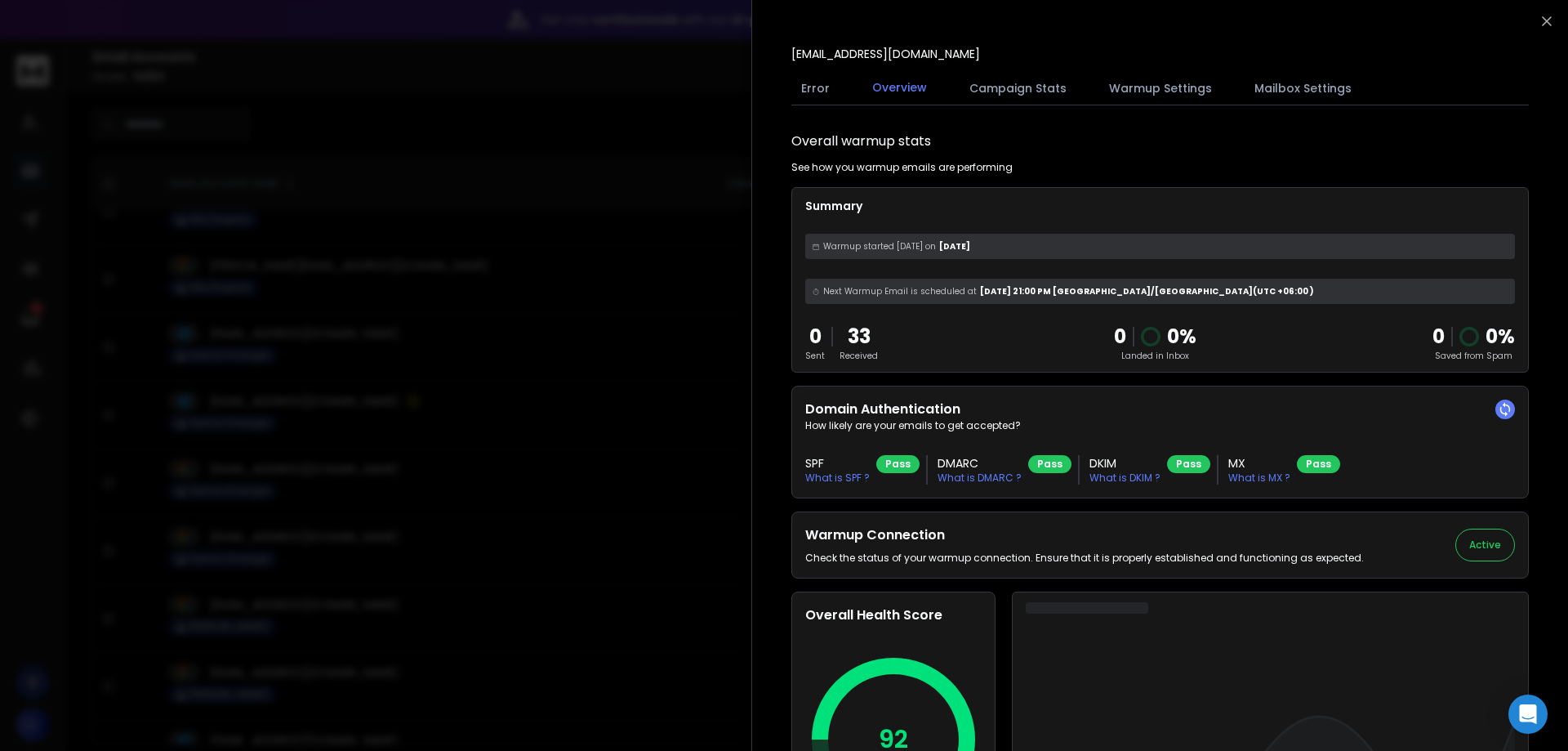
click at [824, 82] on button "Error" at bounding box center [816, 88] width 49 height 35
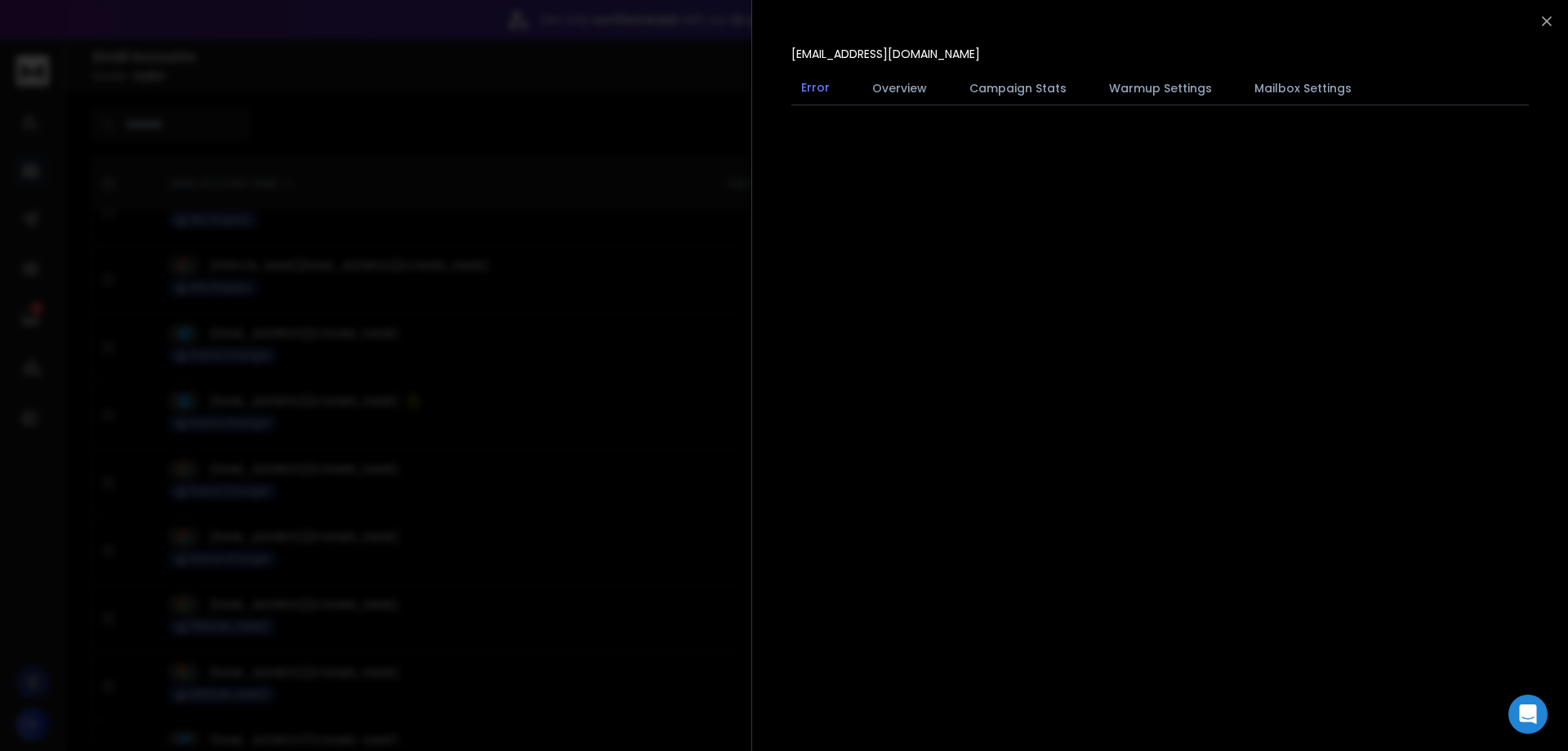
click at [915, 84] on button "Overview" at bounding box center [900, 88] width 75 height 35
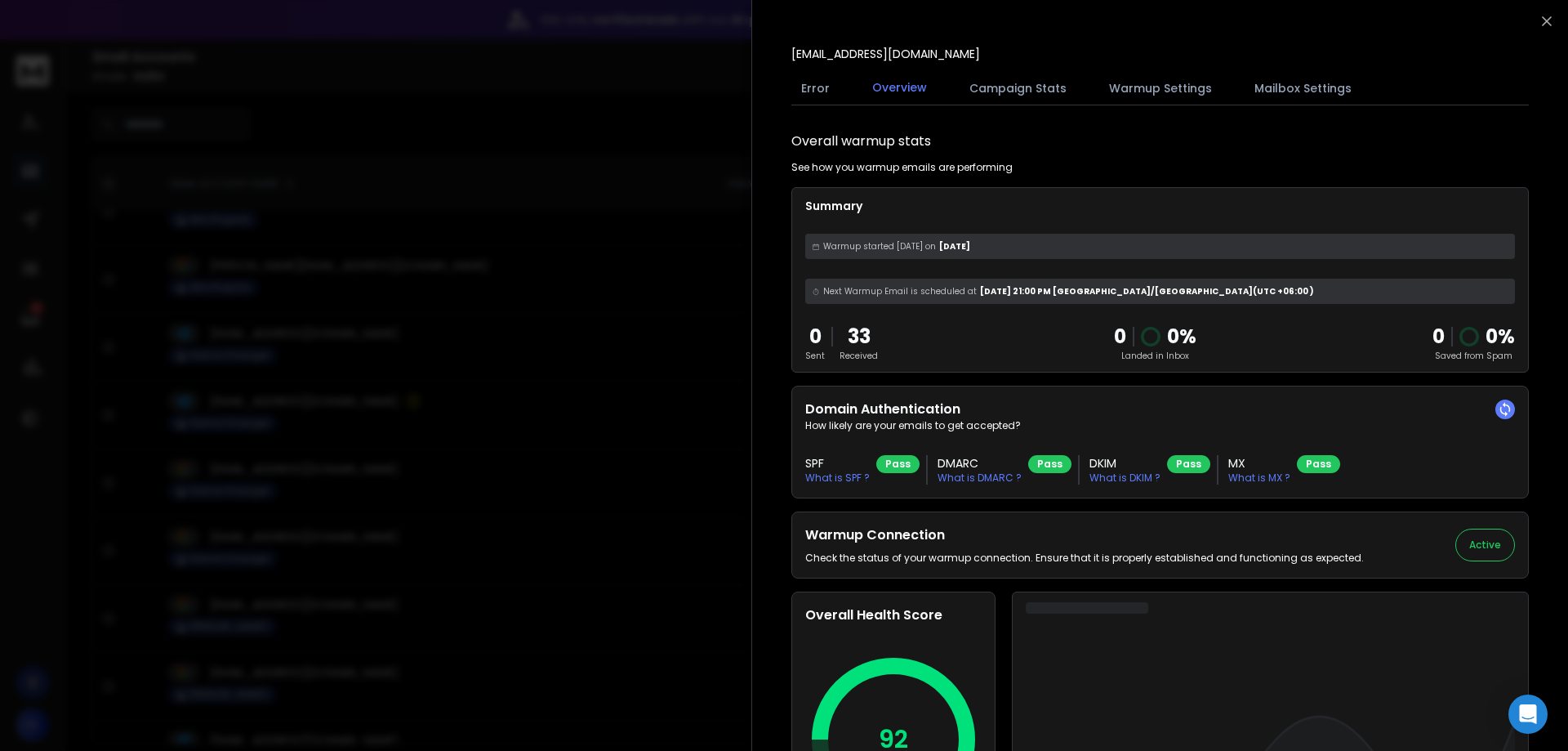
click at [1033, 88] on button "Campaign Stats" at bounding box center [1018, 88] width 117 height 35
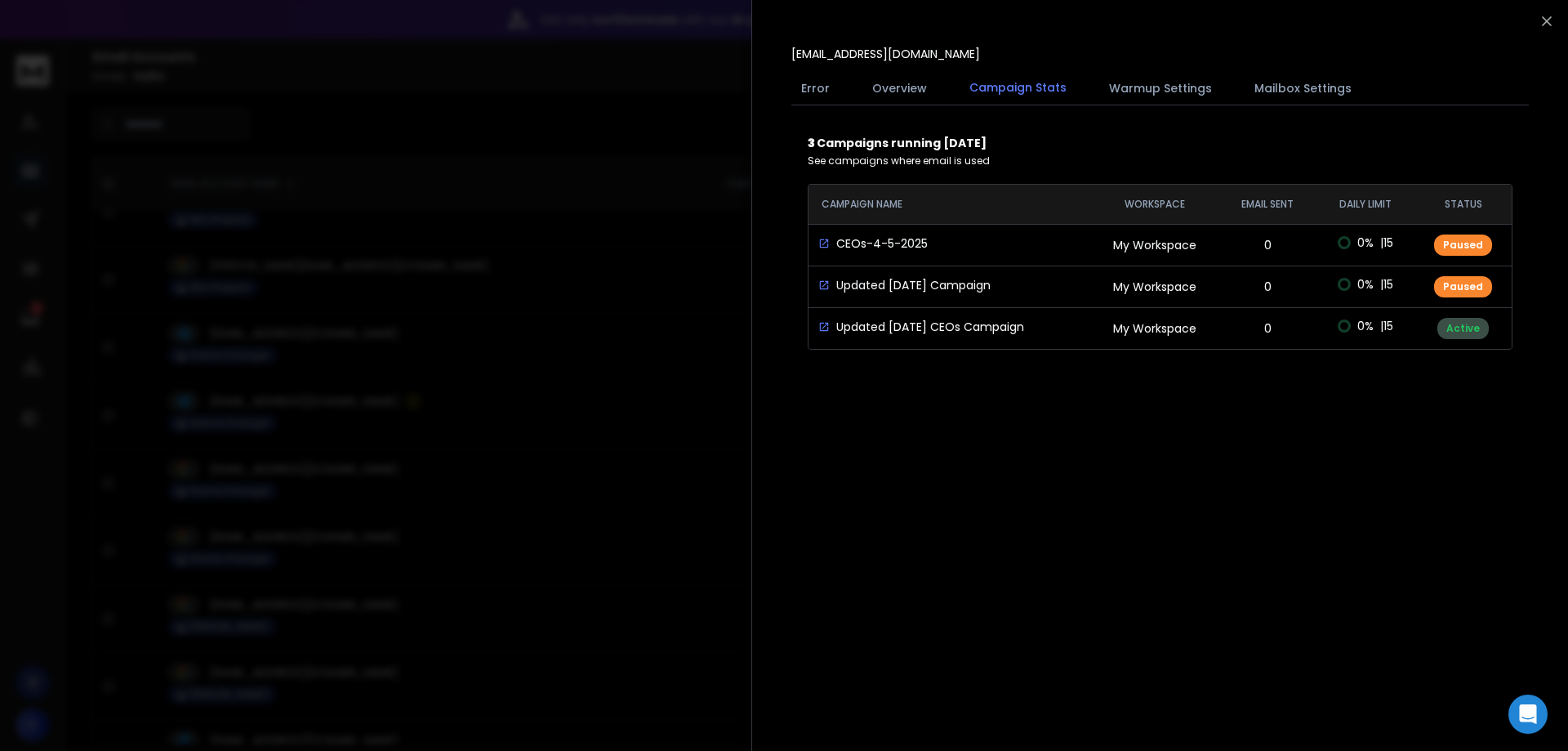
click at [908, 84] on button "Overview" at bounding box center [900, 88] width 75 height 35
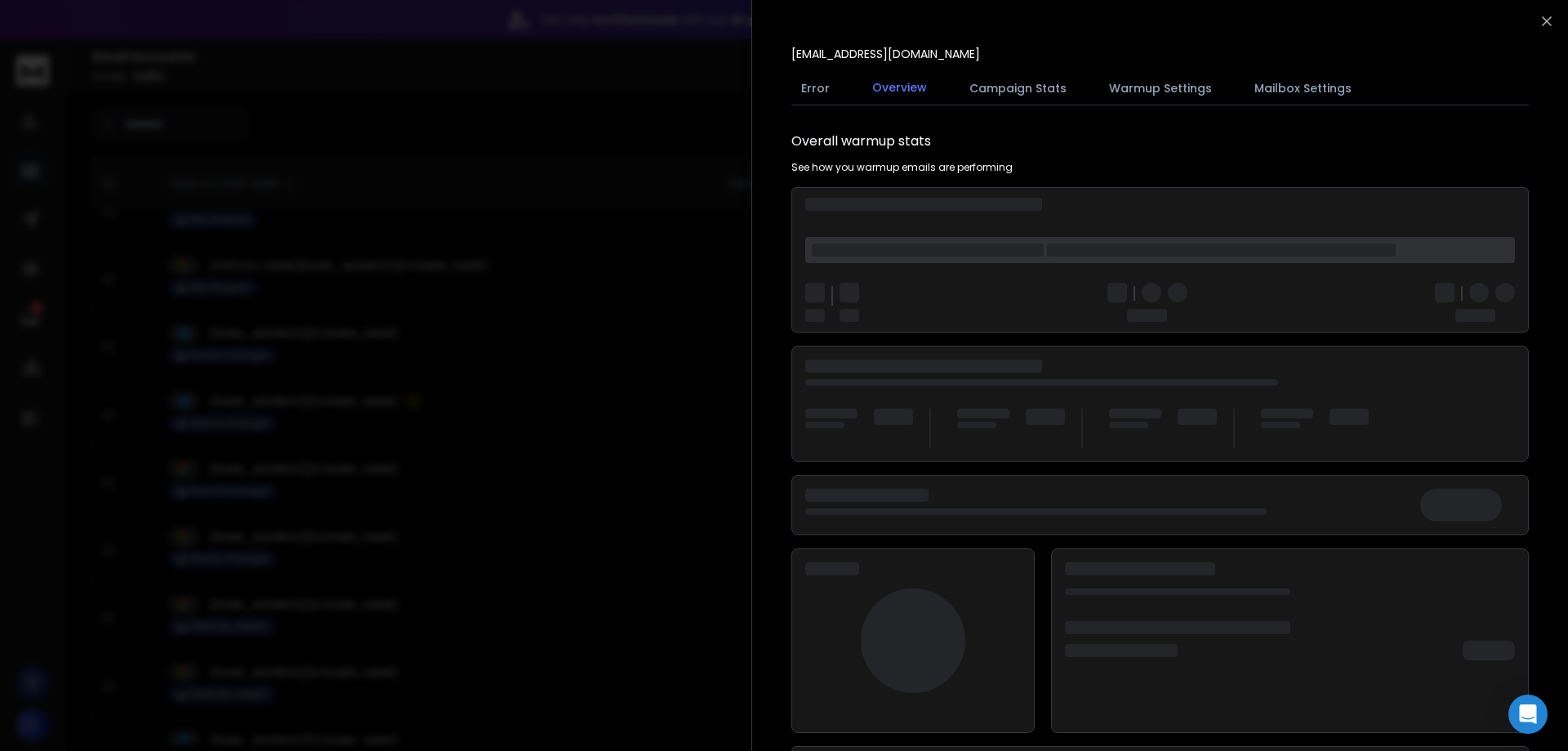
click at [805, 78] on button "Error" at bounding box center [816, 88] width 49 height 35
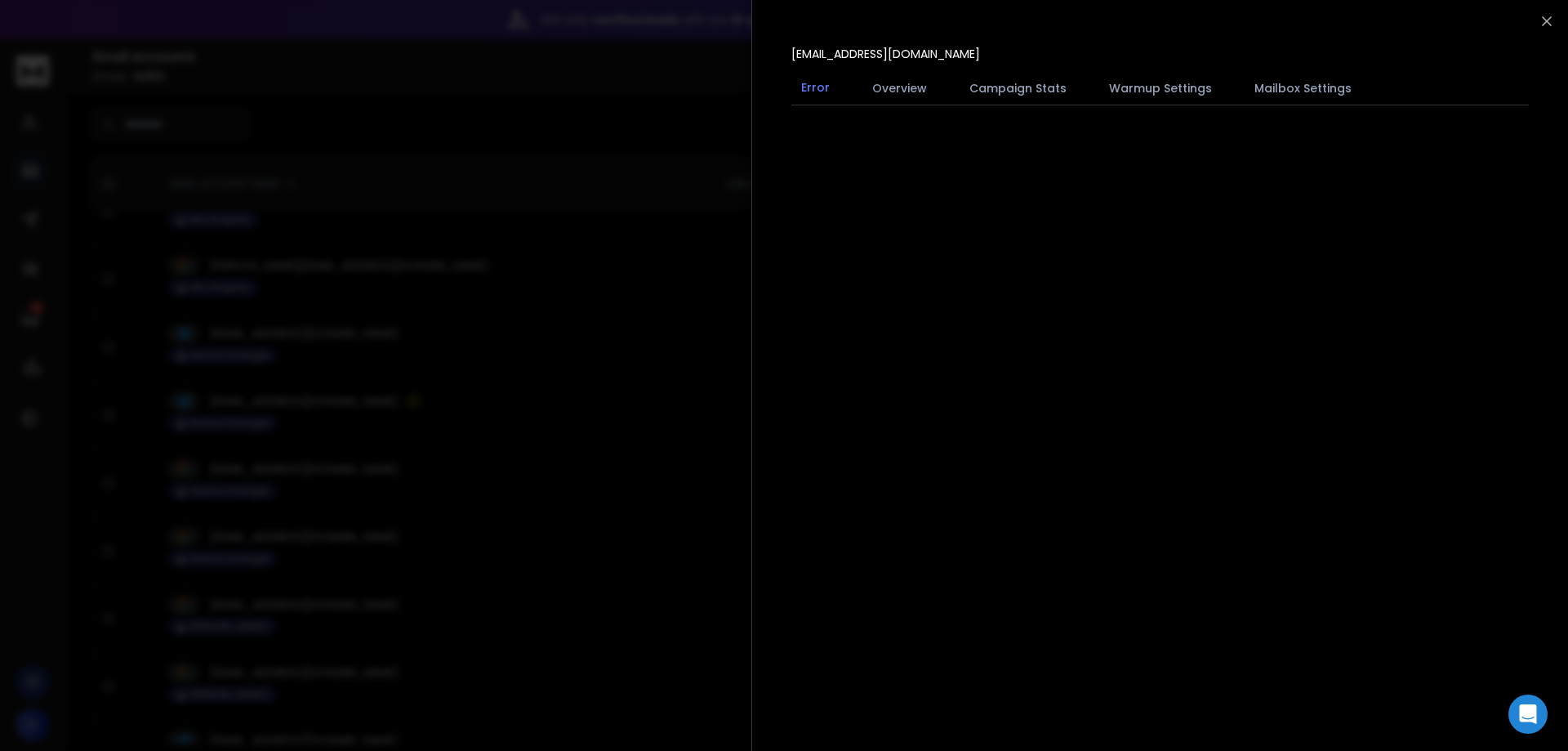
click at [869, 252] on div "Multi Select Table Sheet assaf@gamechangertools.com Error Overview Campaign Sta…" at bounding box center [1160, 376] width 817 height 751
click at [896, 89] on button "Overview" at bounding box center [900, 88] width 75 height 35
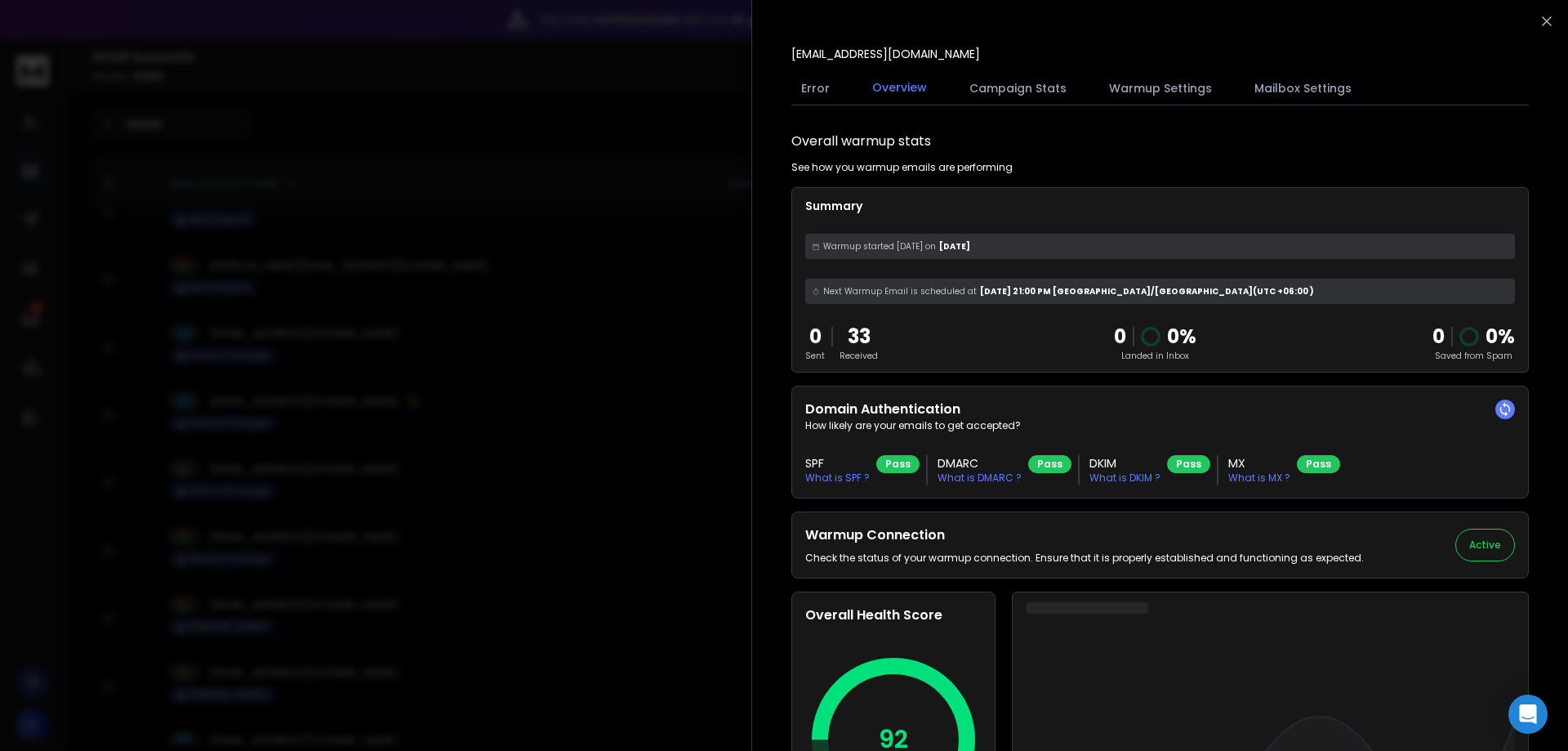
click at [994, 81] on button "Campaign Stats" at bounding box center [1018, 88] width 117 height 35
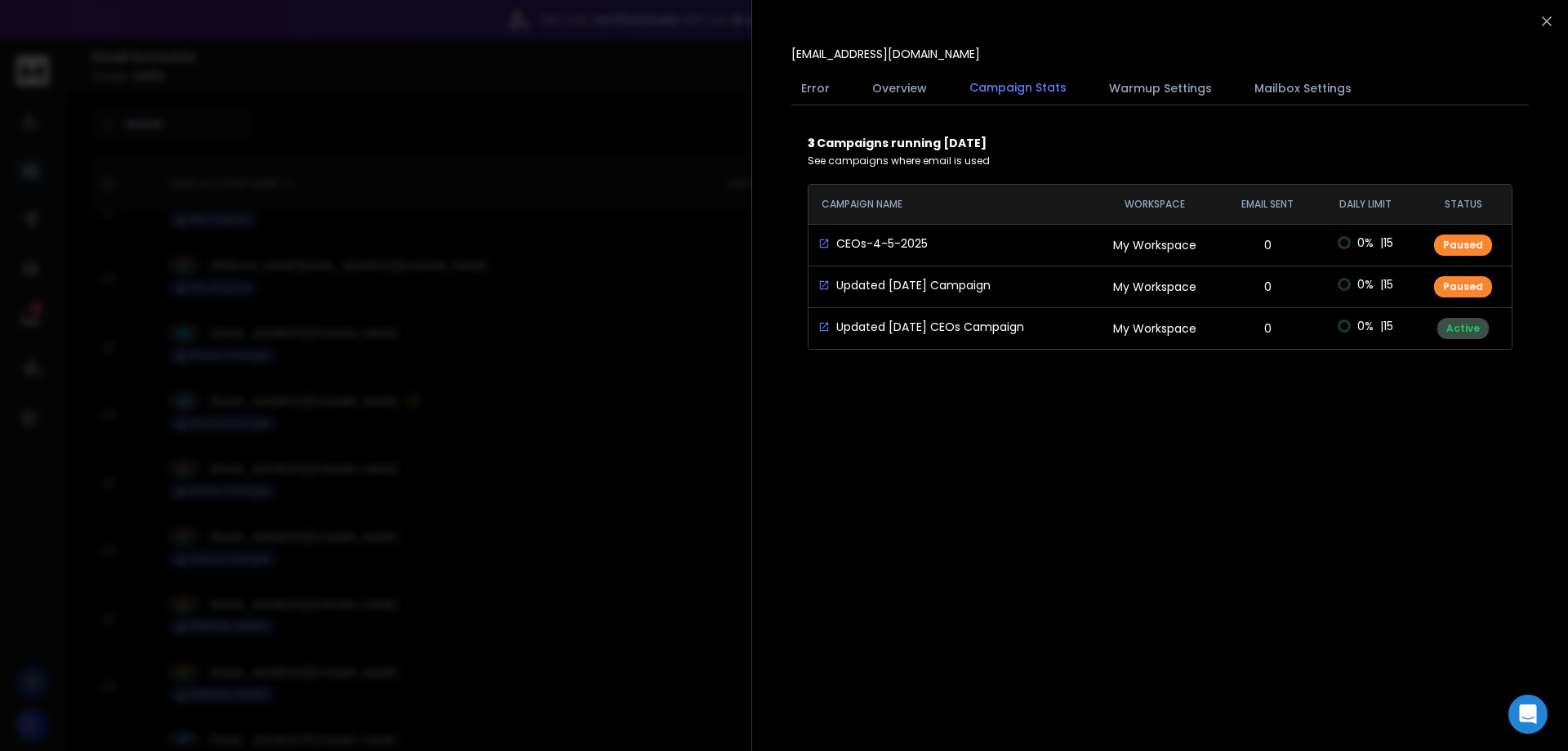
click at [906, 77] on button "Overview" at bounding box center [900, 88] width 75 height 35
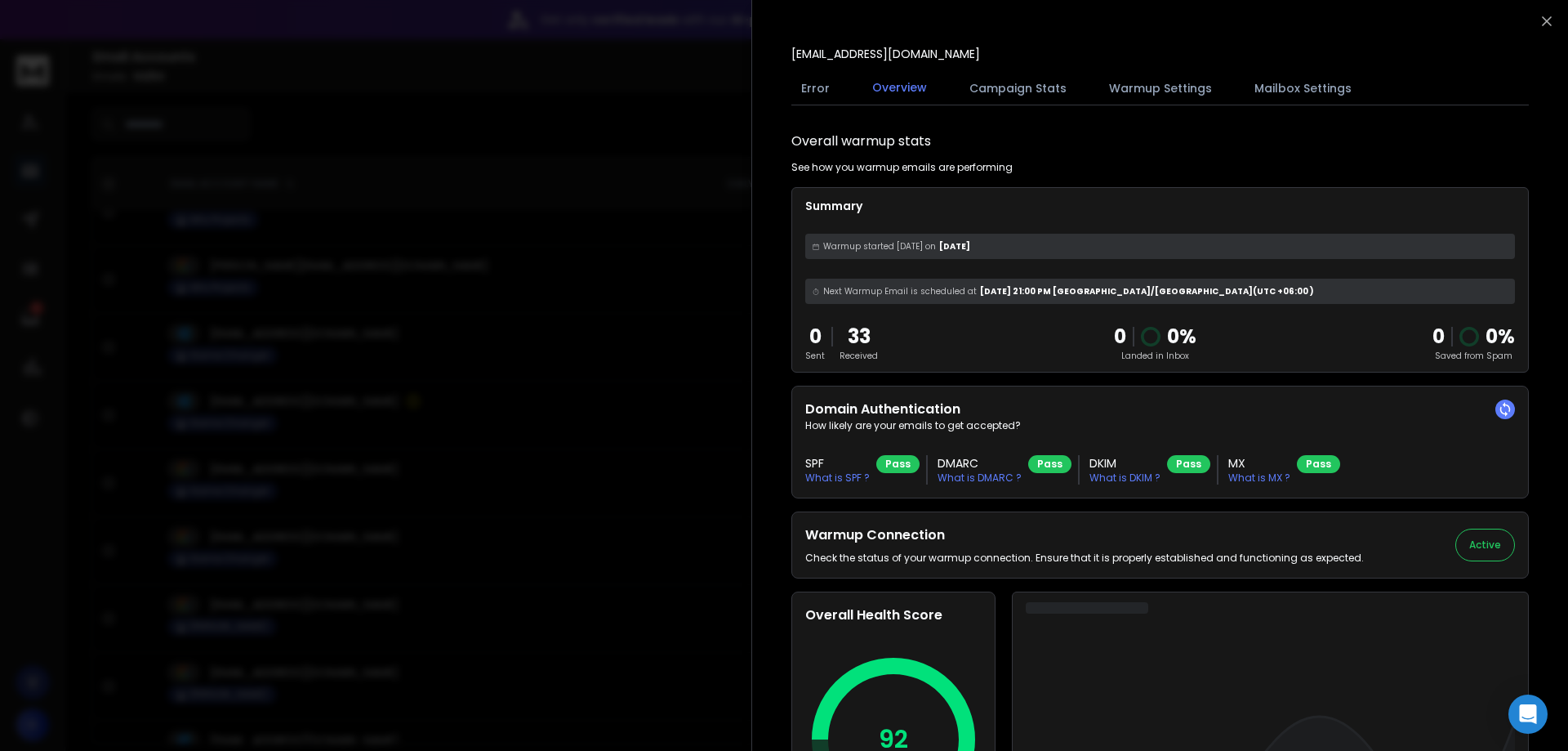
click at [826, 82] on button "Error" at bounding box center [816, 88] width 49 height 35
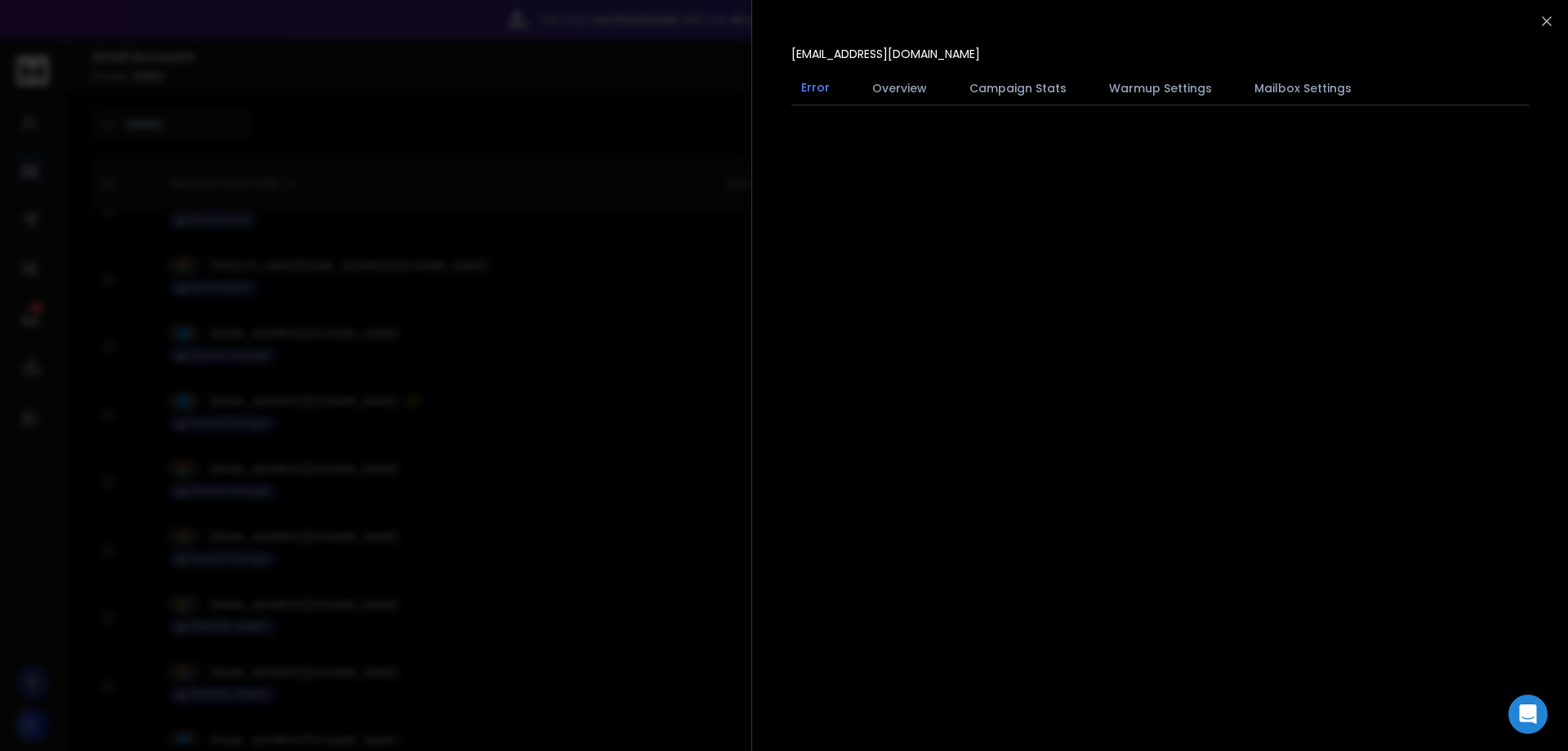
click at [888, 84] on button "Overview" at bounding box center [900, 88] width 75 height 35
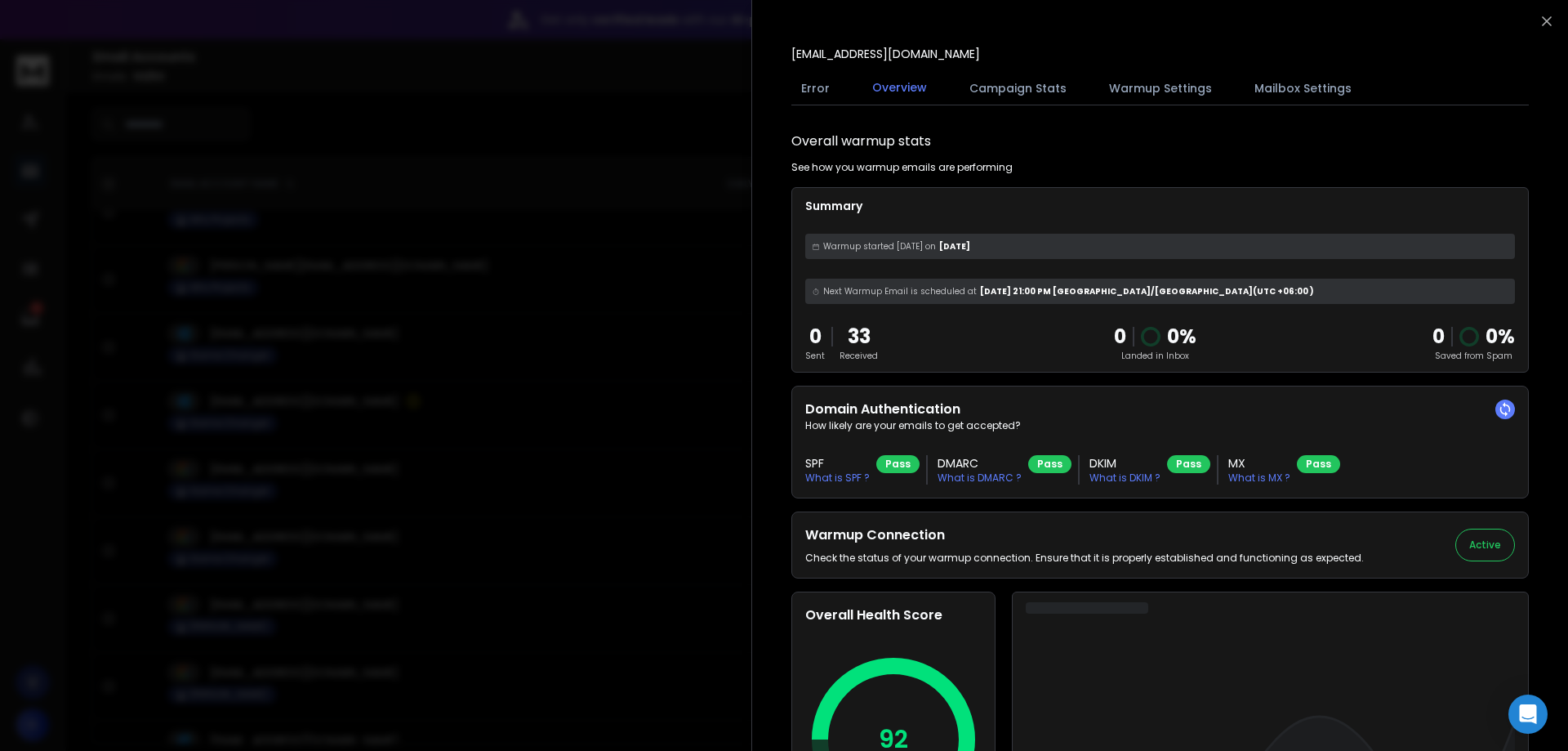
click at [982, 78] on button "Campaign Stats" at bounding box center [1018, 88] width 117 height 35
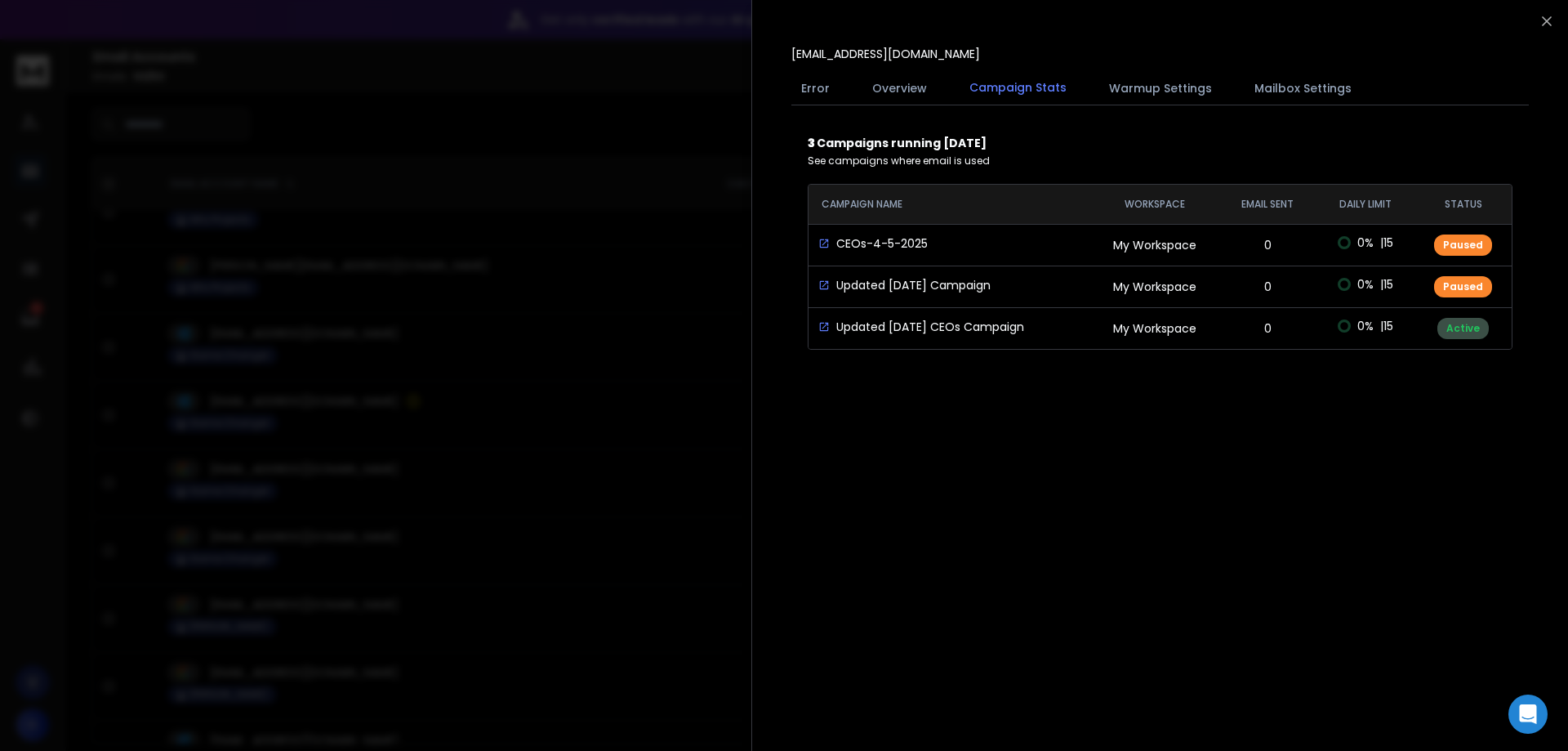
click at [819, 80] on button "Error" at bounding box center [816, 88] width 49 height 35
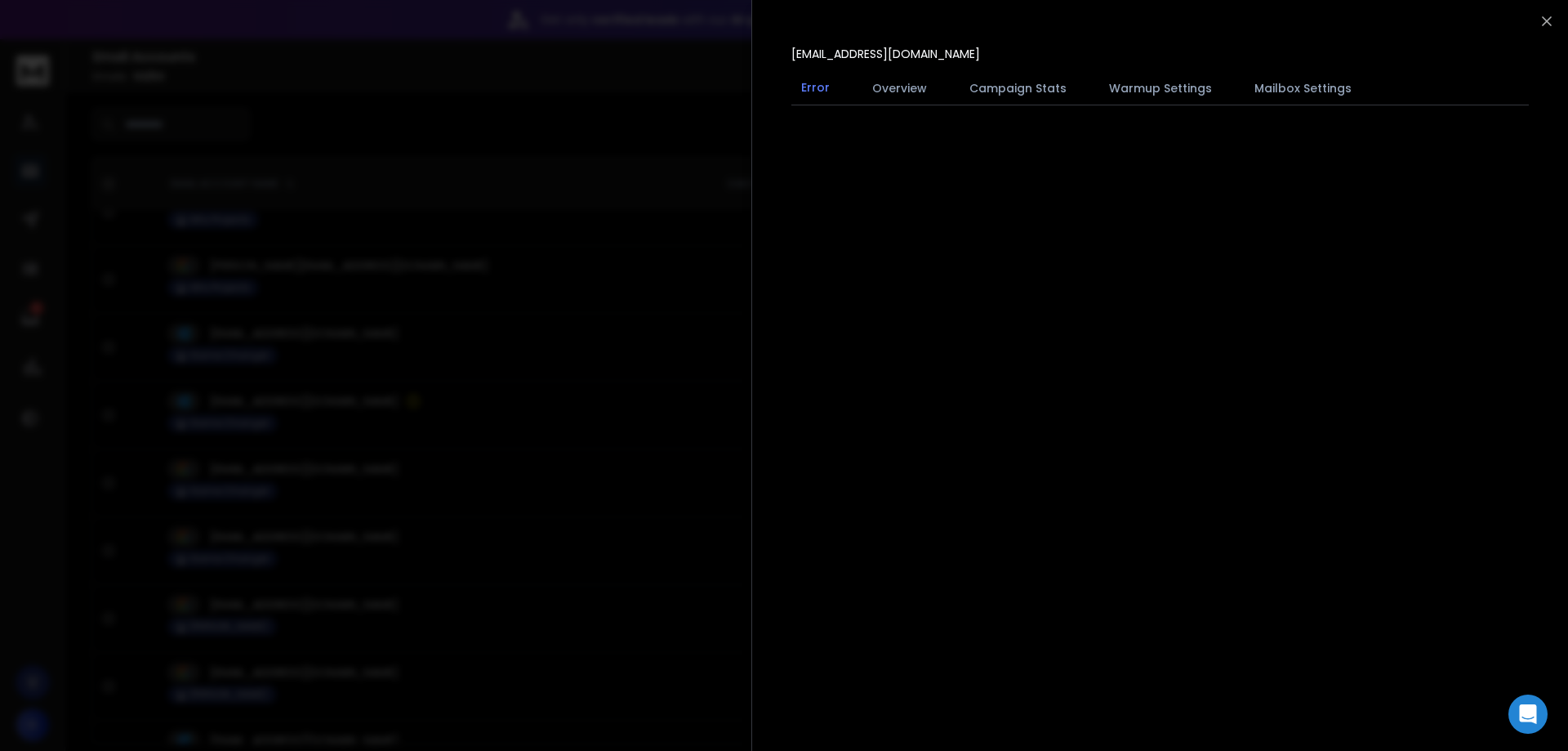
click at [696, 205] on div at bounding box center [784, 376] width 1568 height 751
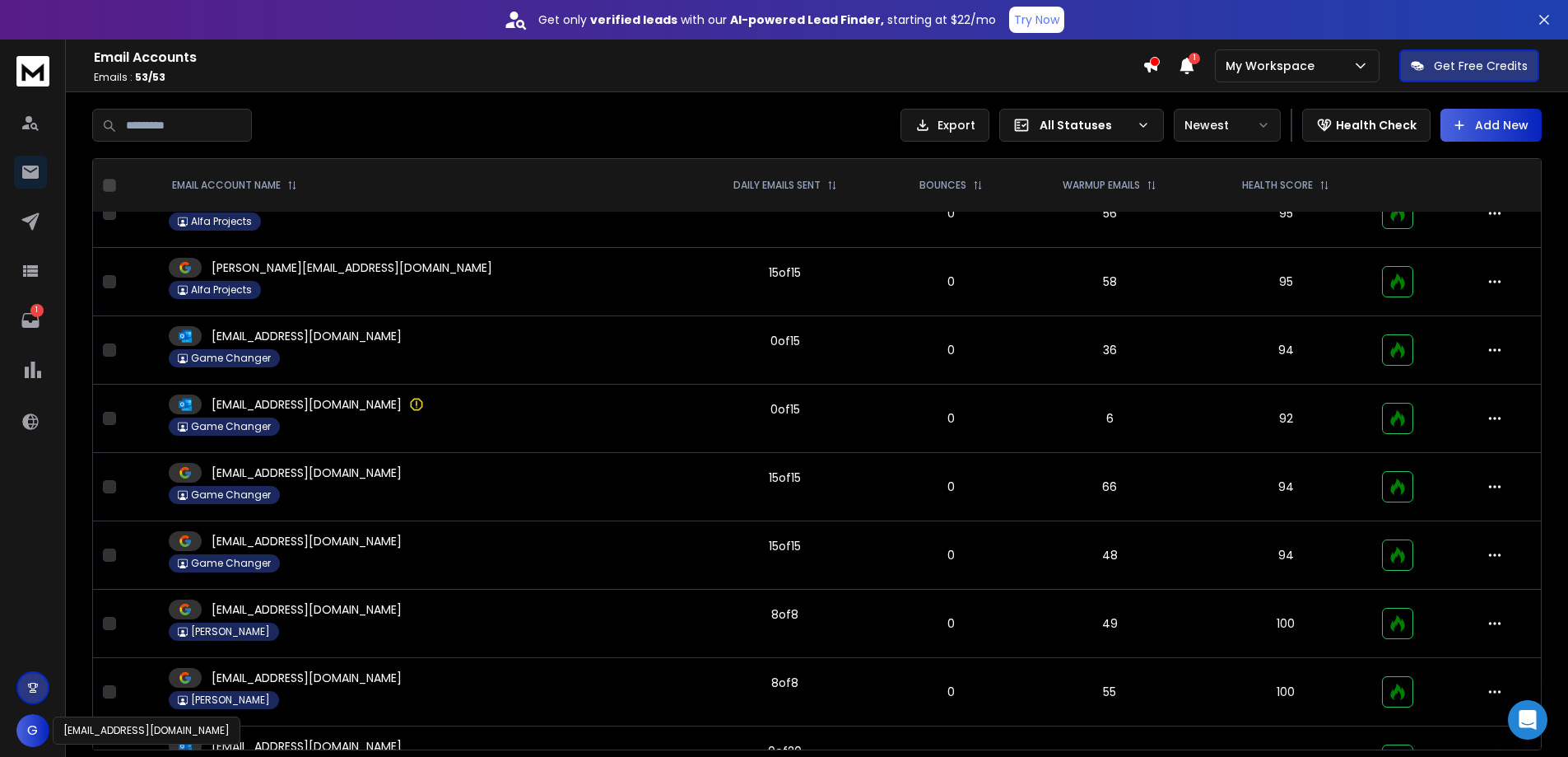
click at [29, 733] on span "G" at bounding box center [32, 730] width 33 height 33
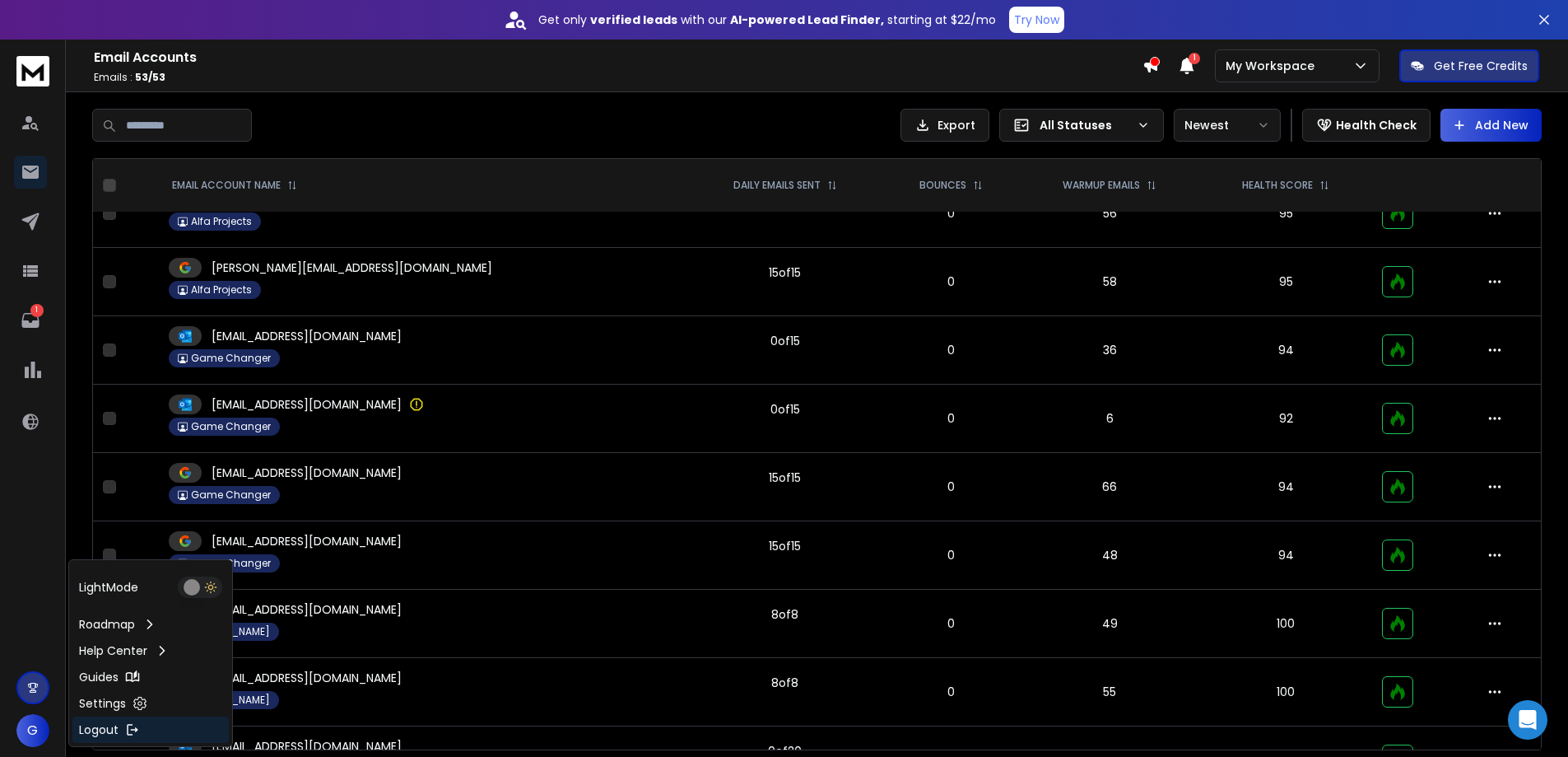
click at [111, 728] on p "Logout" at bounding box center [99, 729] width 40 height 16
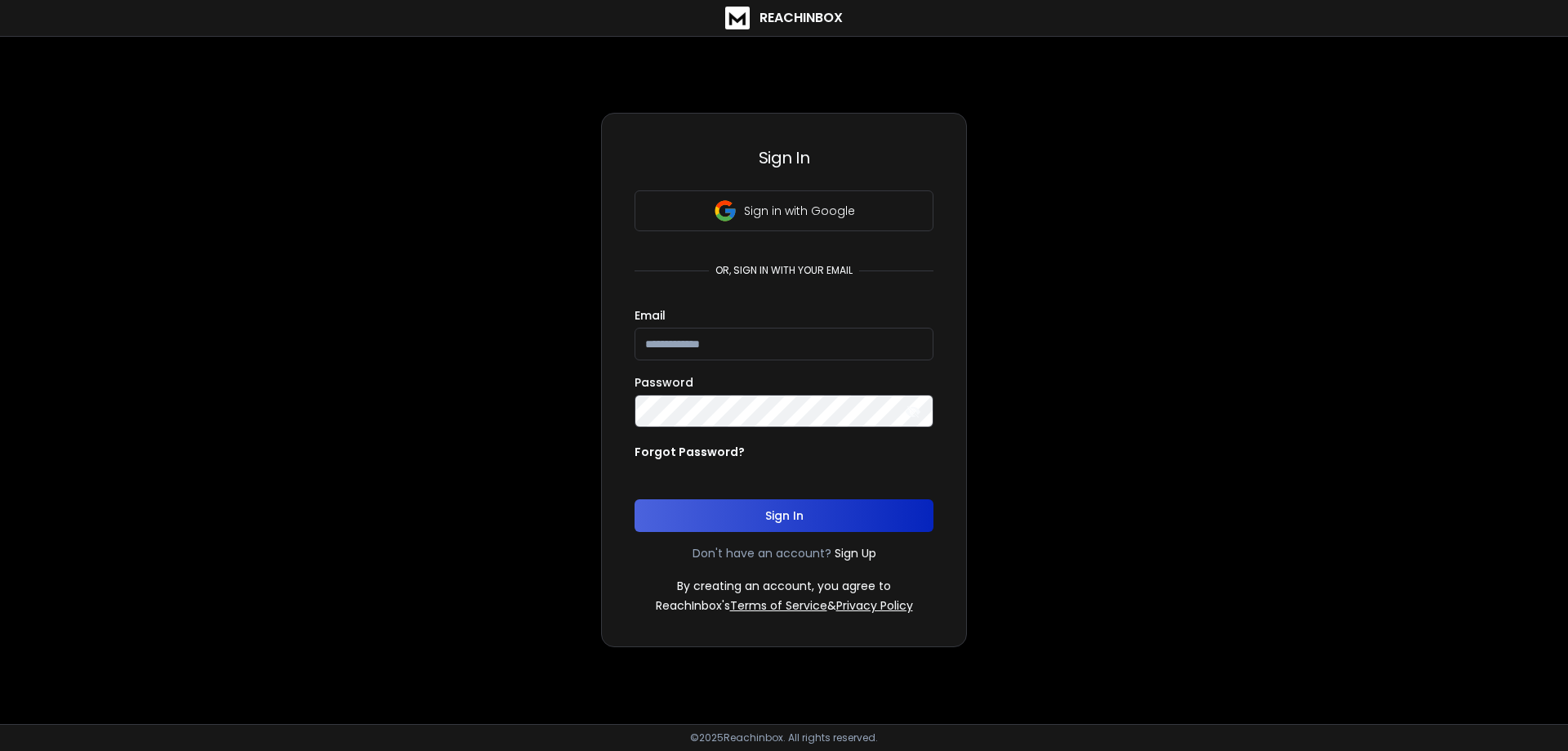
click at [700, 344] on input "email" at bounding box center [784, 344] width 299 height 33
paste input "**********"
drag, startPoint x: 773, startPoint y: 343, endPoint x: 889, endPoint y: 360, distance: 117.2
click at [889, 359] on input "**********" at bounding box center [784, 344] width 299 height 33
type input "**********"
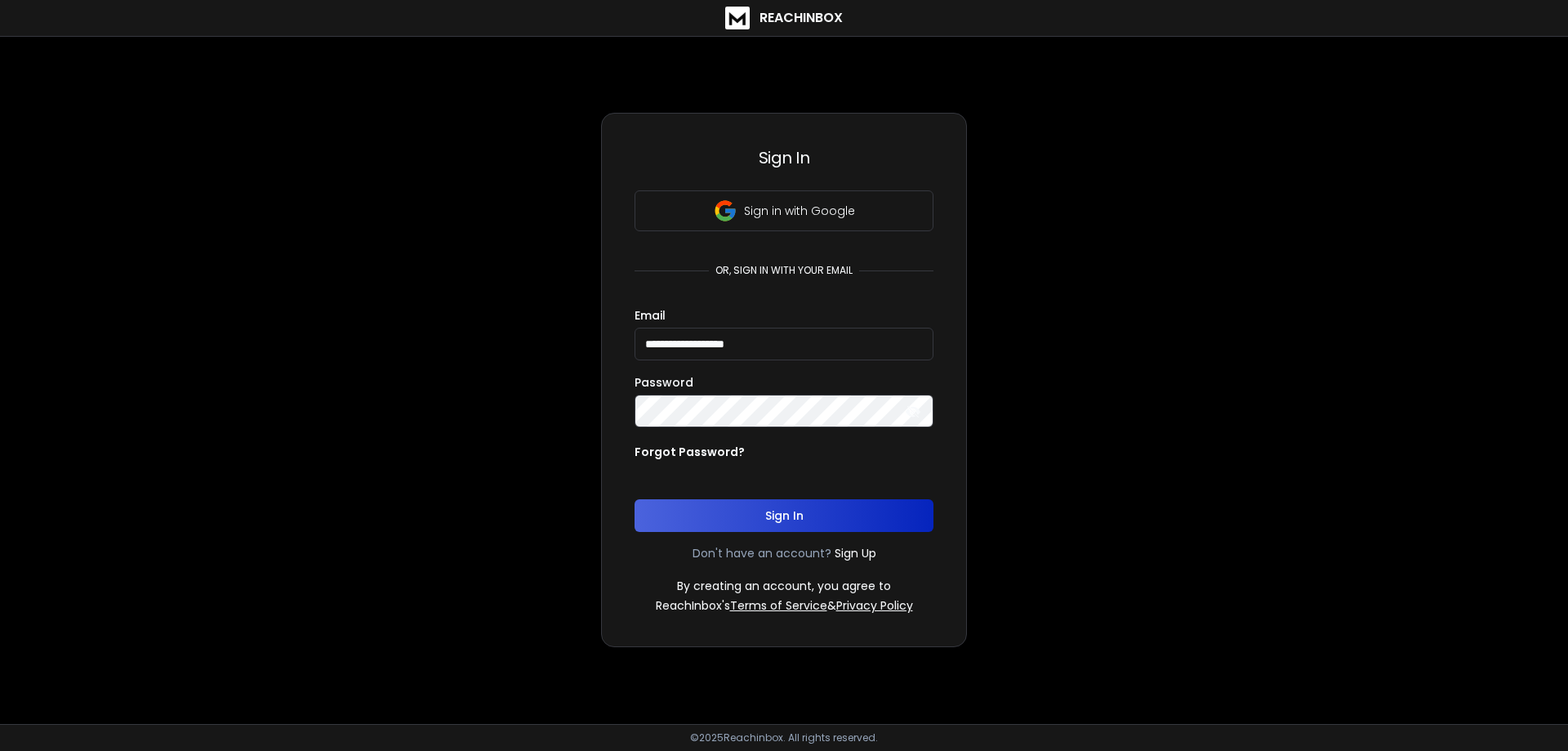
click at [698, 510] on button "Sign In" at bounding box center [784, 515] width 299 height 33
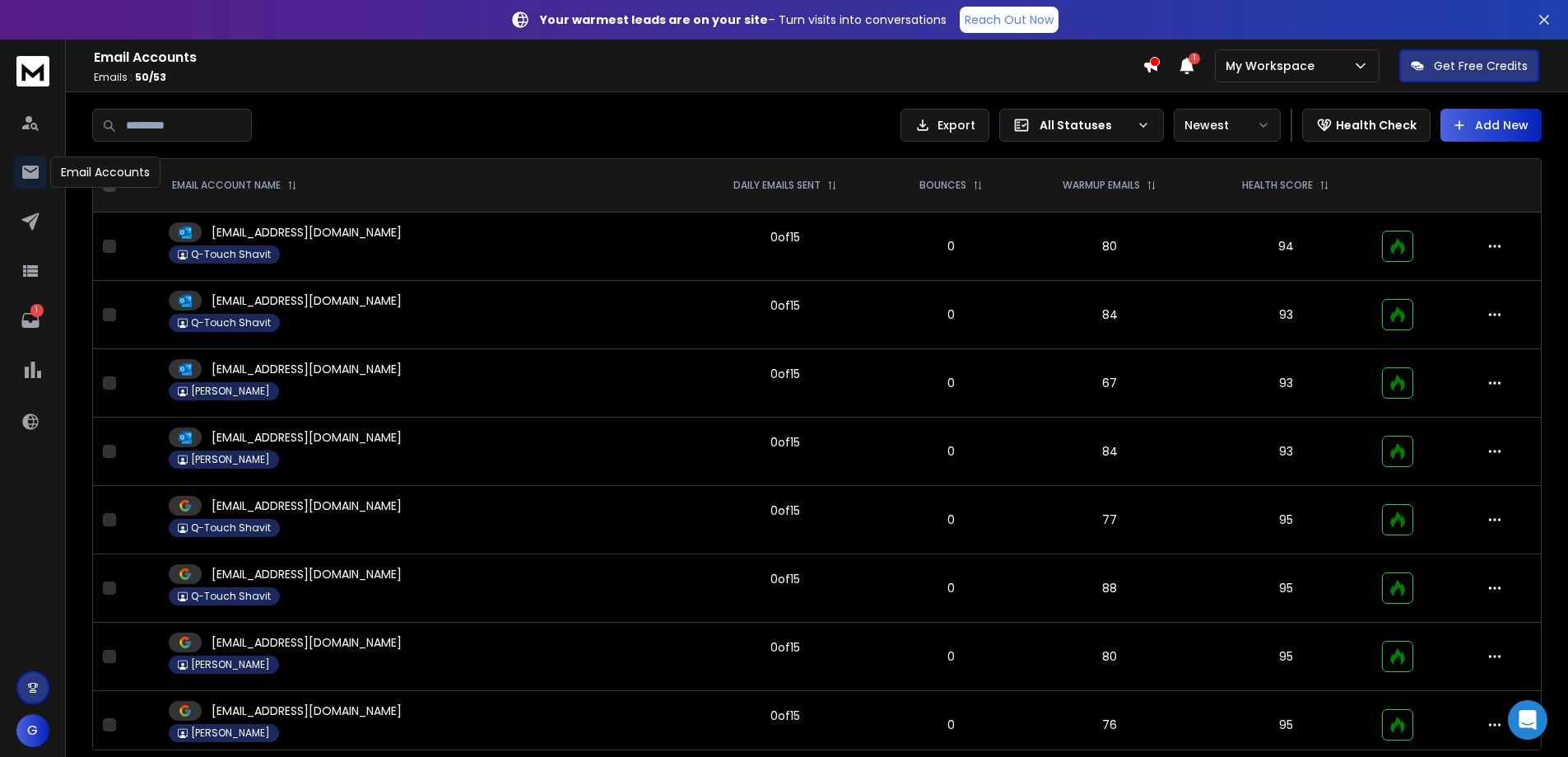
click at [31, 181] on icon at bounding box center [30, 171] width 20 height 20
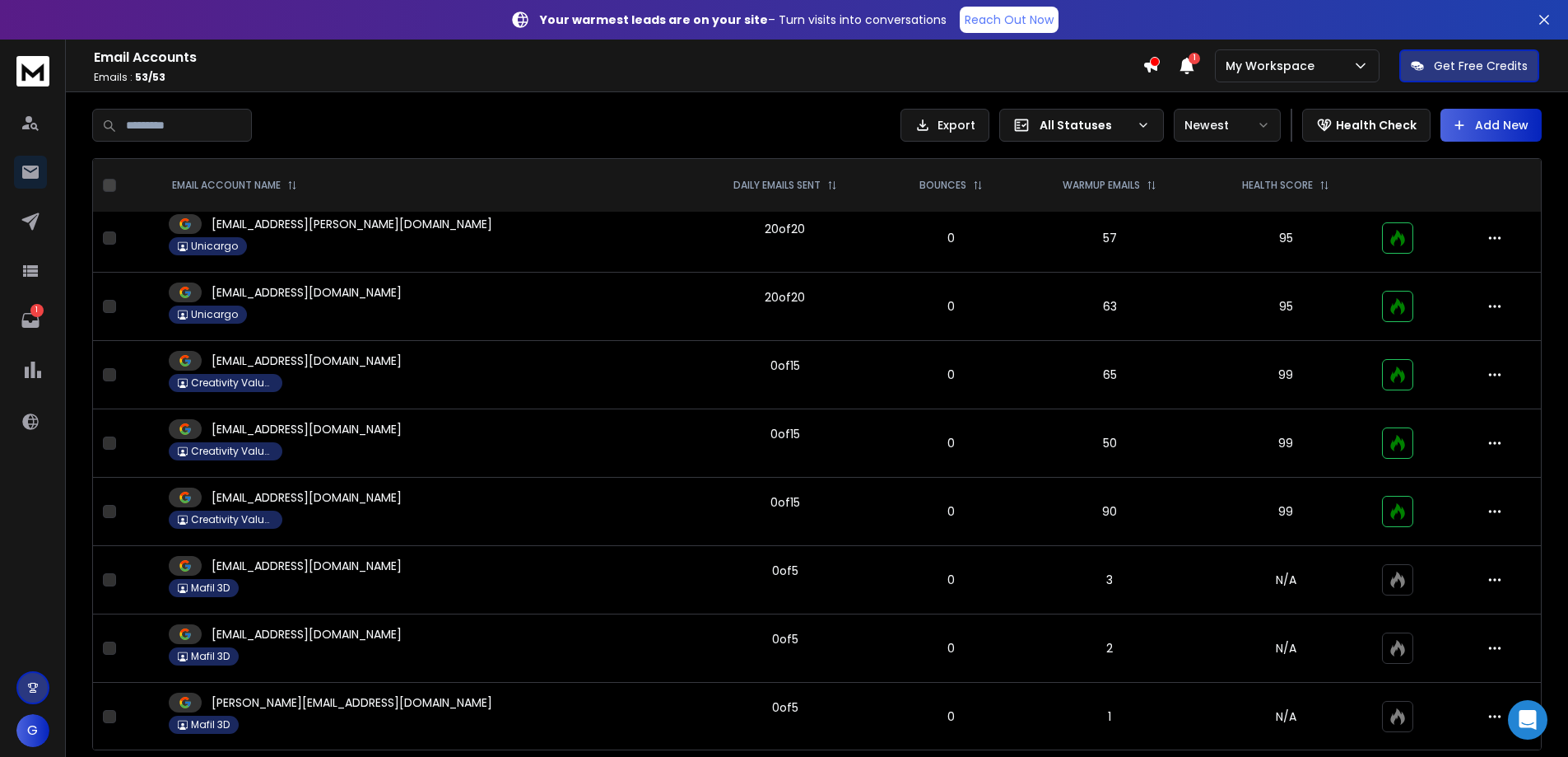
scroll to position [3098, 0]
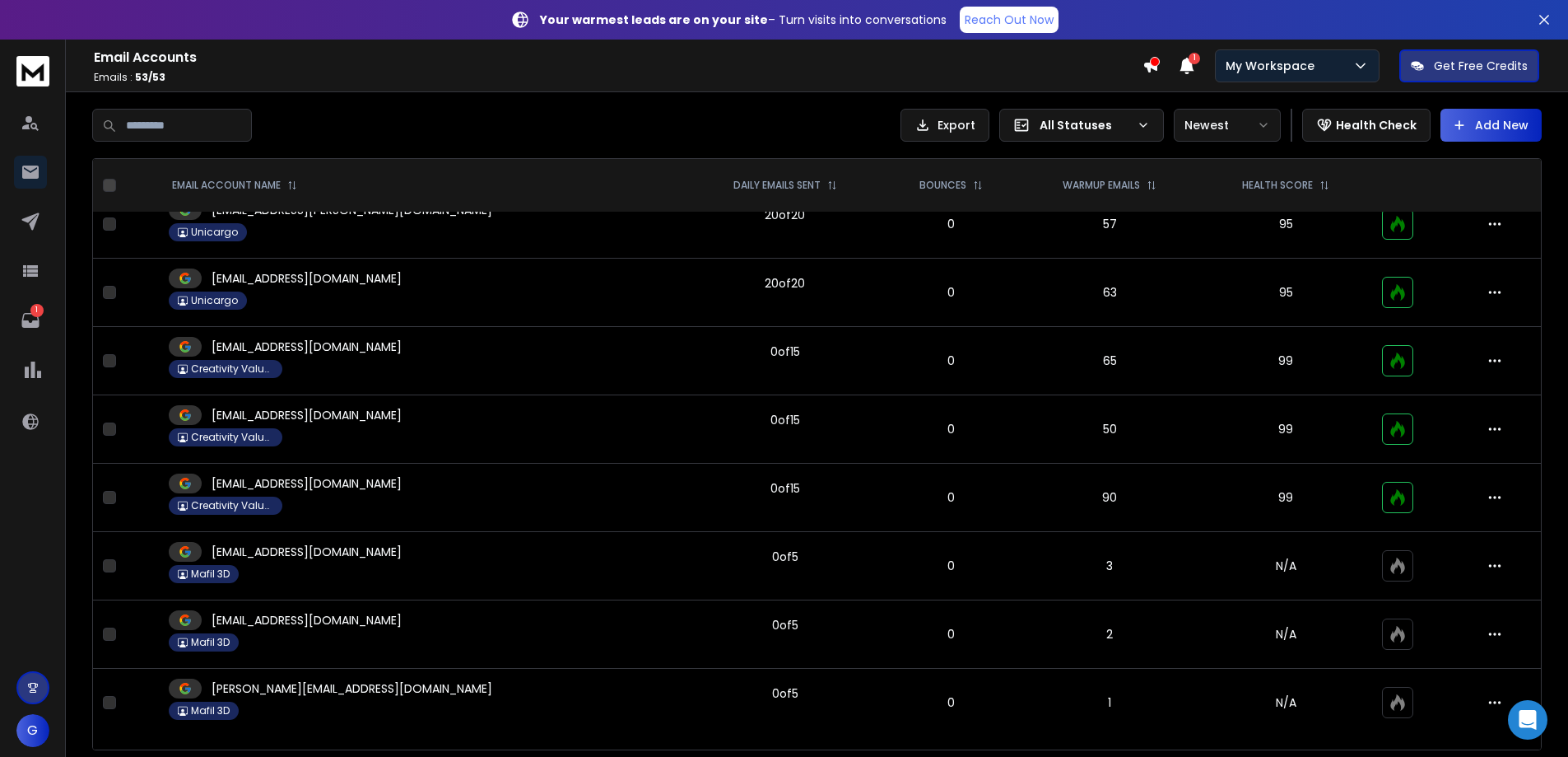
click at [1344, 62] on div "My Workspace" at bounding box center [1297, 65] width 143 height 16
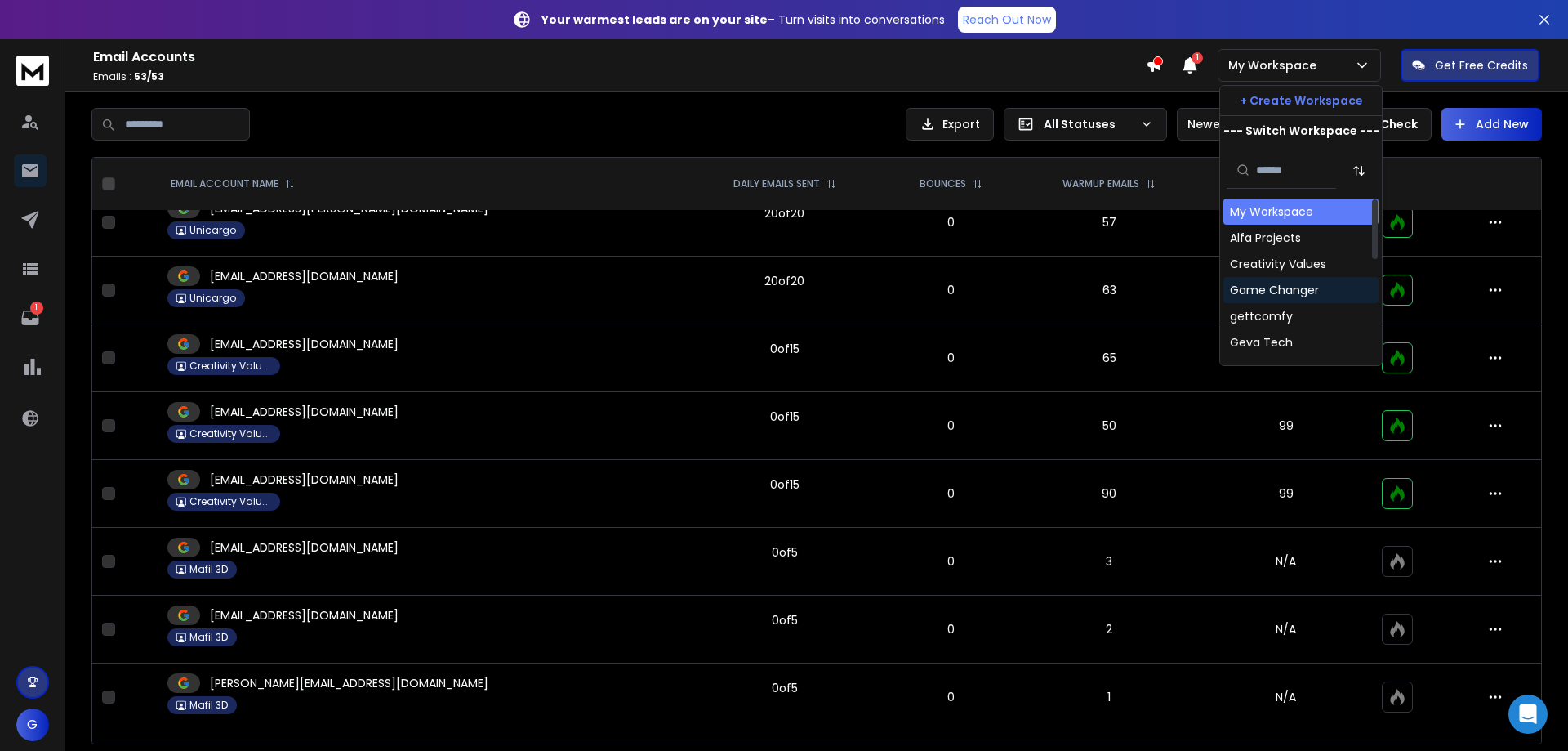
click at [1299, 295] on div "Game Changer" at bounding box center [1274, 290] width 89 height 16
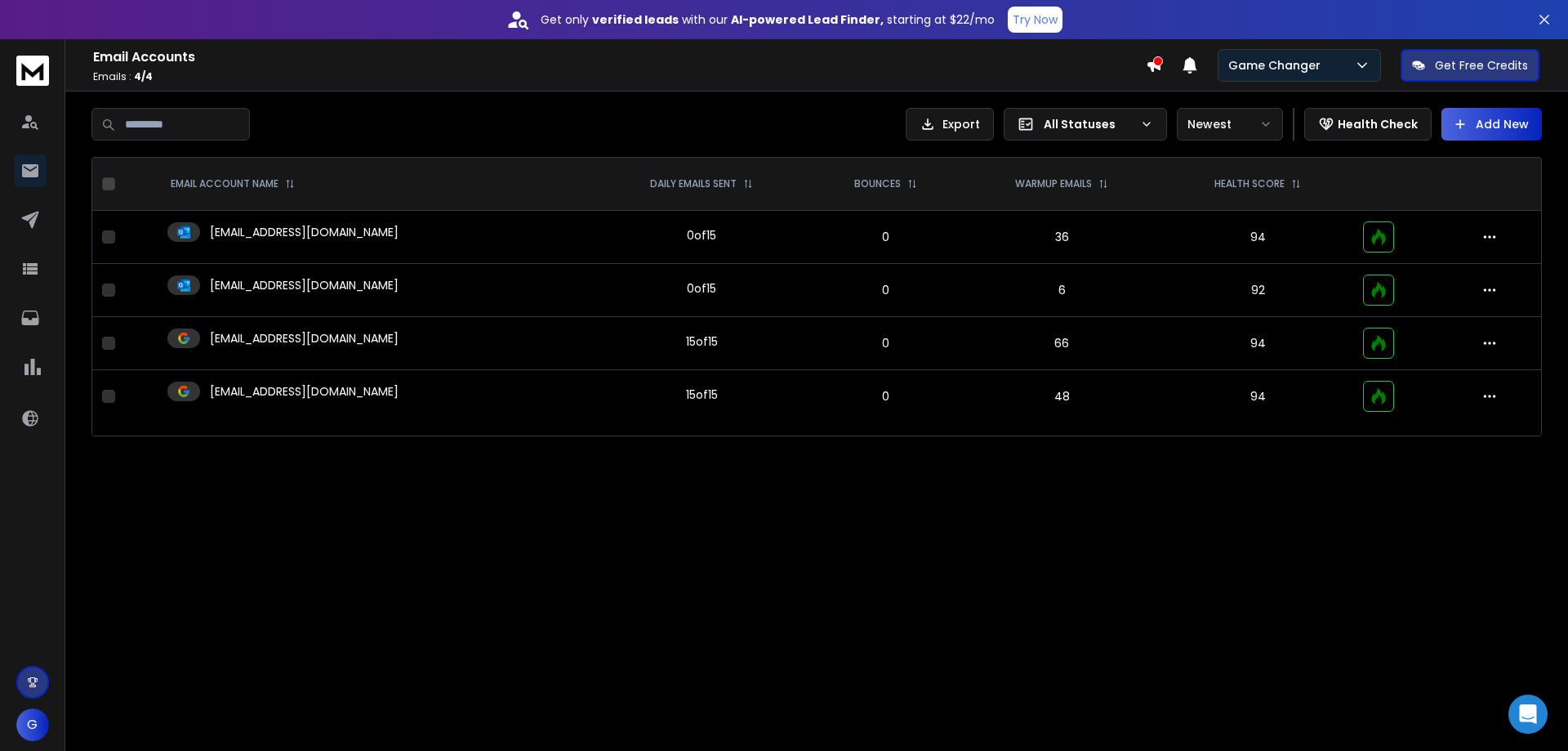
click at [1333, 67] on div "Game Changer" at bounding box center [1299, 64] width 142 height 16
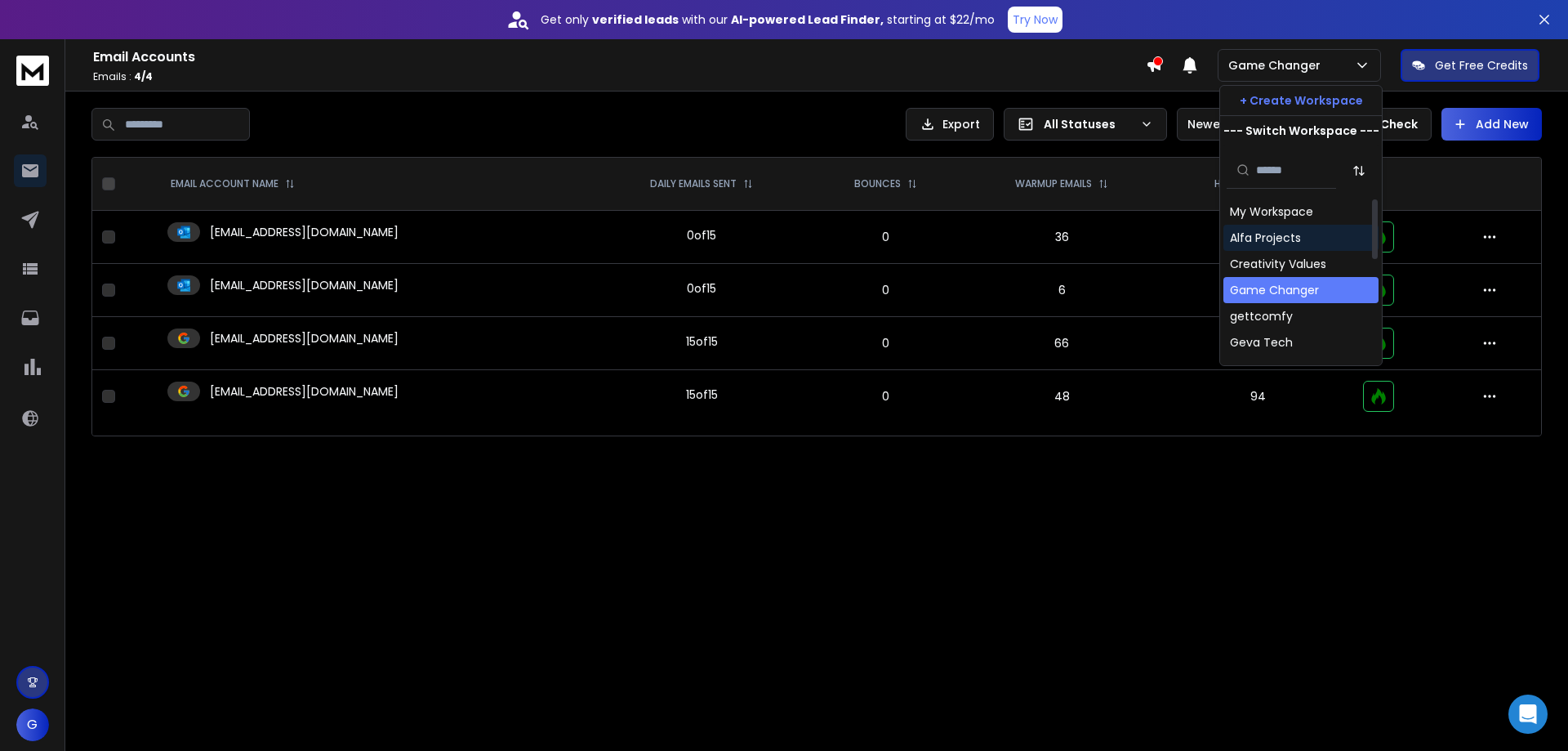
click at [1293, 234] on div "Alfa Projects" at bounding box center [1265, 237] width 71 height 16
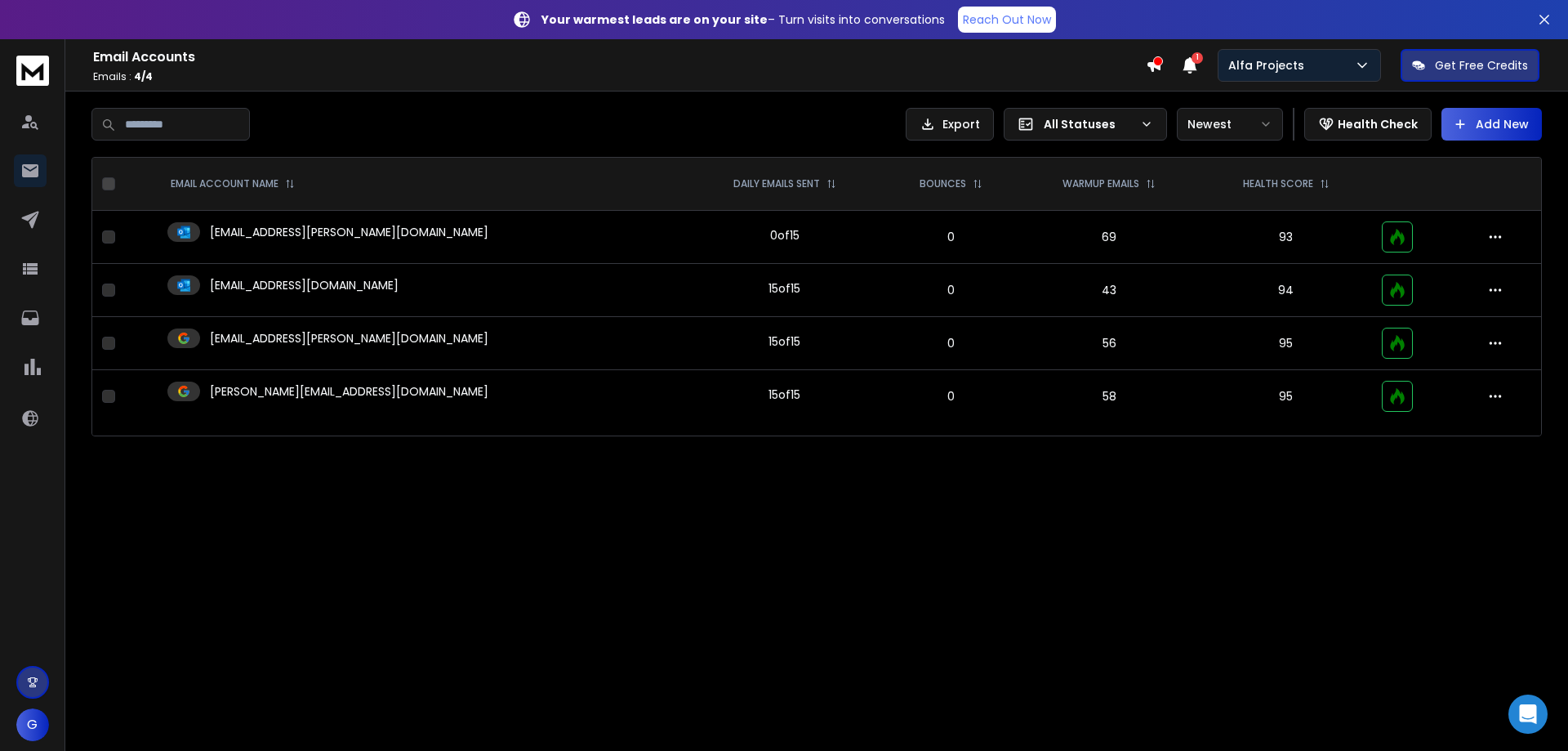
click at [1271, 72] on p "Alfa Projects" at bounding box center [1269, 64] width 82 height 16
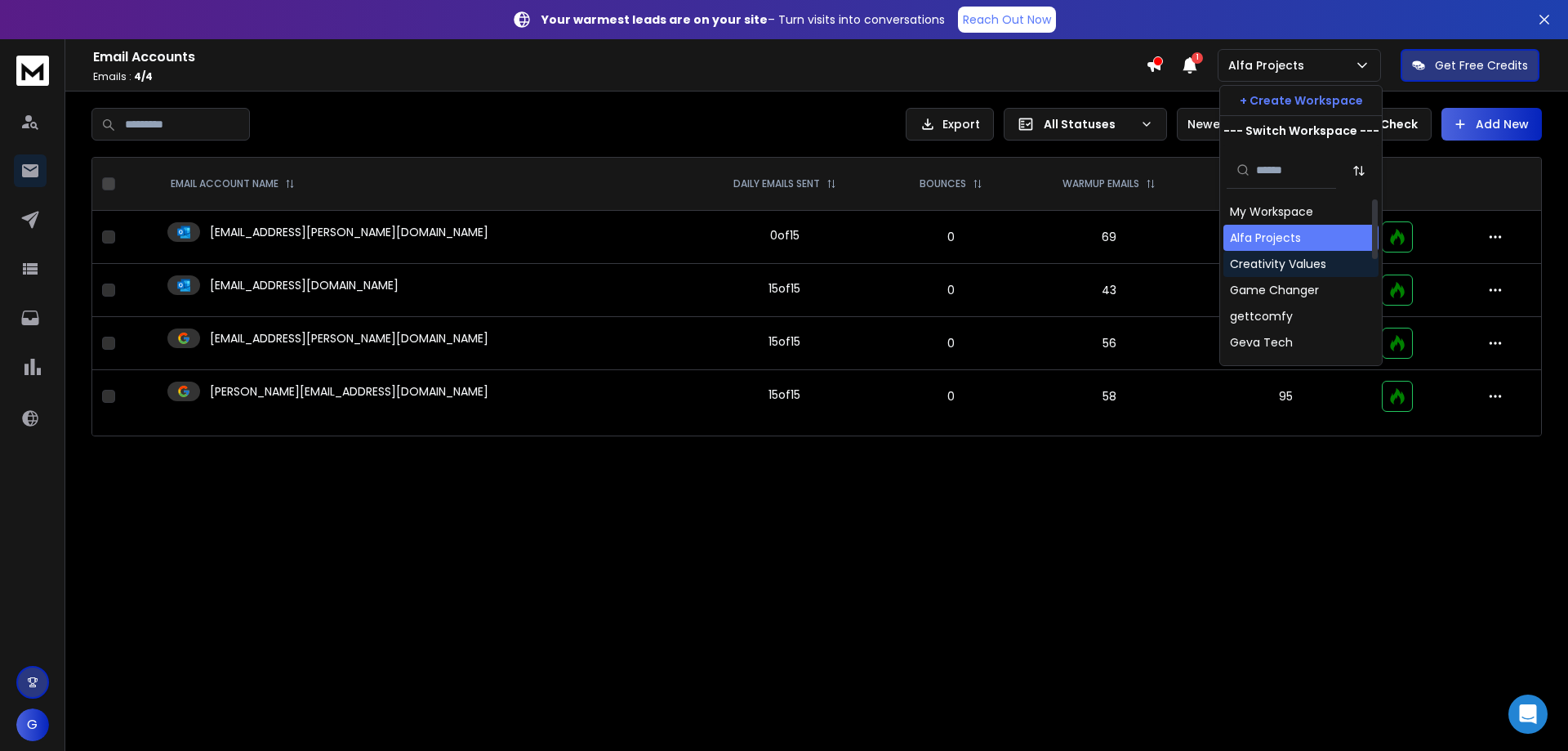
click at [1275, 258] on div "Creativity Values" at bounding box center [1278, 263] width 96 height 16
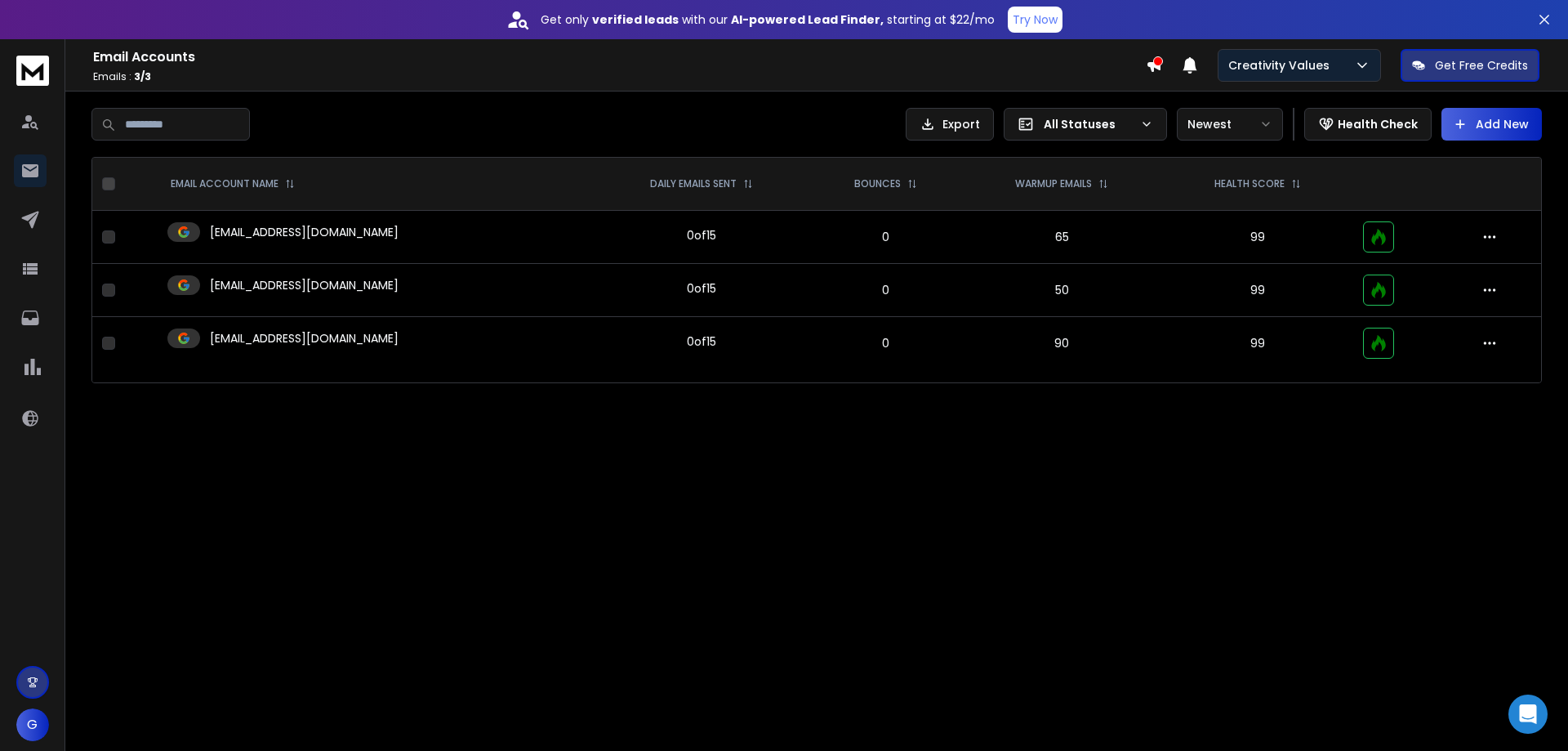
click at [1320, 77] on button "Creativity Values" at bounding box center [1299, 64] width 163 height 33
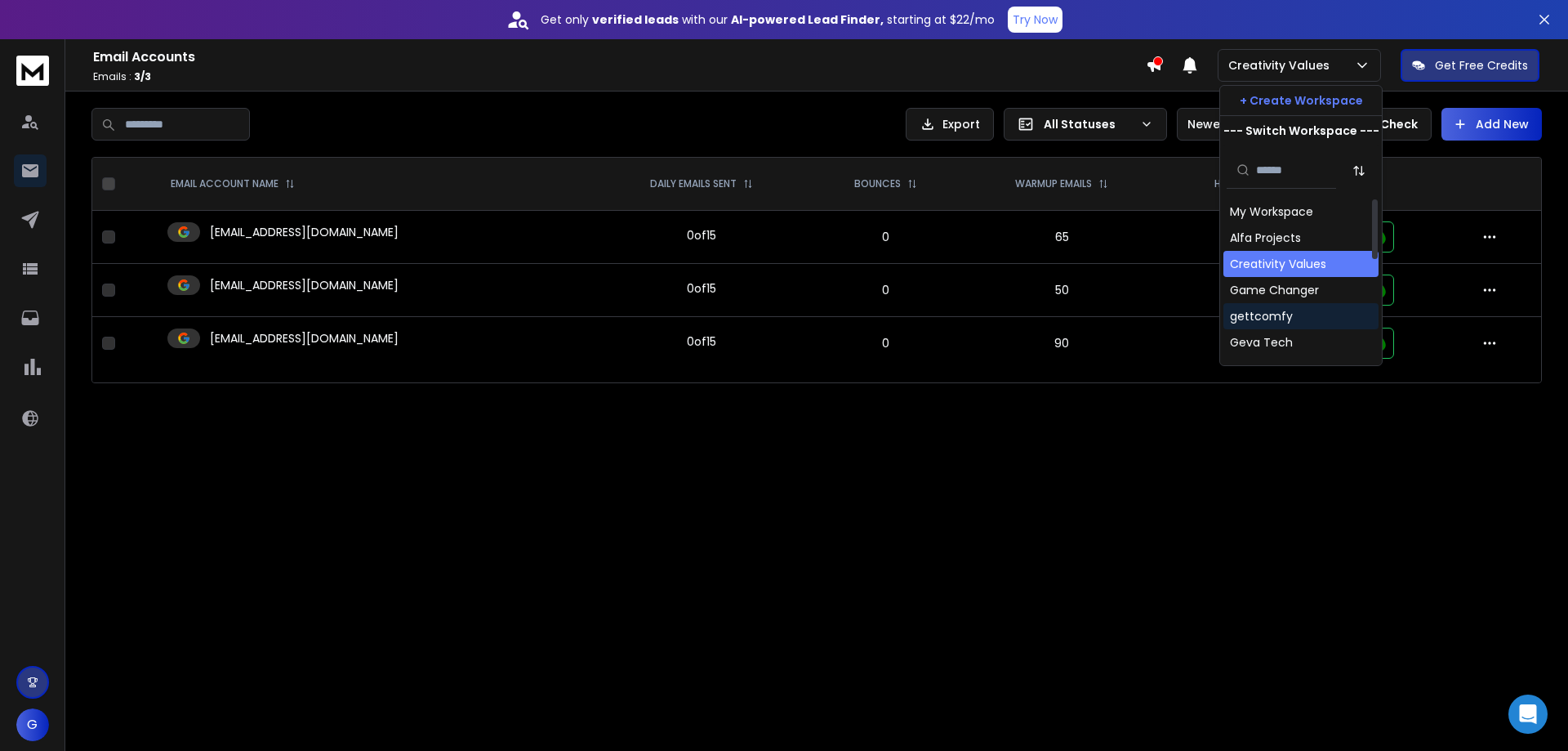
click at [1273, 308] on div "gettcomfy" at bounding box center [1261, 316] width 63 height 16
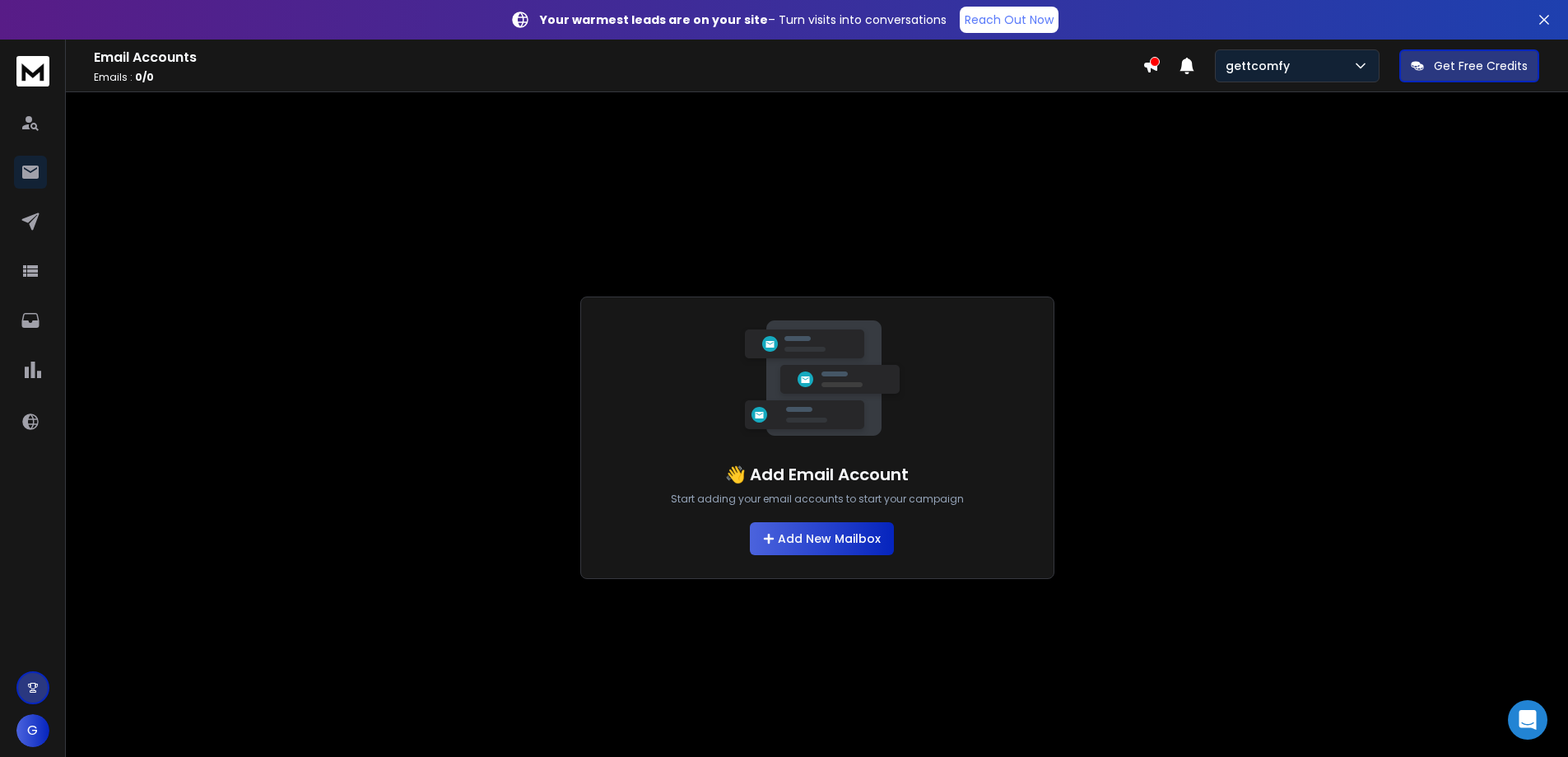
click at [1336, 63] on div "gettcomfy" at bounding box center [1297, 65] width 143 height 16
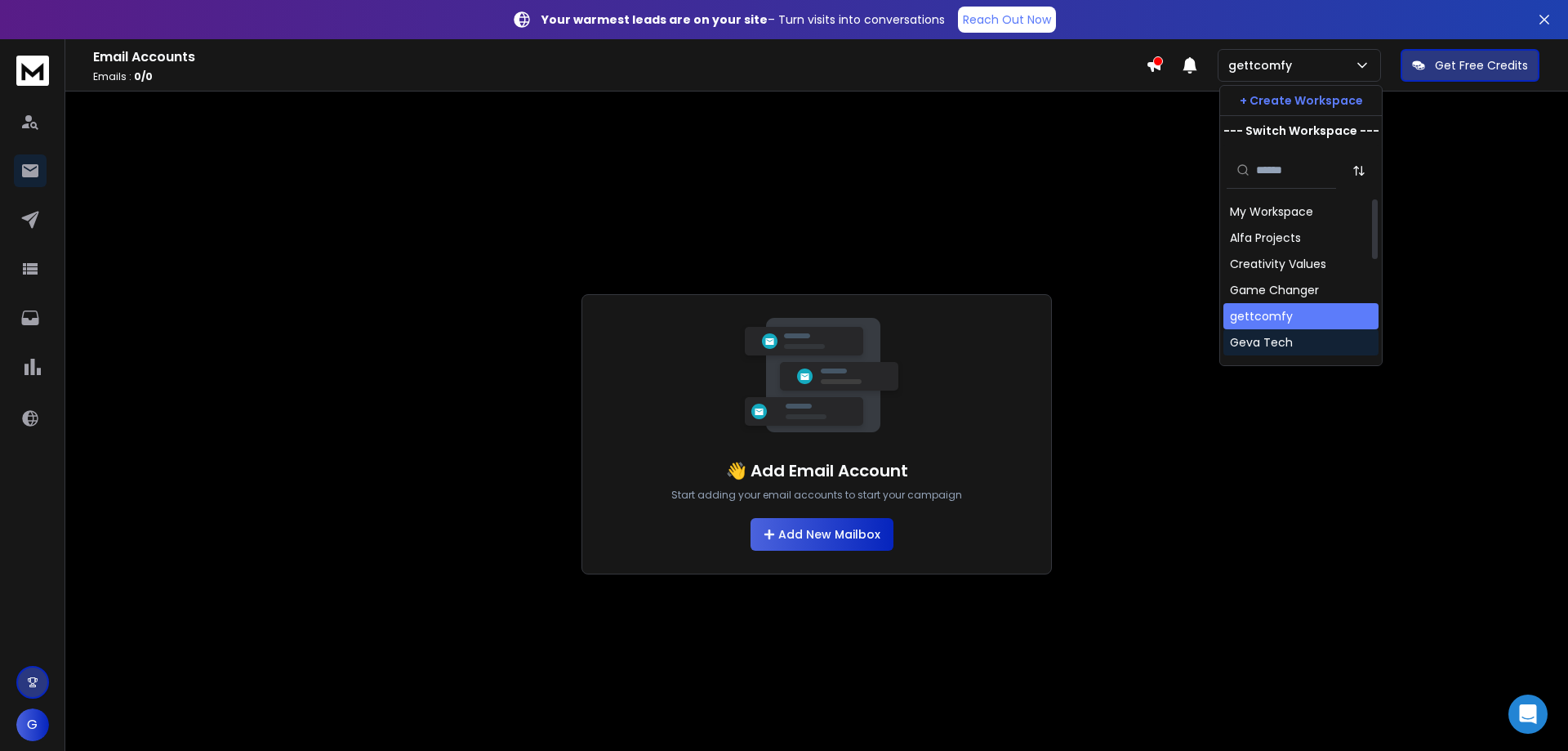
click at [1264, 342] on div "Geva Tech" at bounding box center [1261, 342] width 63 height 16
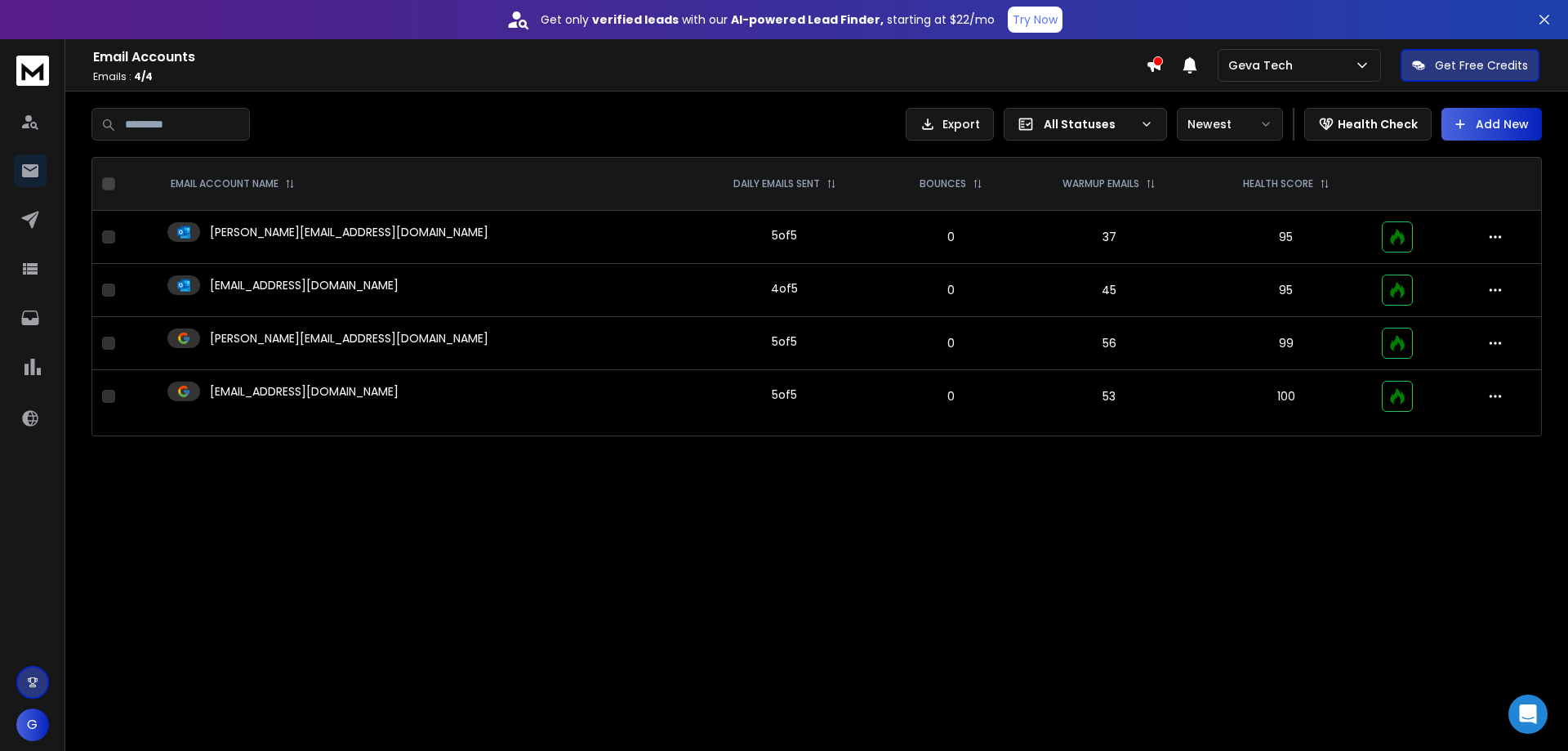
click at [1228, 128] on button "Newest" at bounding box center [1230, 123] width 106 height 33
click at [1279, 67] on p "Geva Tech" at bounding box center [1264, 64] width 71 height 16
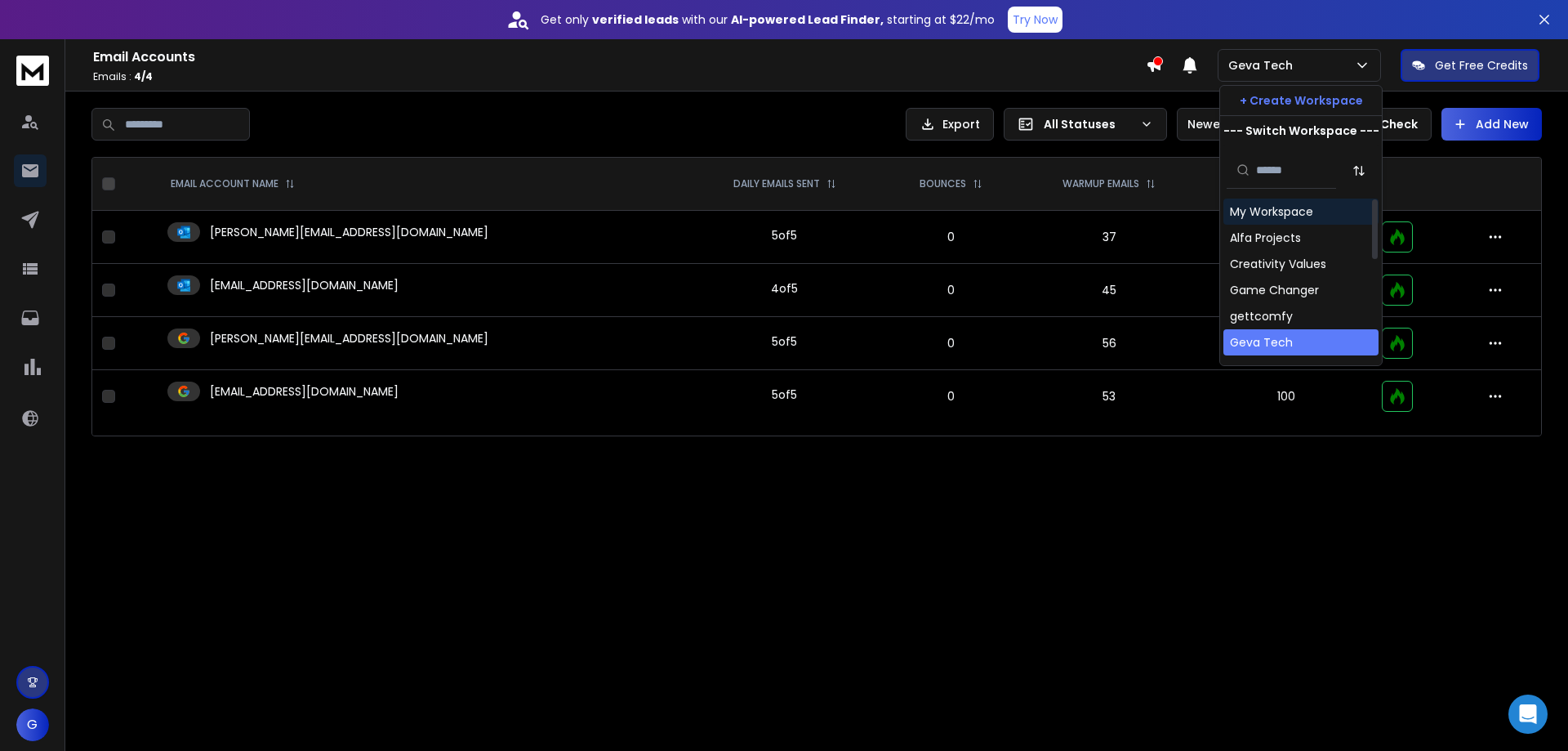
click at [1256, 210] on div "My Workspace" at bounding box center [1271, 211] width 83 height 16
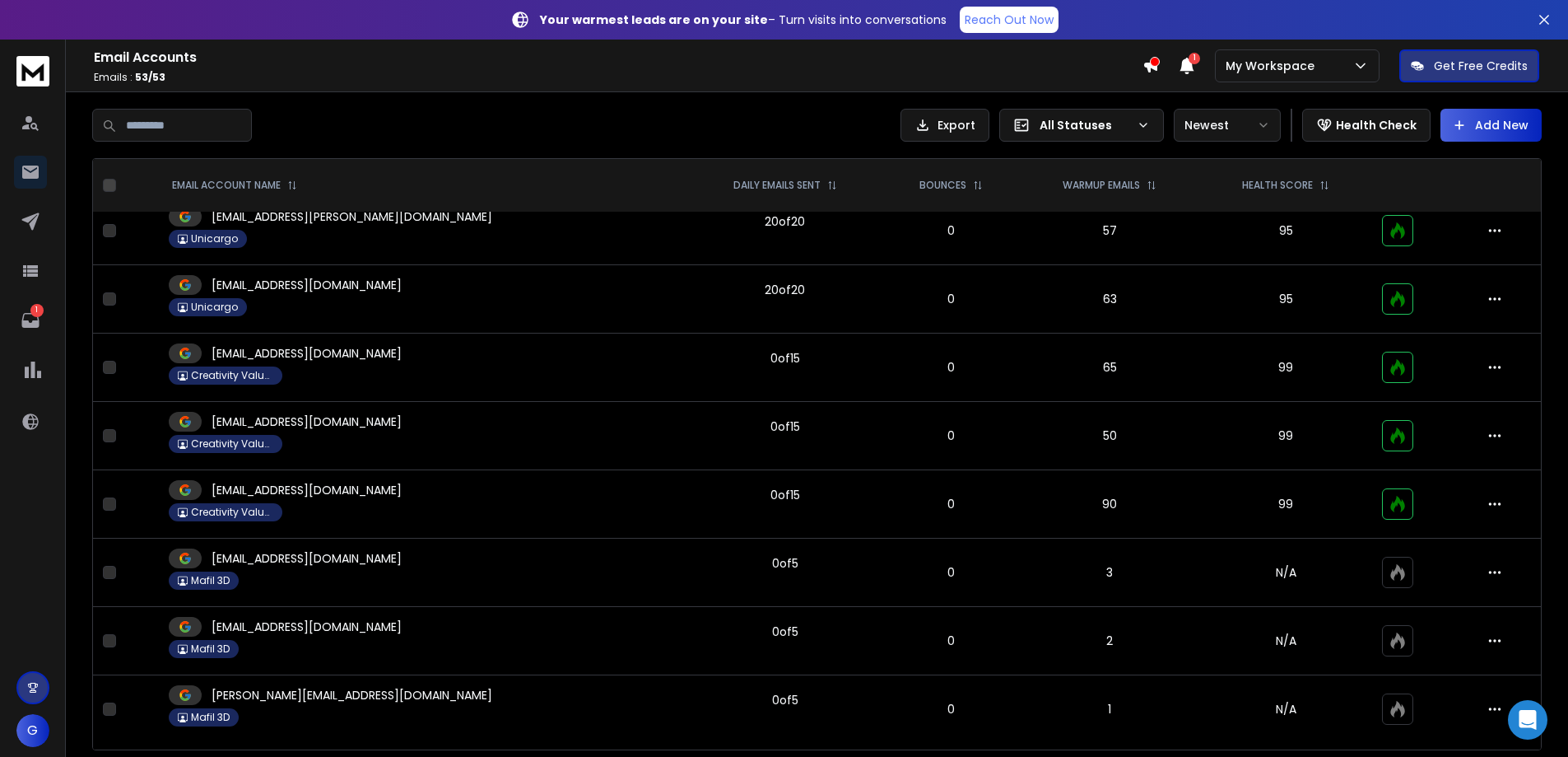
scroll to position [3098, 0]
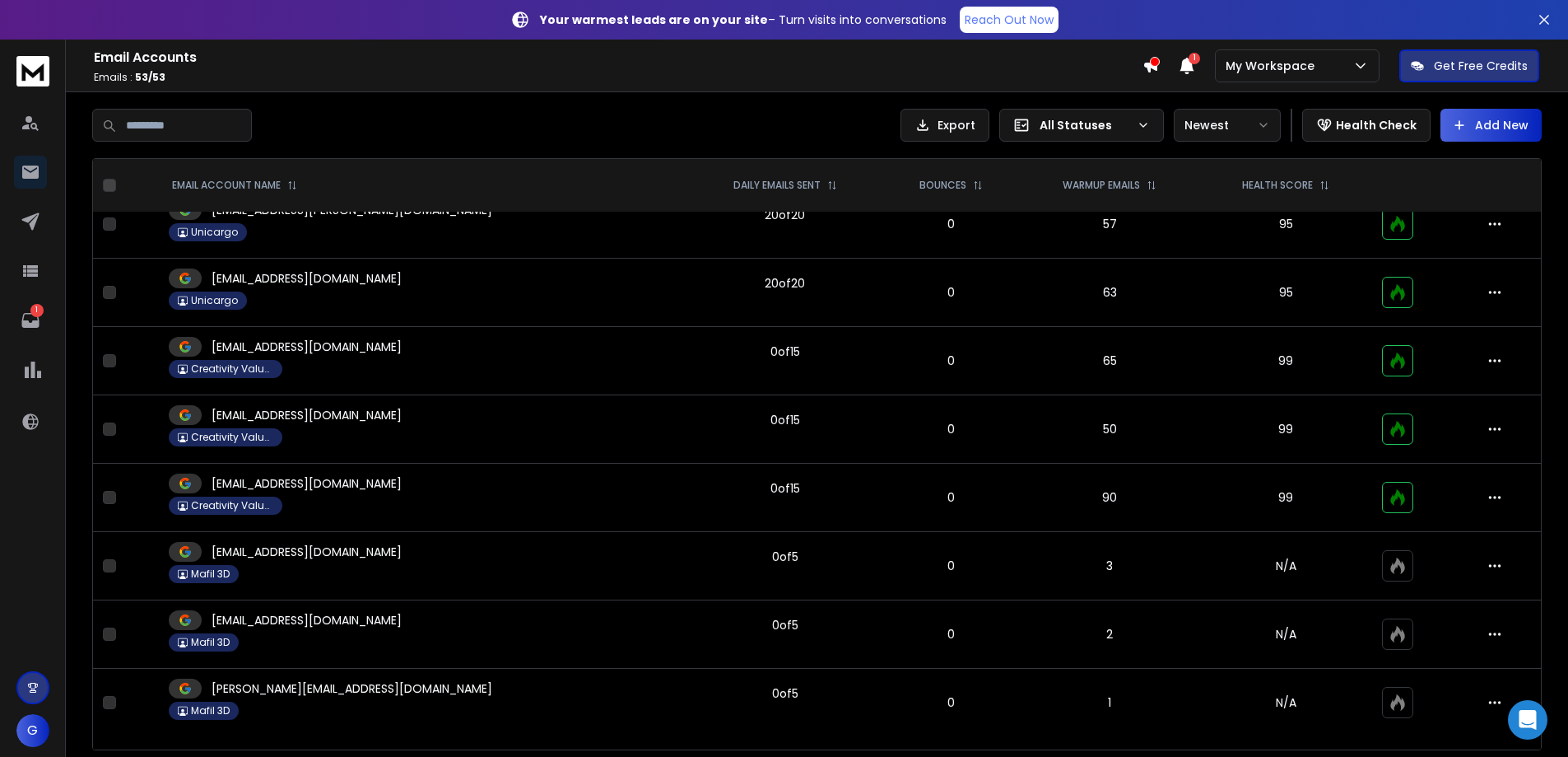
click at [1390, 568] on icon at bounding box center [1397, 565] width 14 height 16
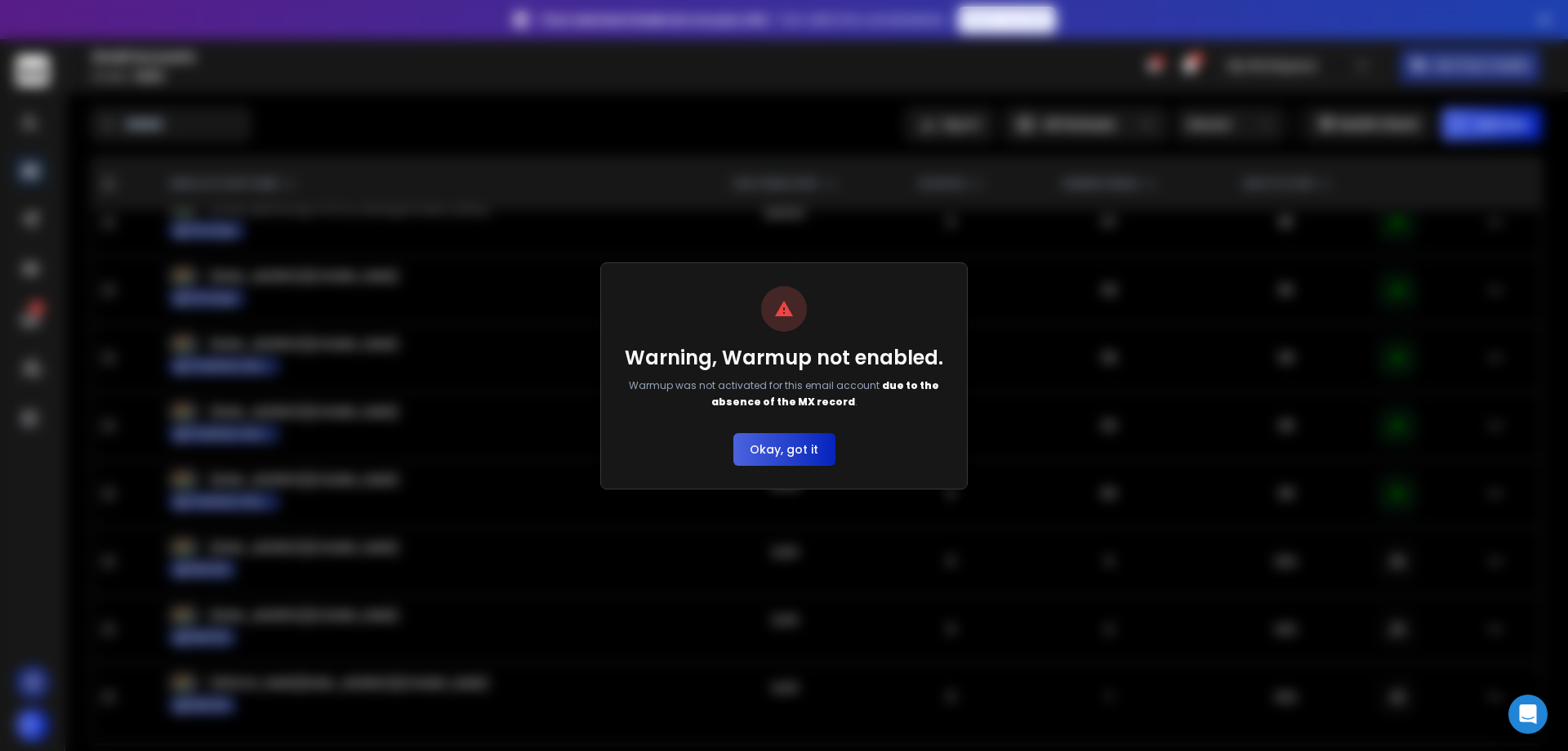
click at [782, 453] on button "Okay, got it" at bounding box center [784, 449] width 102 height 33
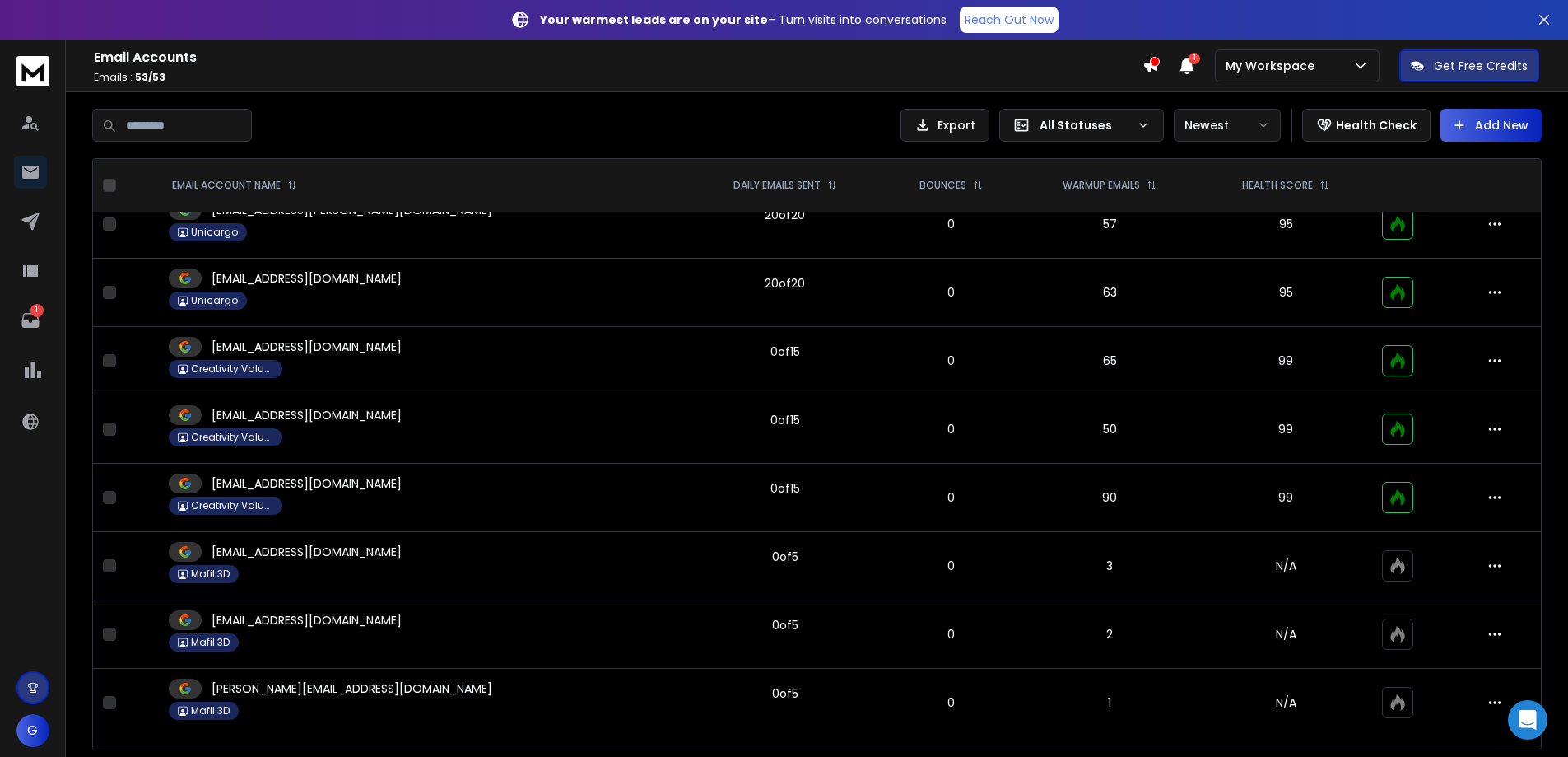
click at [1390, 561] on icon at bounding box center [1397, 565] width 14 height 16
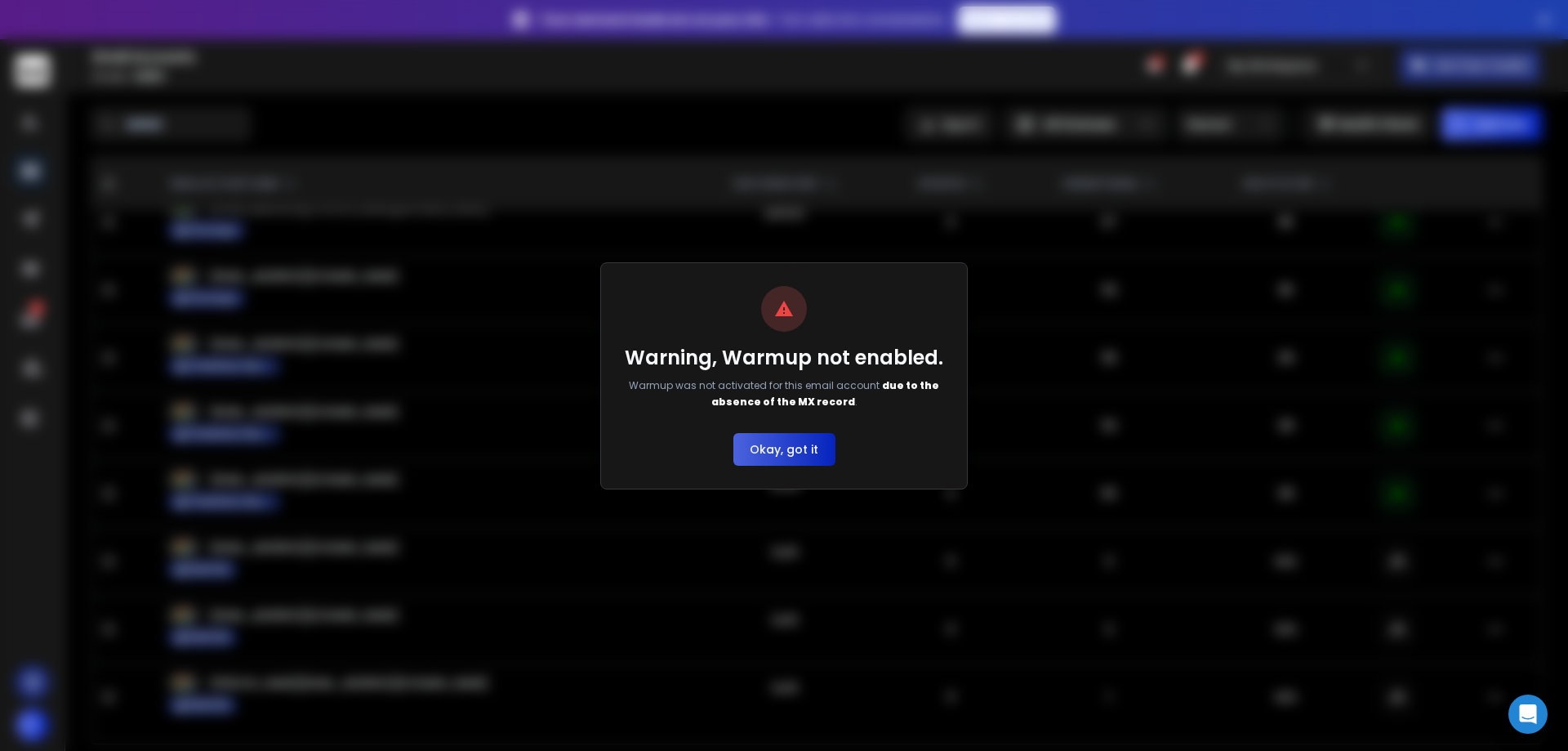
click at [791, 447] on button "Okay, got it" at bounding box center [784, 449] width 102 height 33
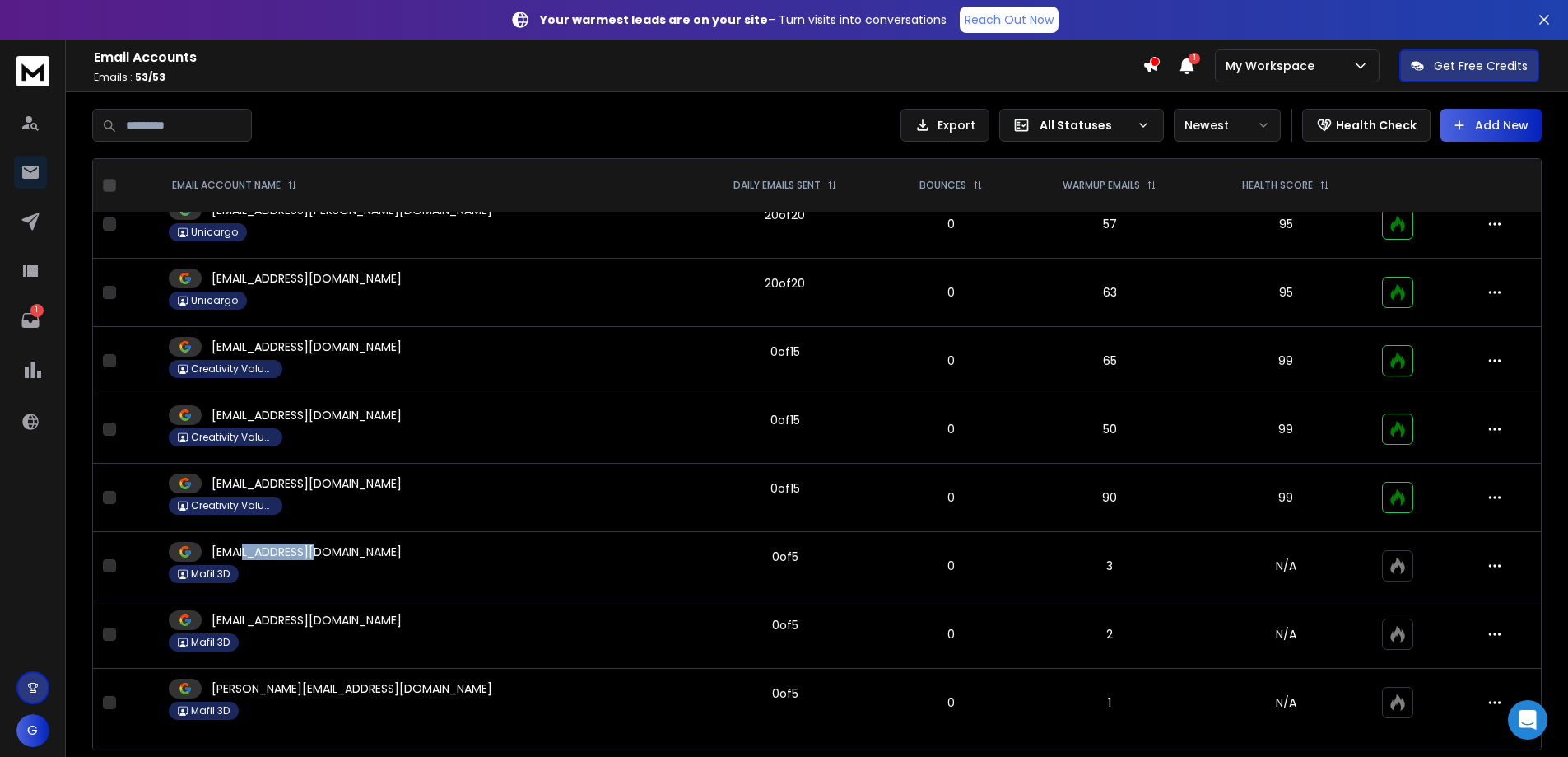
drag, startPoint x: 364, startPoint y: 543, endPoint x: 249, endPoint y: 559, distance: 116.1
click at [249, 559] on div "[EMAIL_ADDRESS][DOMAIN_NAME]" at bounding box center [423, 552] width 509 height 20
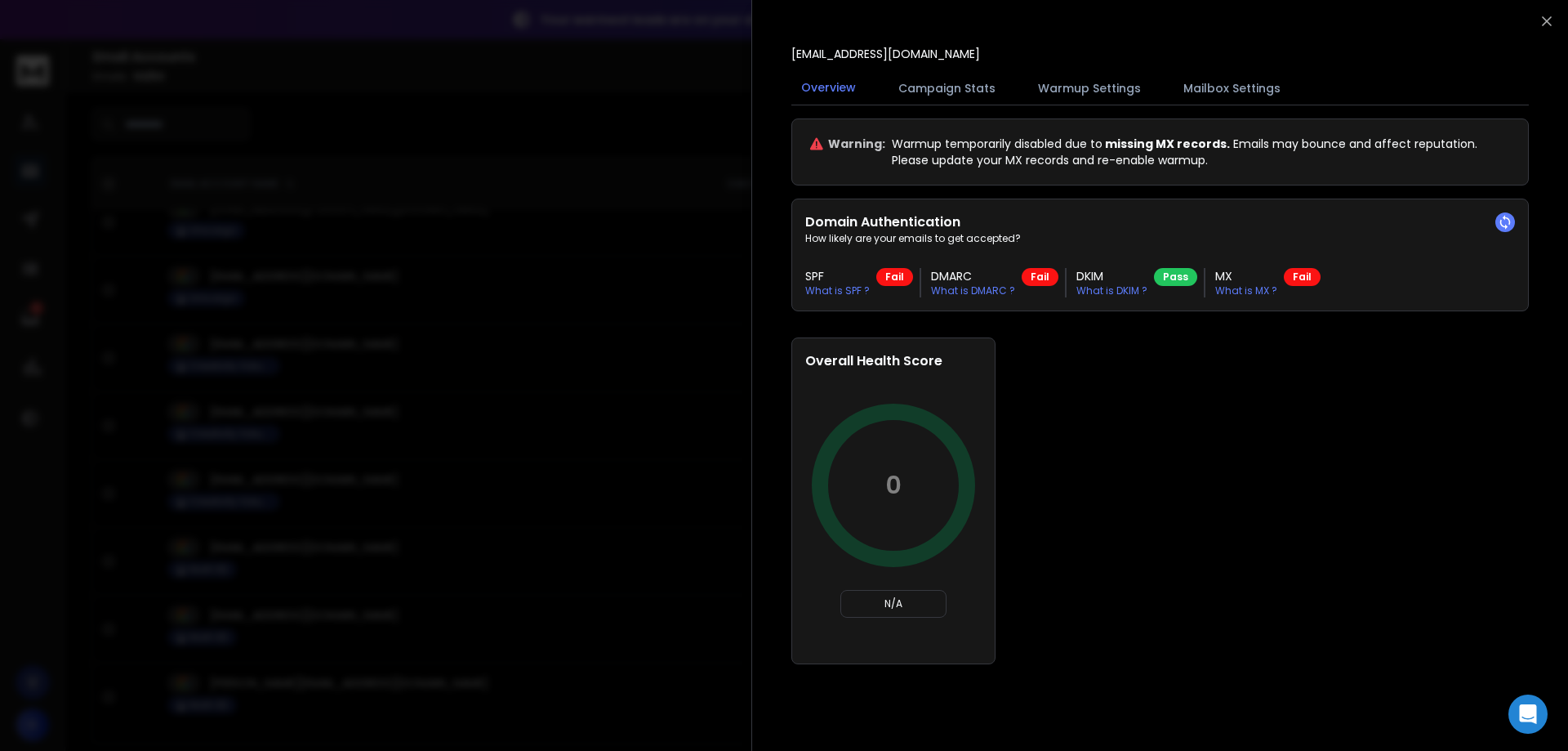
drag, startPoint x: 981, startPoint y: 50, endPoint x: 909, endPoint y: 64, distance: 73.3
click at [909, 64] on div "aviv@mafil3d.com Overview Campaign Stats Warmup Settings Mailbox Settings Warni…" at bounding box center [1161, 355] width 777 height 671
drag, startPoint x: 948, startPoint y: 60, endPoint x: 829, endPoint y: 64, distance: 119.1
click at [829, 64] on div "aviv@mafil3d.com Overview Campaign Stats Warmup Settings Mailbox Settings Warni…" at bounding box center [1161, 355] width 777 height 671
copy p "mafil3d.com"
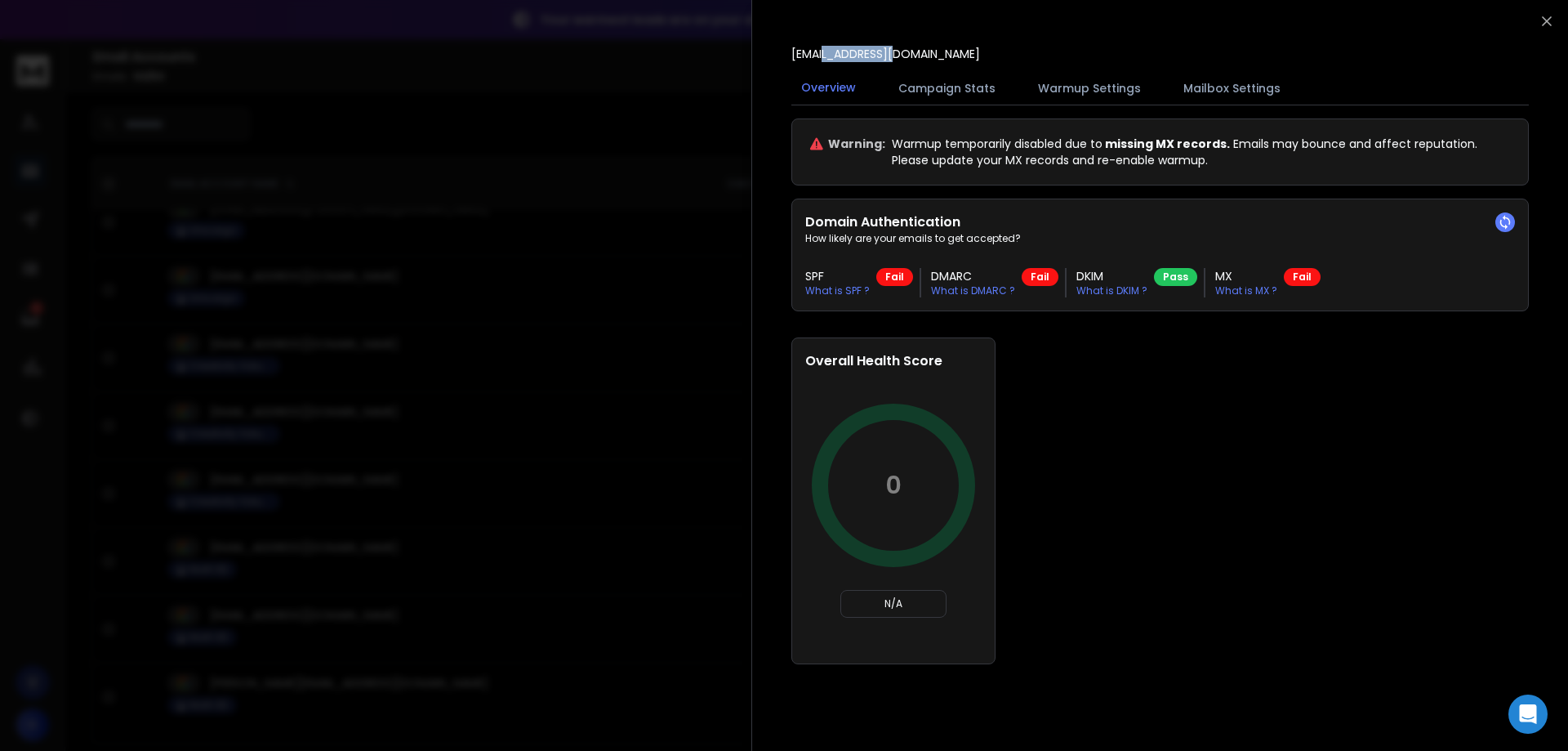
click at [646, 282] on div at bounding box center [784, 376] width 1568 height 751
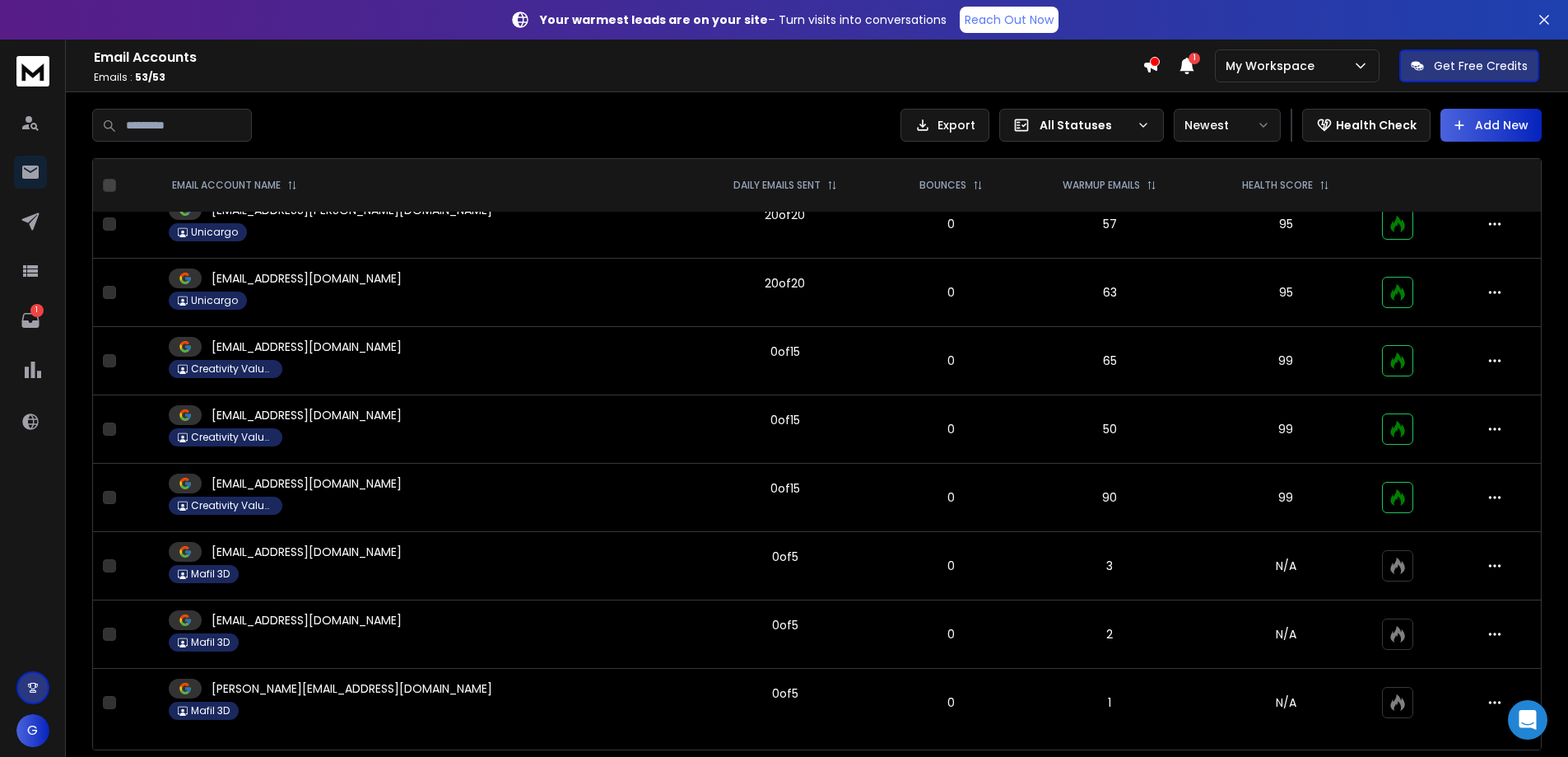
click at [1390, 564] on icon at bounding box center [1397, 565] width 14 height 16
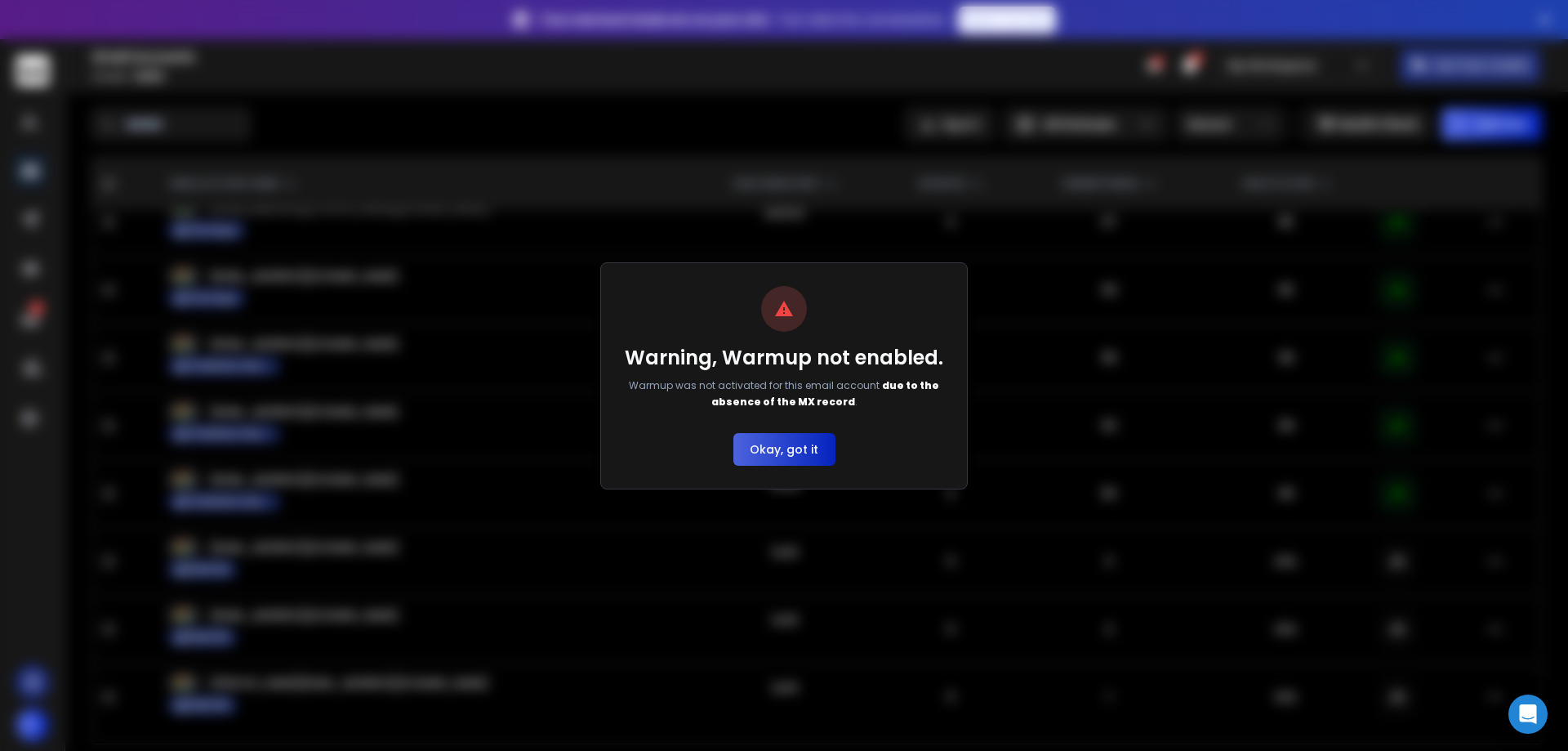
click at [1059, 458] on div "Warning, Warmup not enabled. Warmup was not activated for this email account du…" at bounding box center [784, 376] width 1568 height 260
click at [821, 459] on button "Okay, got it" at bounding box center [784, 449] width 102 height 33
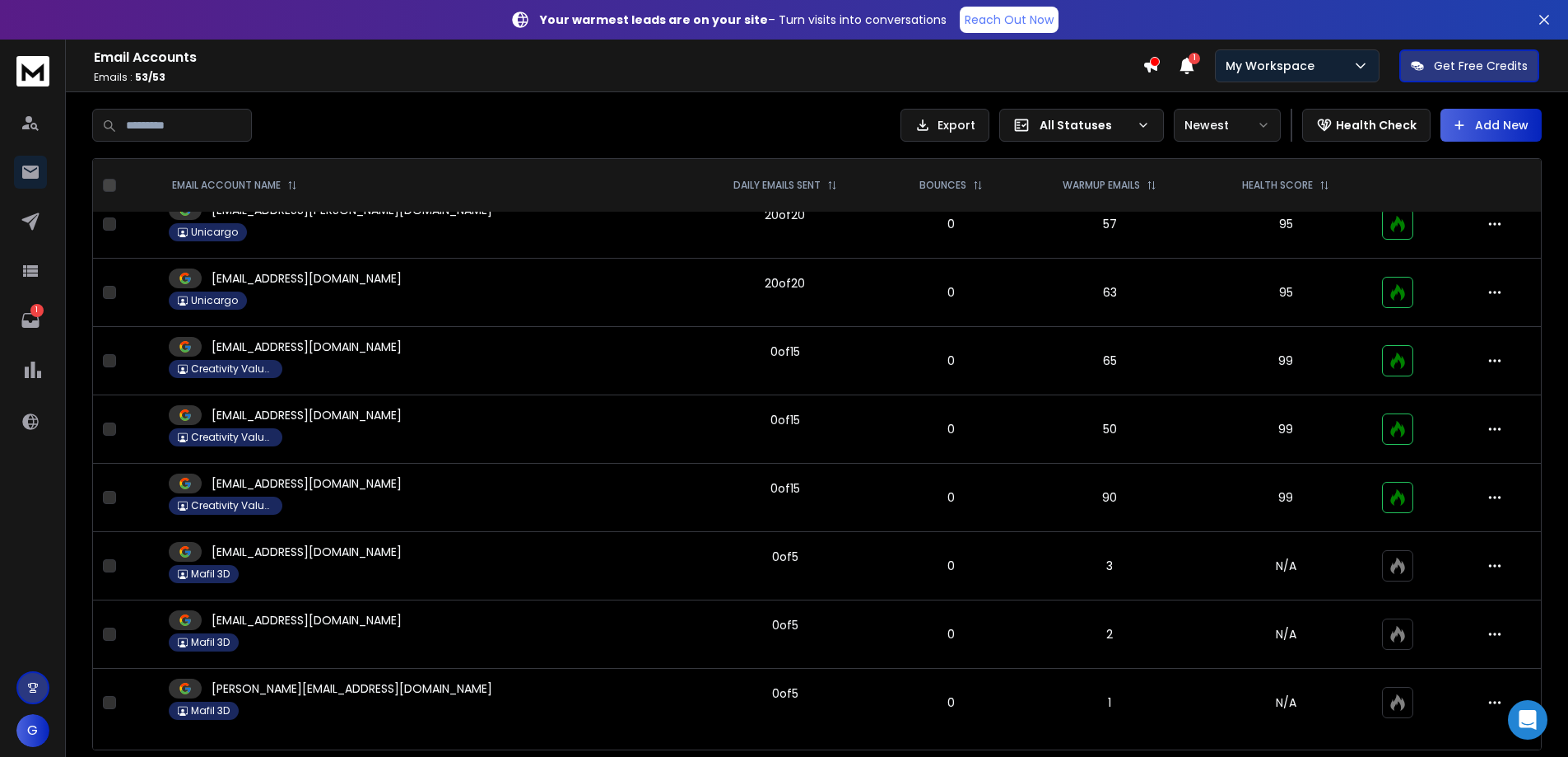
click at [1297, 66] on p "My Workspace" at bounding box center [1272, 65] width 95 height 16
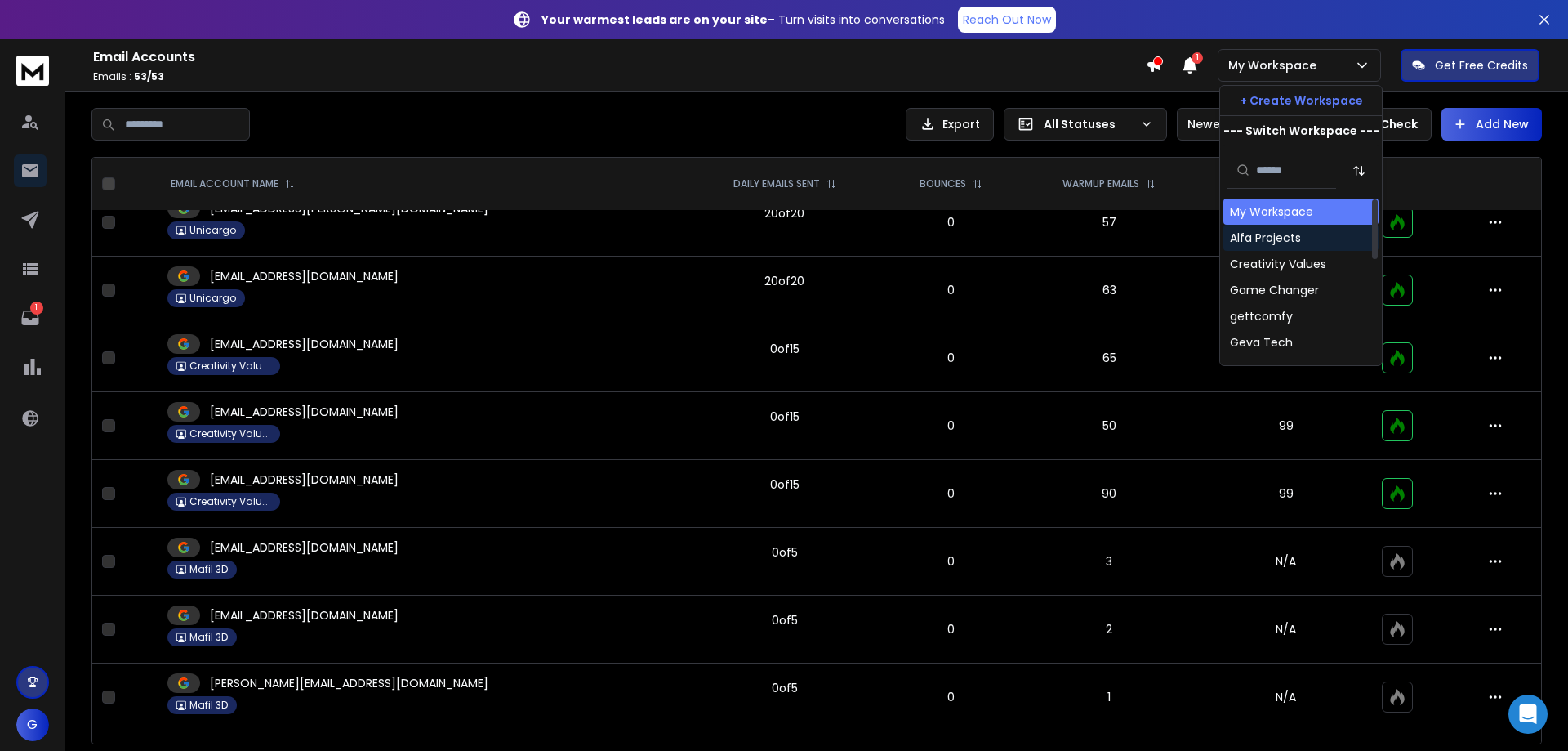
click at [1291, 243] on div "Alfa Projects" at bounding box center [1265, 237] width 71 height 16
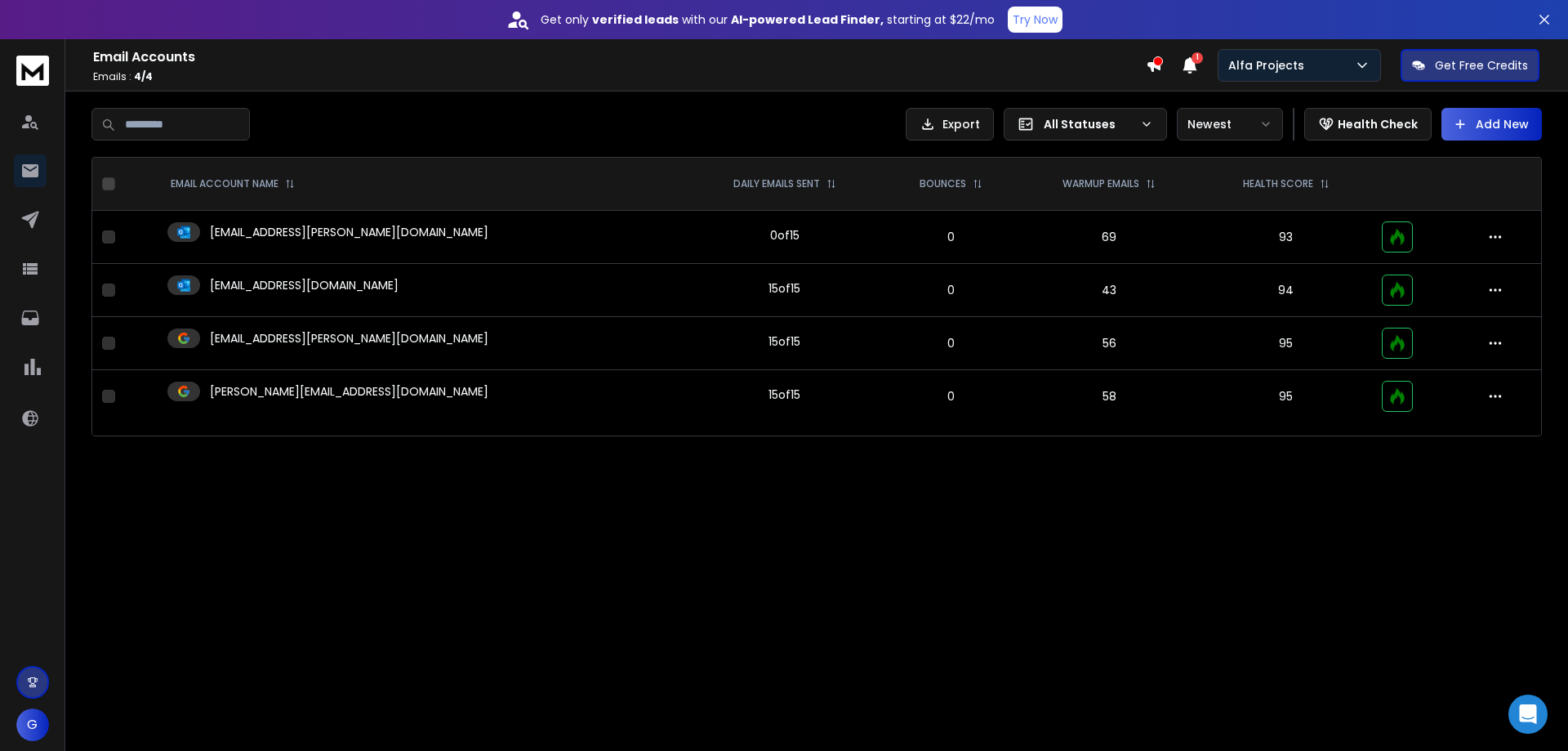
click at [1294, 71] on p "Alfa Projects" at bounding box center [1269, 64] width 82 height 16
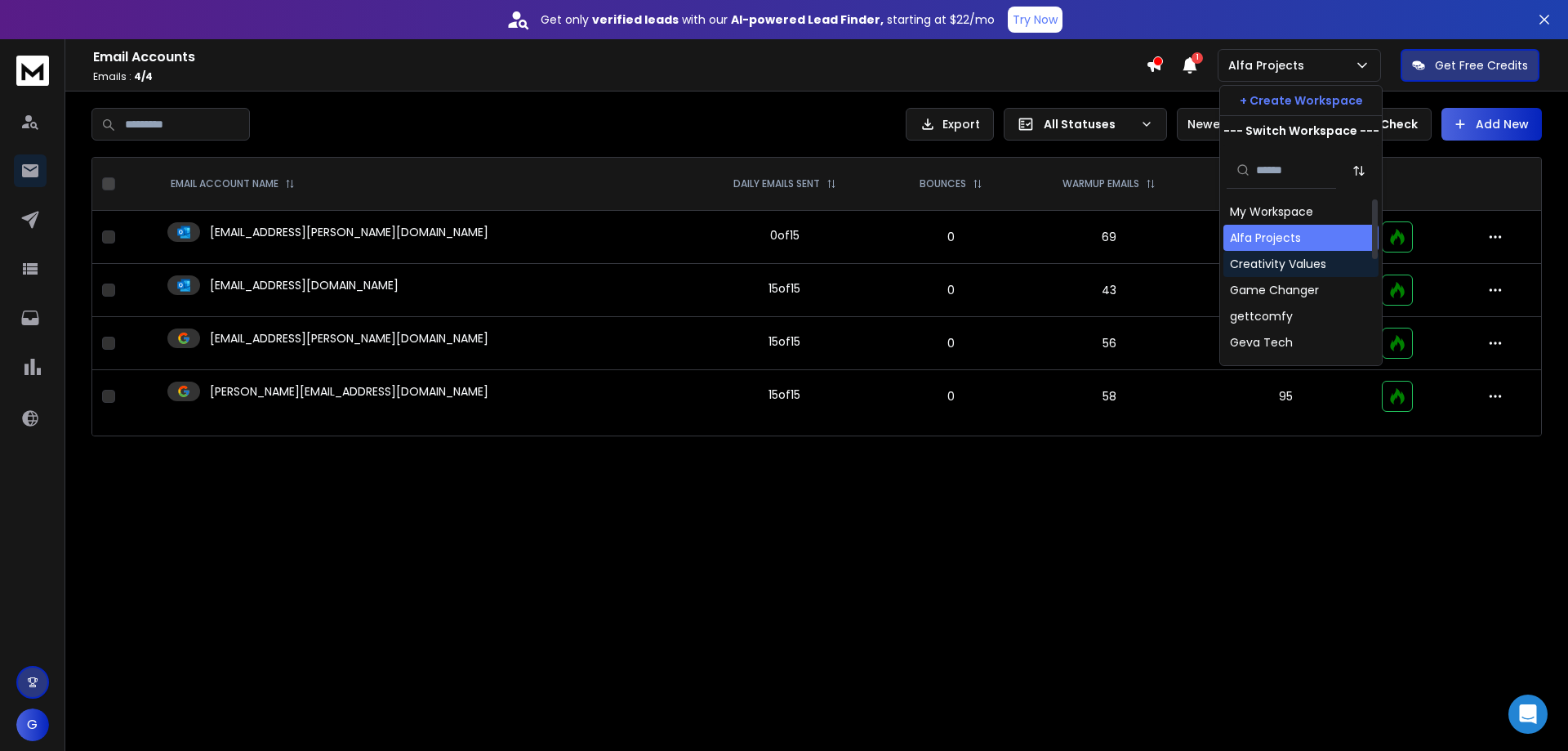
click at [1274, 258] on div "Creativity Values" at bounding box center [1278, 263] width 96 height 16
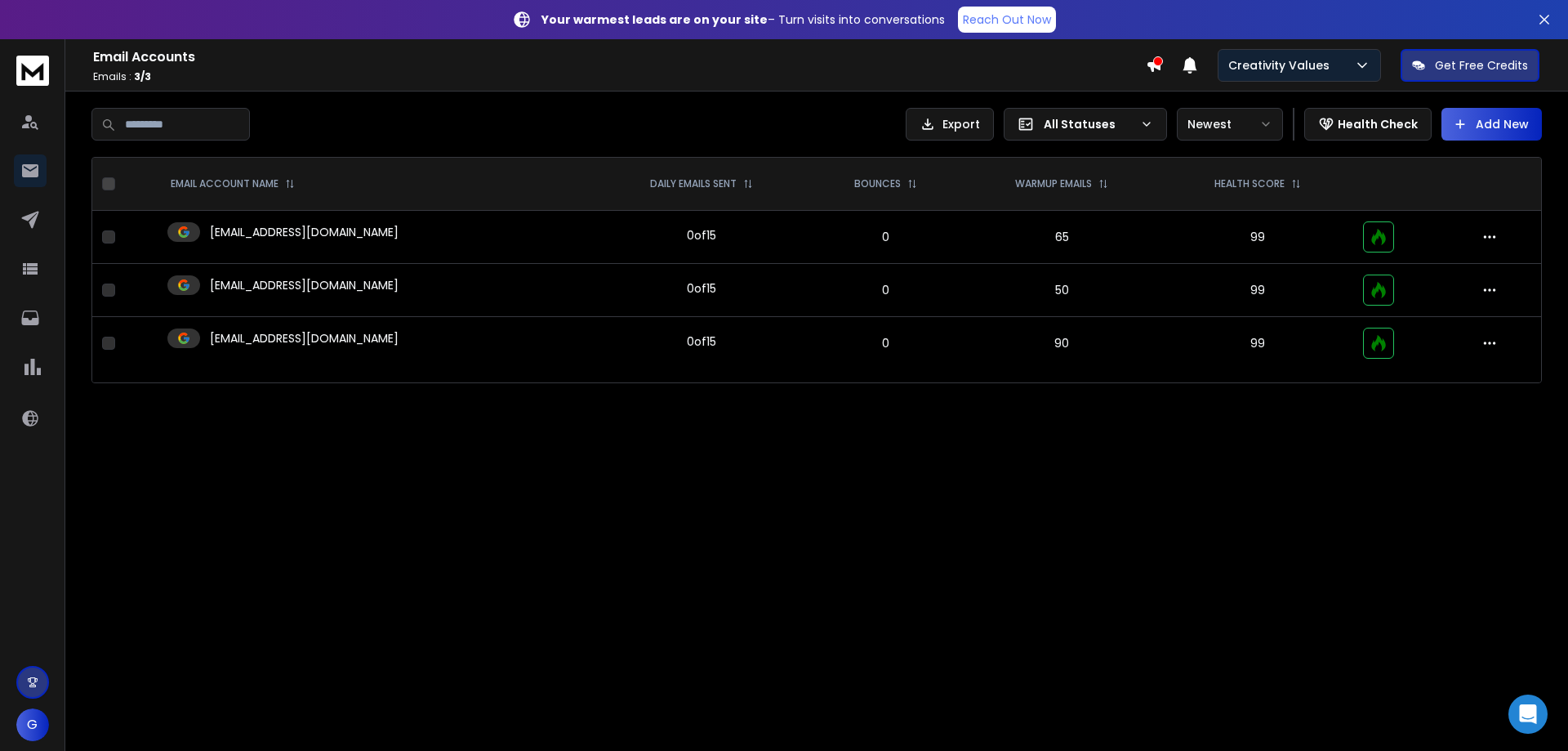
click at [1305, 74] on button "Creativity Values" at bounding box center [1299, 64] width 163 height 33
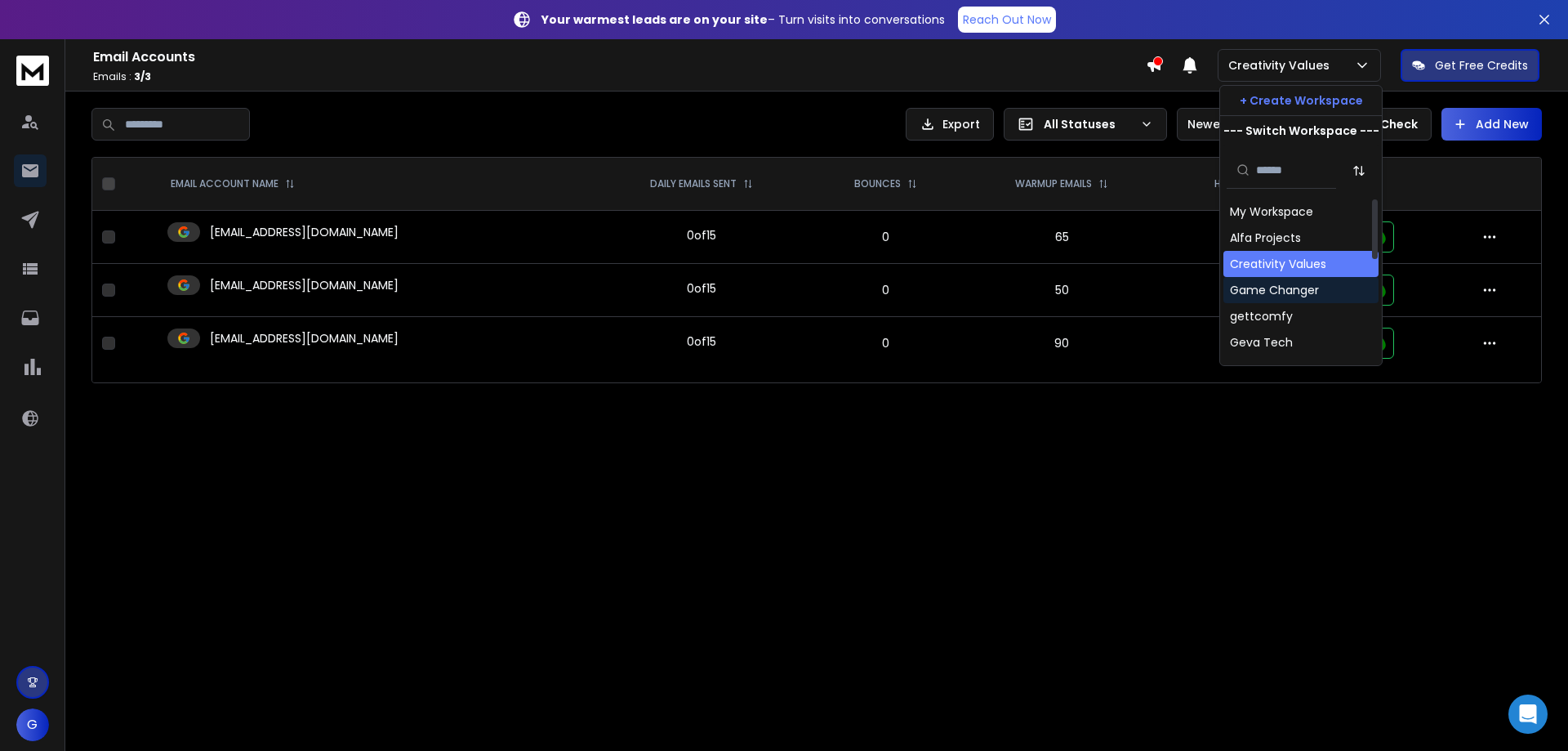
click at [1291, 282] on div "Game Changer" at bounding box center [1274, 290] width 89 height 16
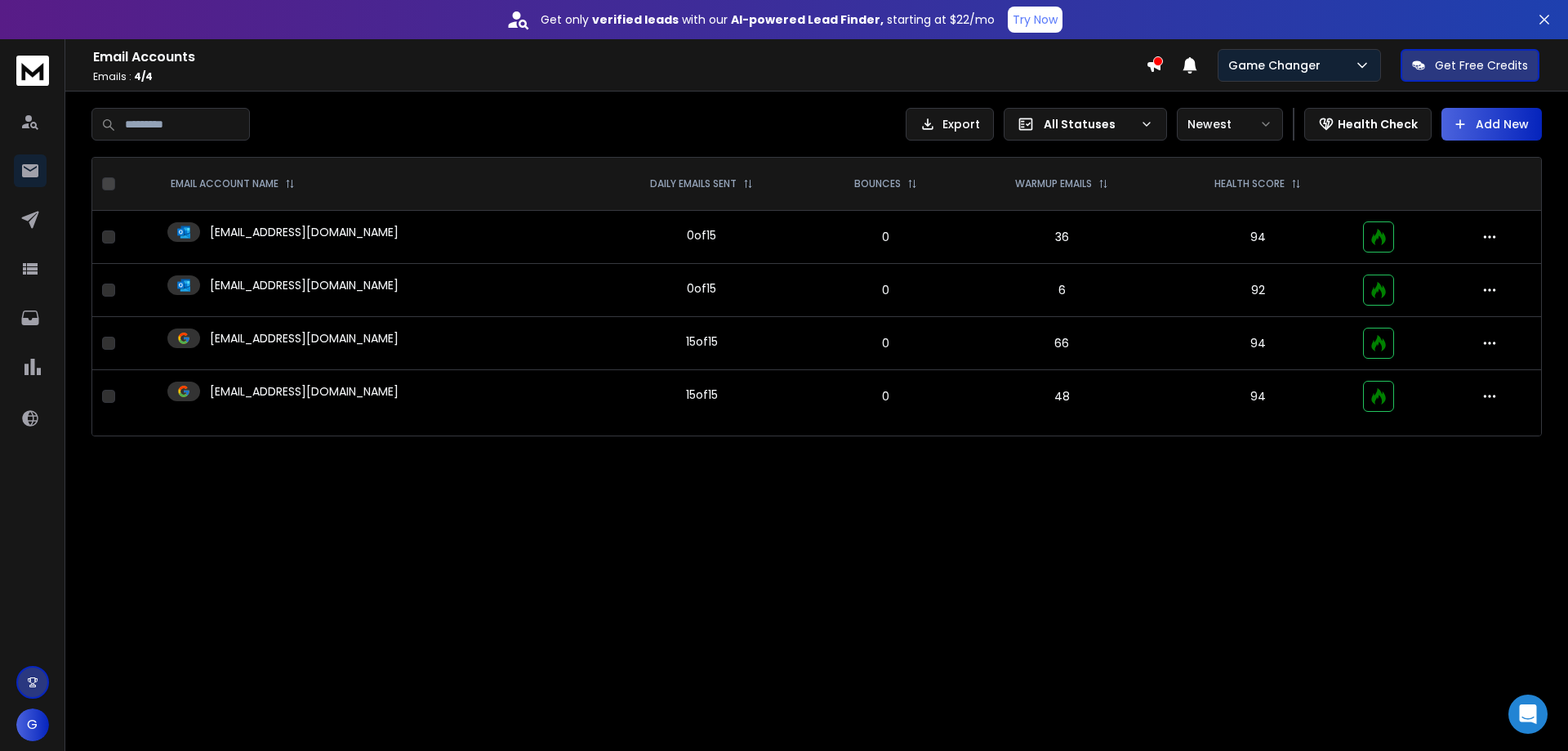
click at [1280, 74] on button "Game Changer" at bounding box center [1299, 64] width 163 height 33
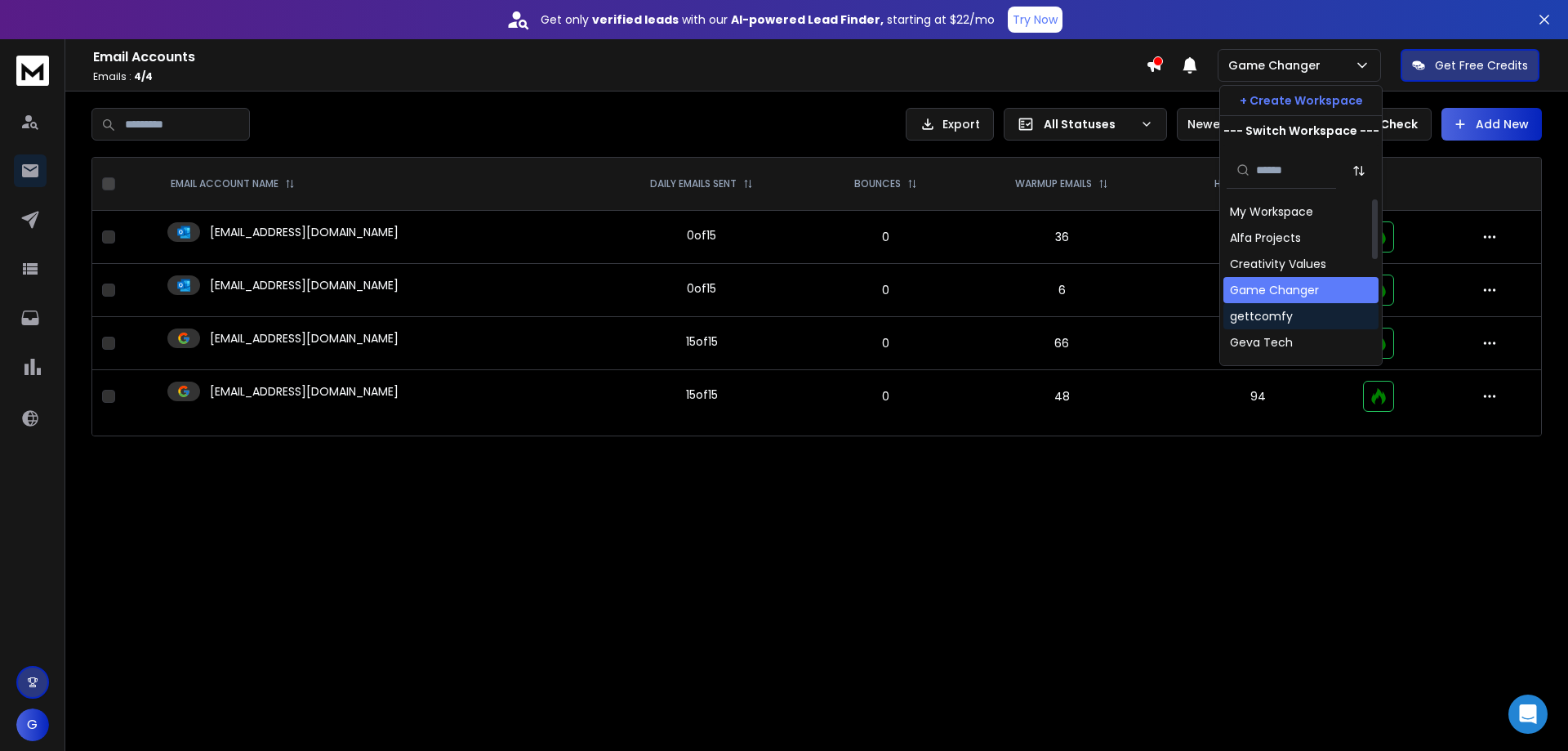
click at [1281, 315] on div "gettcomfy" at bounding box center [1261, 316] width 63 height 16
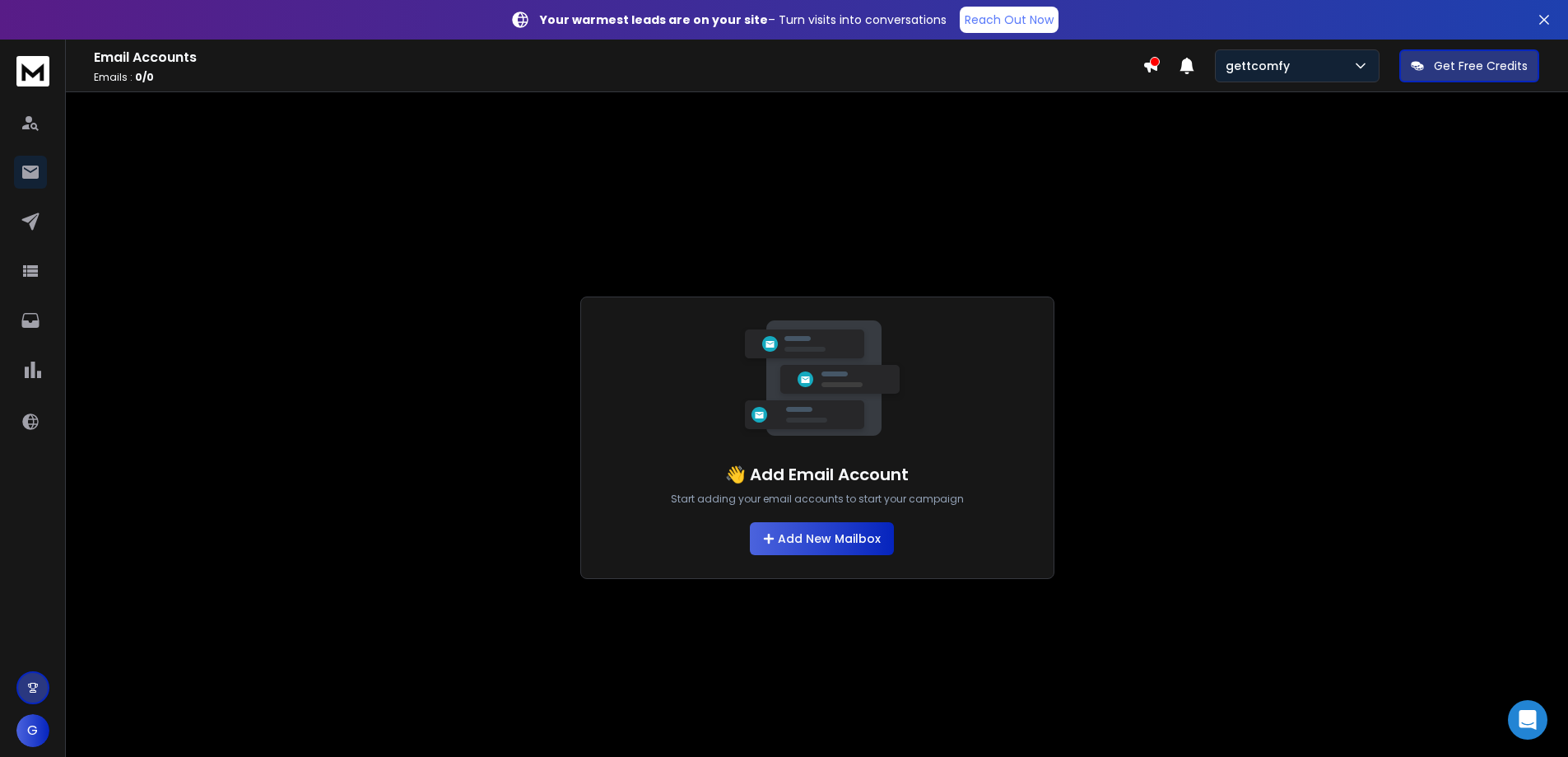
click at [1342, 60] on div "gettcomfy" at bounding box center [1297, 65] width 143 height 16
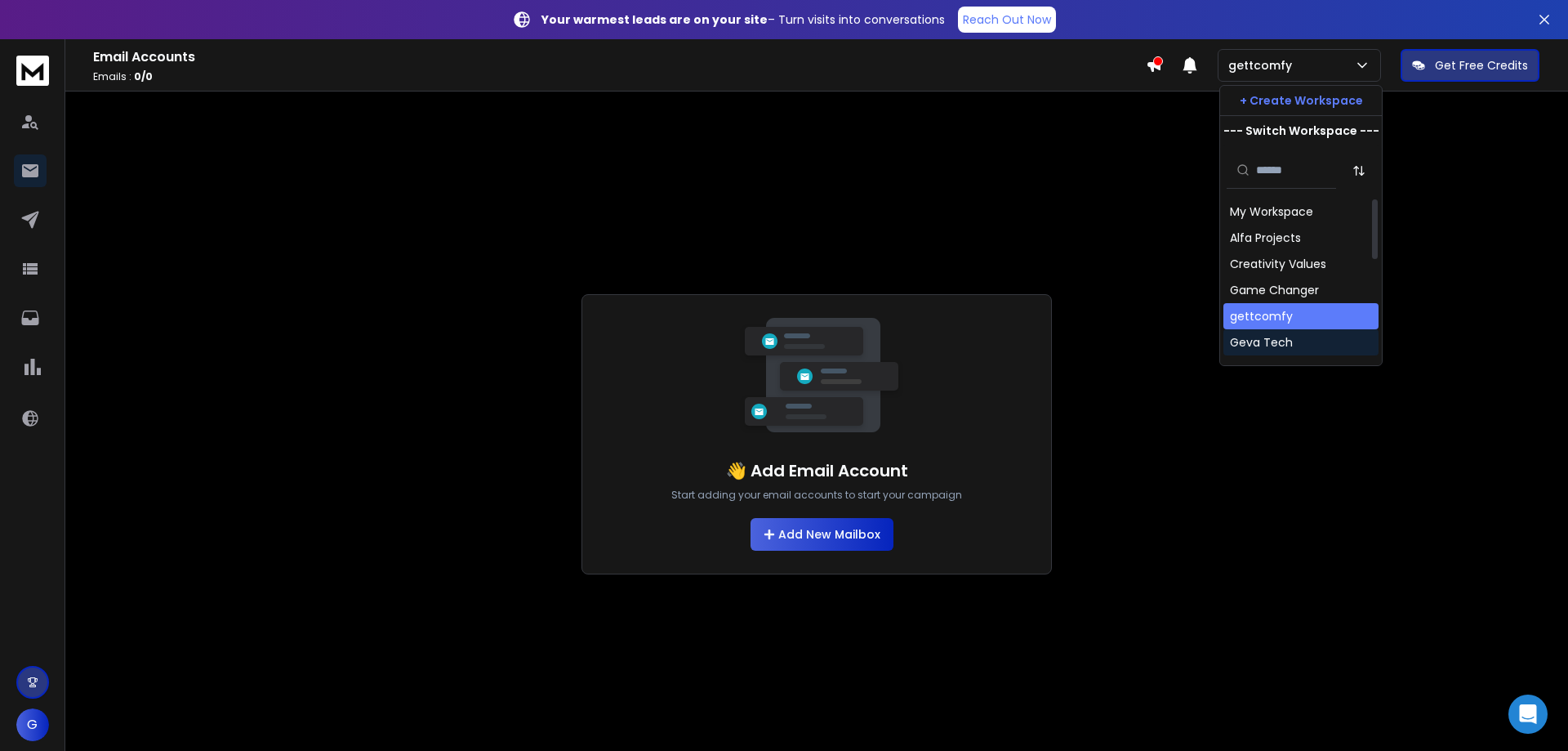
click at [1278, 337] on div "Geva Tech" at bounding box center [1261, 342] width 63 height 16
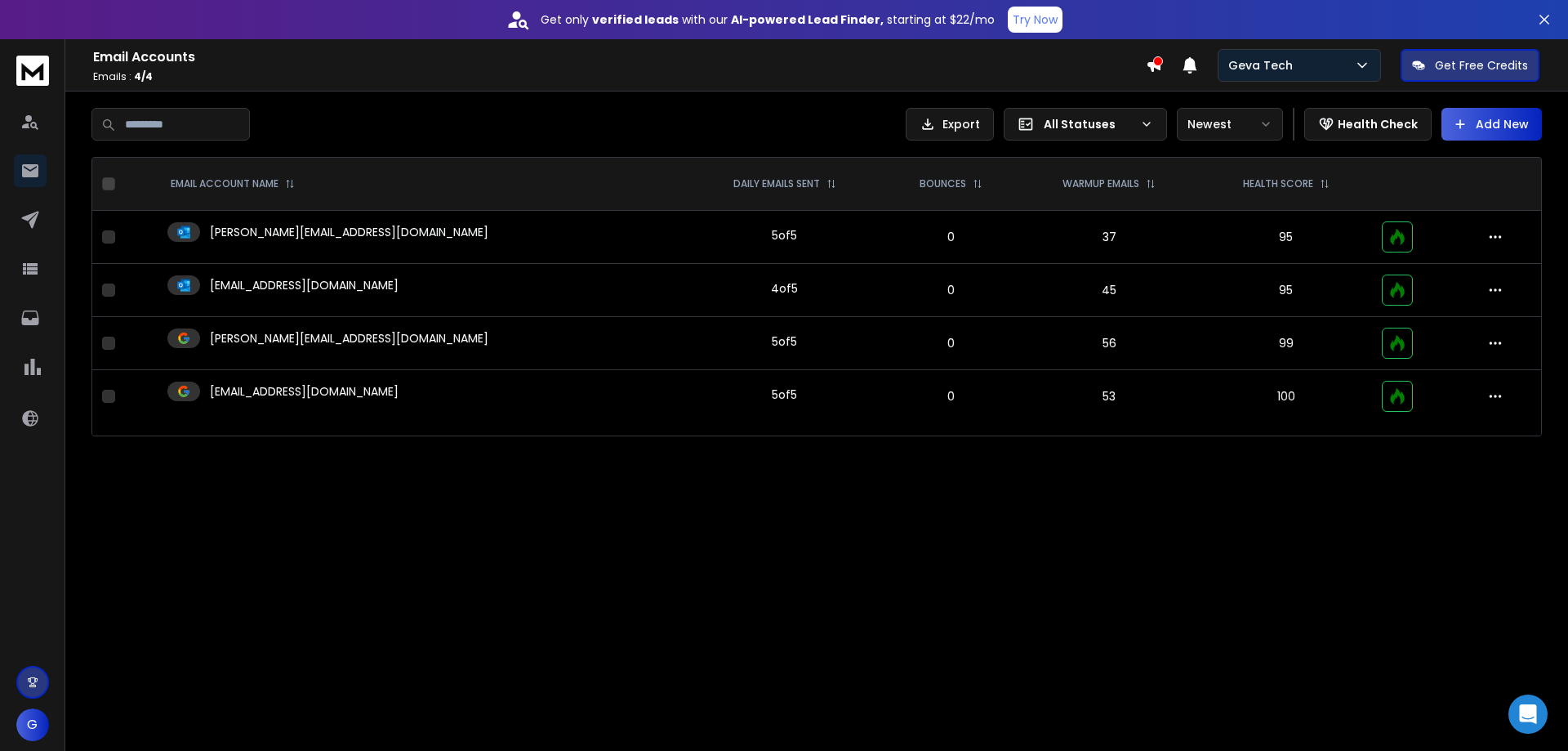
click at [1302, 68] on div "Geva Tech" at bounding box center [1299, 64] width 142 height 16
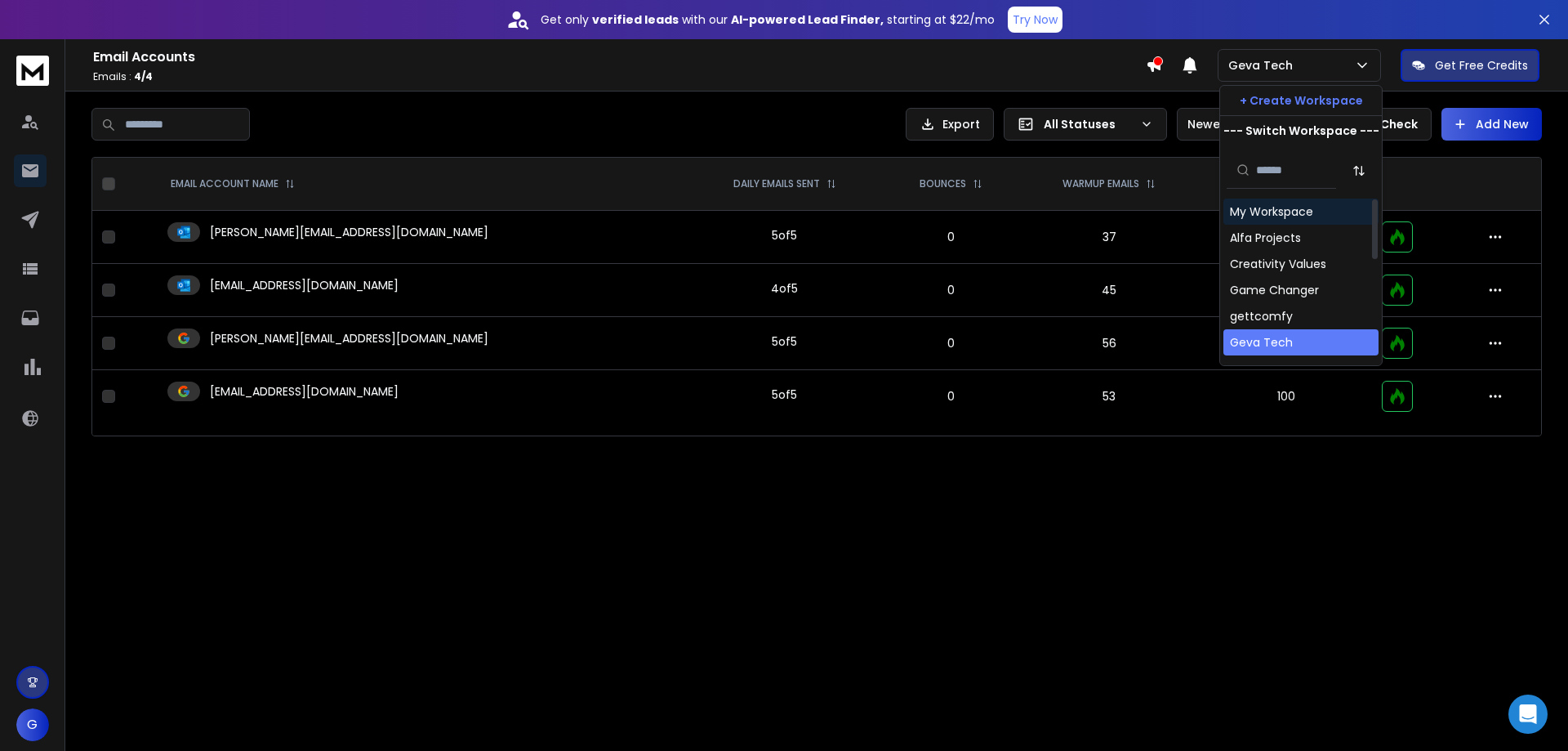
click at [1278, 210] on div "My Workspace" at bounding box center [1271, 211] width 83 height 16
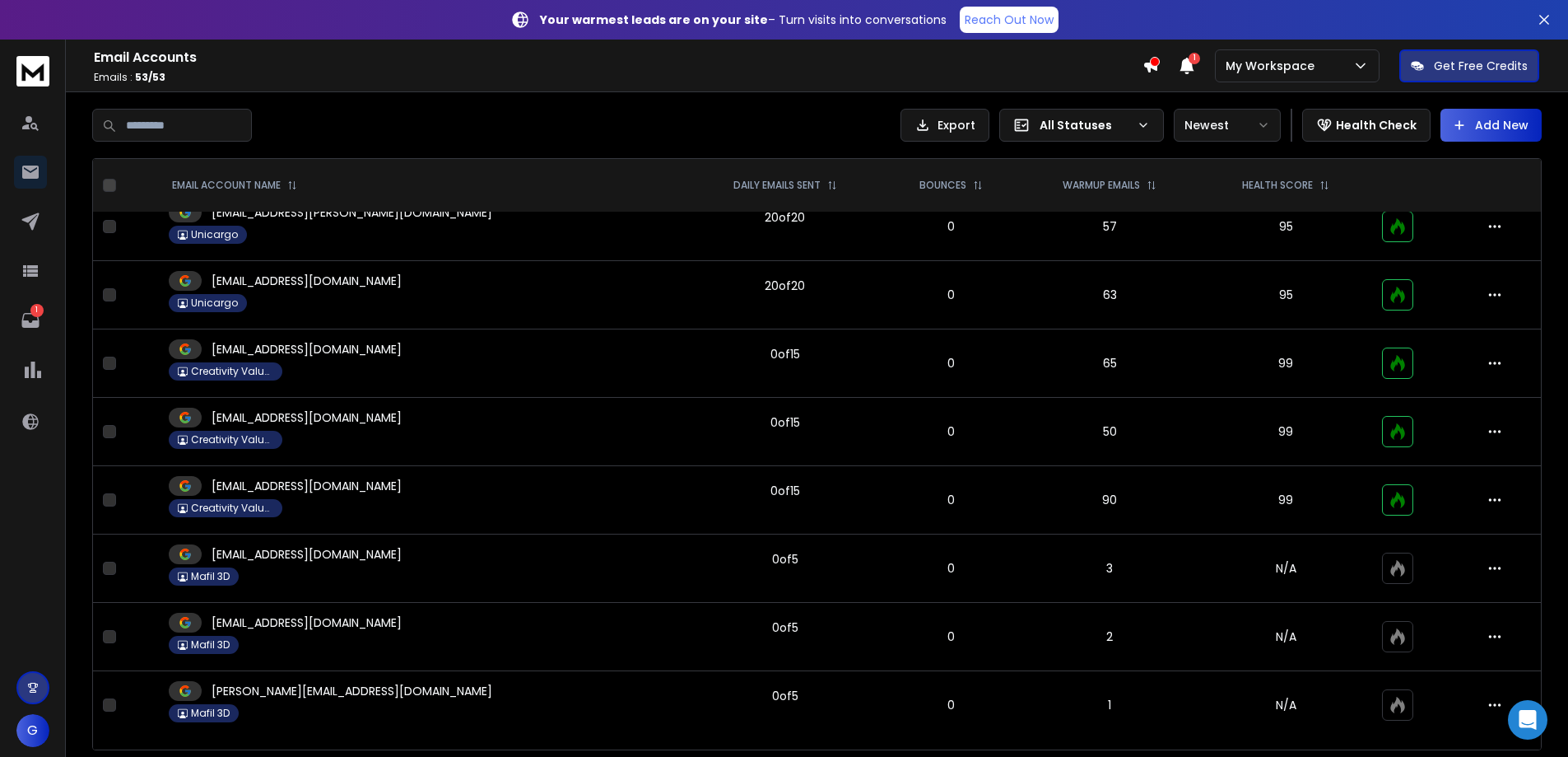
scroll to position [3098, 0]
click at [479, 575] on div "Mafil 3D" at bounding box center [423, 573] width 509 height 18
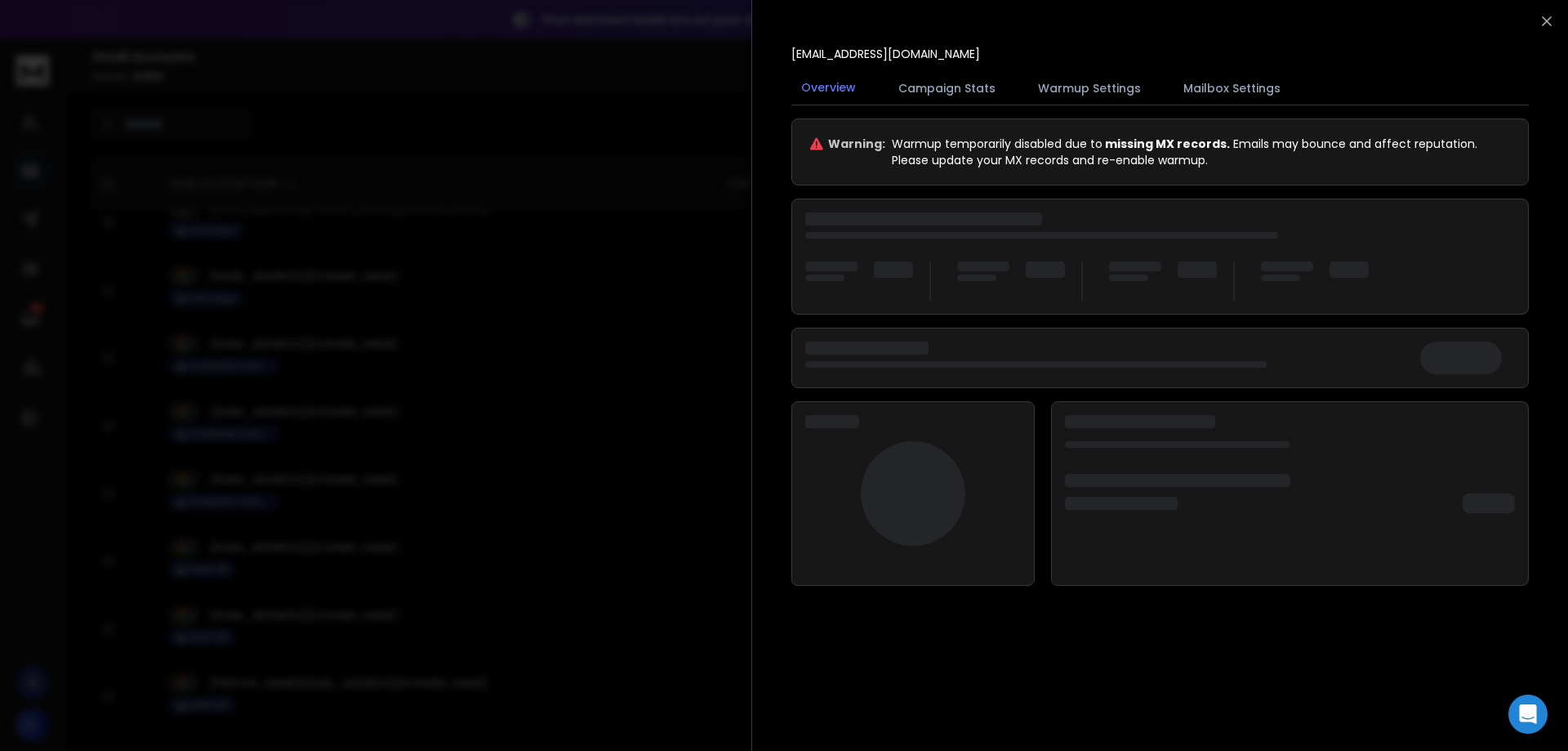
click at [855, 56] on p "[EMAIL_ADDRESS][DOMAIN_NAME]" at bounding box center [886, 53] width 189 height 16
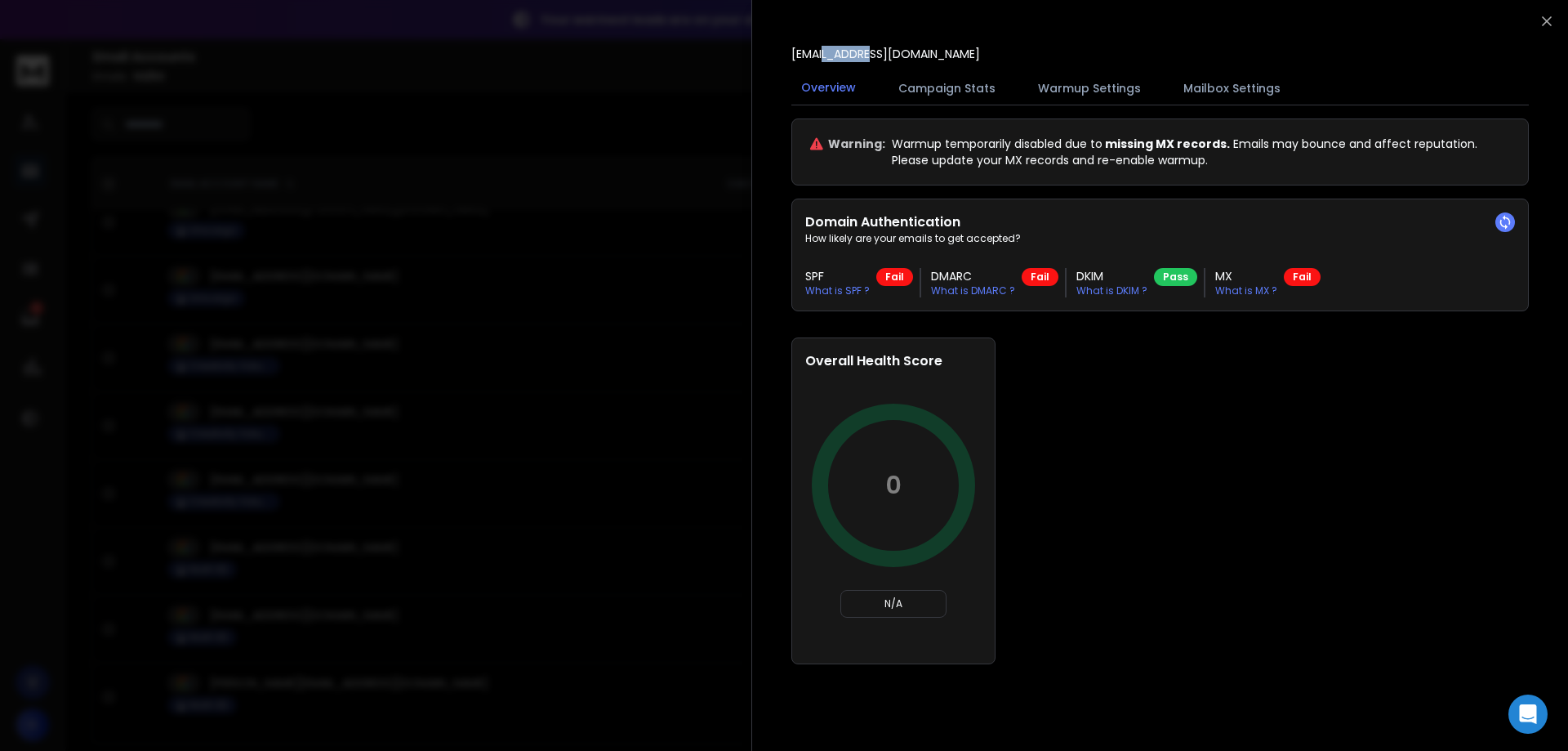
click at [855, 56] on p "[EMAIL_ADDRESS][DOMAIN_NAME]" at bounding box center [886, 53] width 189 height 16
click at [606, 378] on div at bounding box center [784, 376] width 1568 height 751
